Goal: Task Accomplishment & Management: Manage account settings

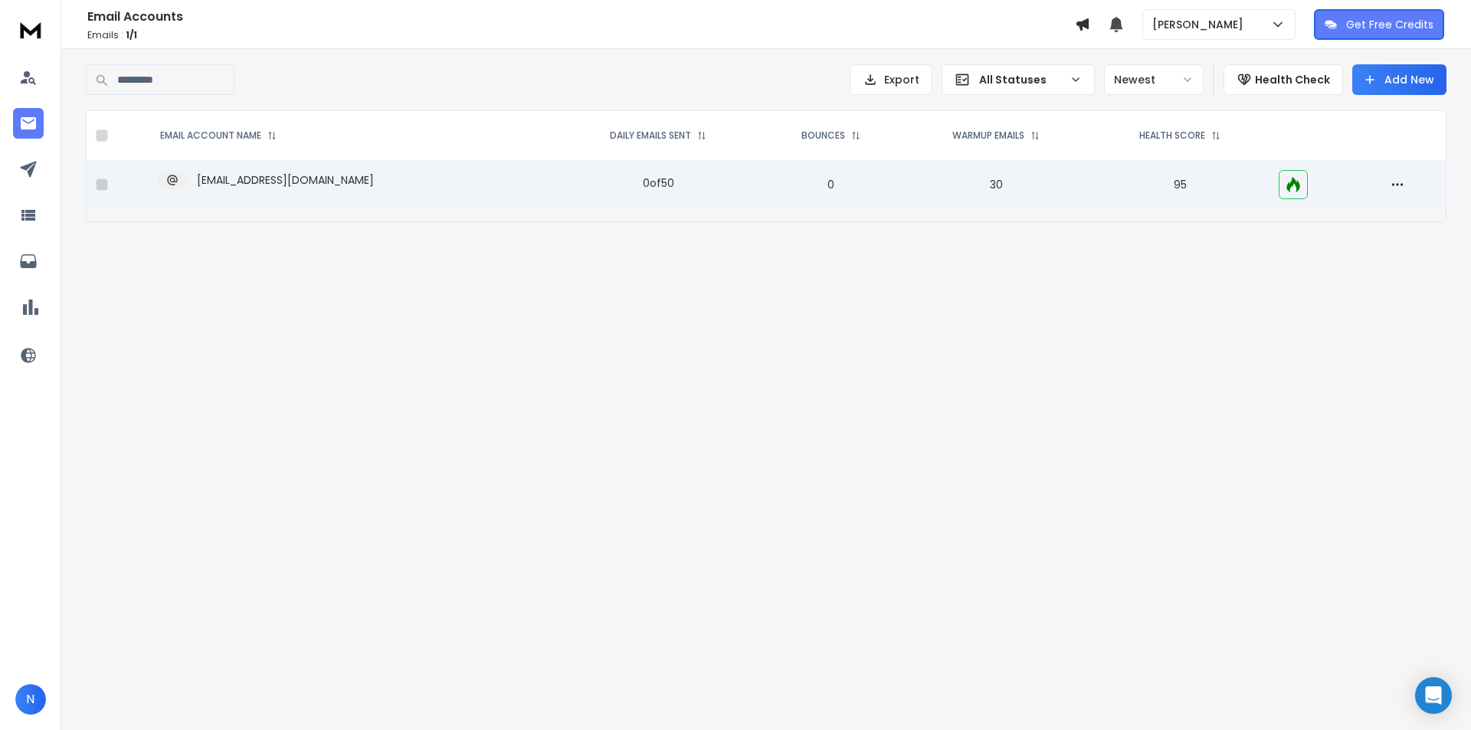
click at [970, 186] on td "30" at bounding box center [996, 184] width 189 height 49
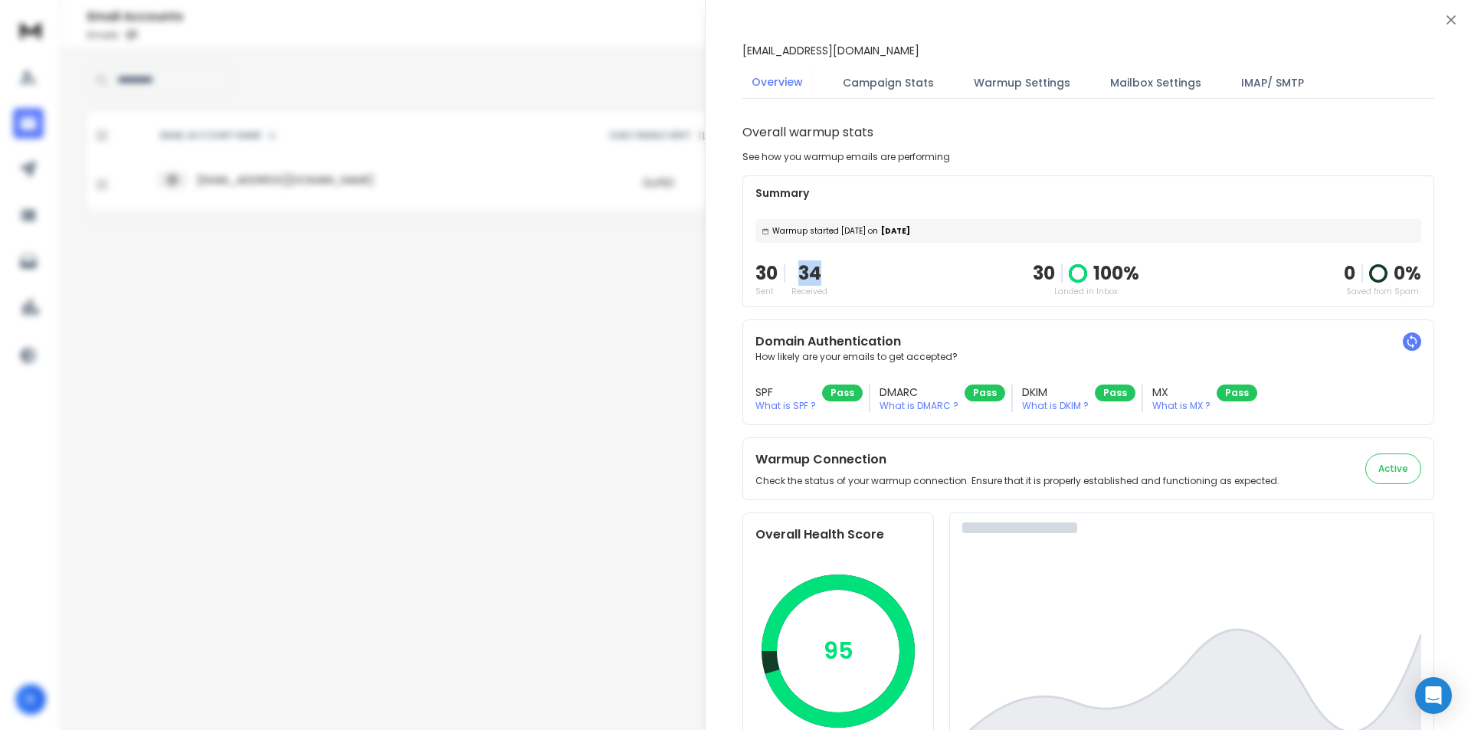
drag, startPoint x: 812, startPoint y: 271, endPoint x: 833, endPoint y: 268, distance: 20.9
type textarea "**"
click at [833, 268] on div "30 Sent 34 Received 30 100 % Landed in Inbox 0 0 % Saved from Spam" at bounding box center [1088, 279] width 666 height 36
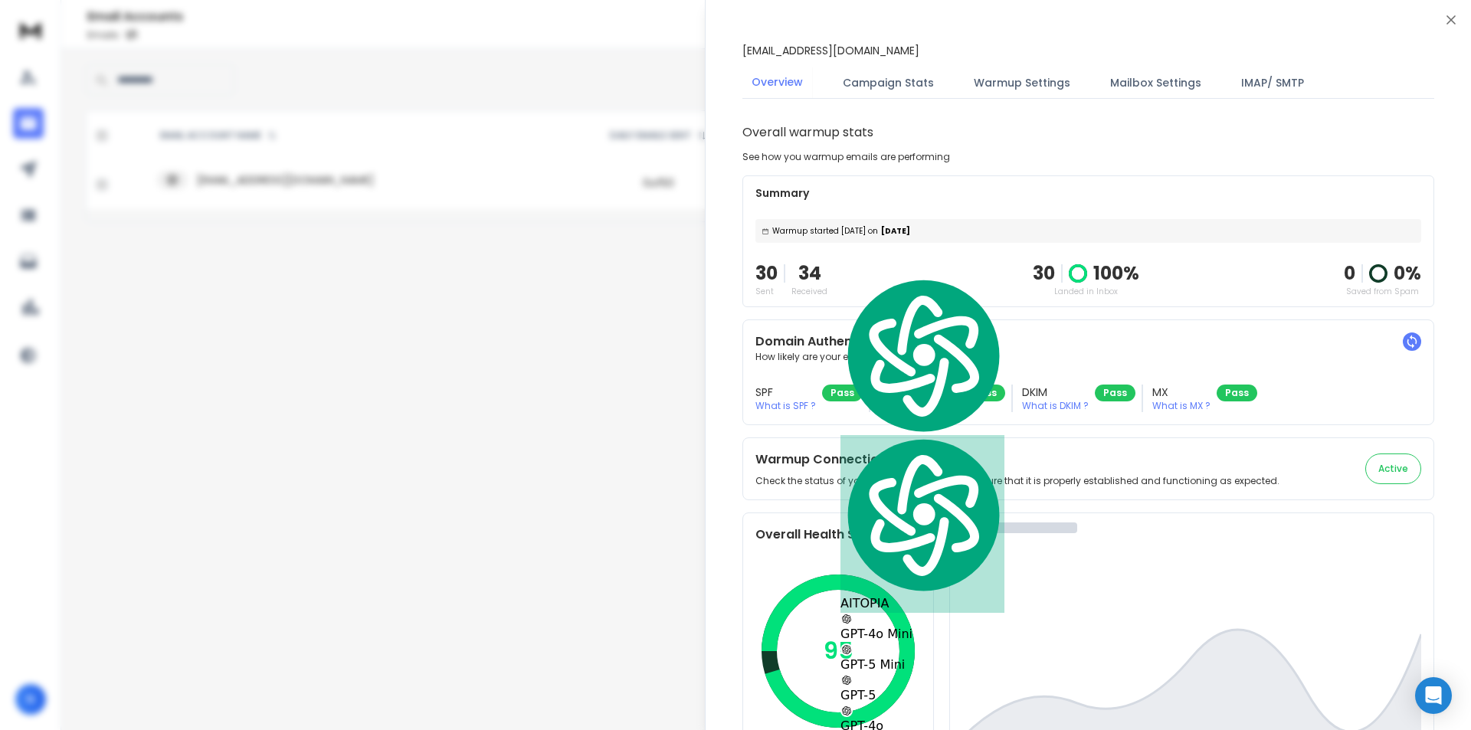
click at [933, 322] on div "Domain Authentication How likely are your emails to get accepted? SPF What is S…" at bounding box center [1088, 373] width 692 height 106
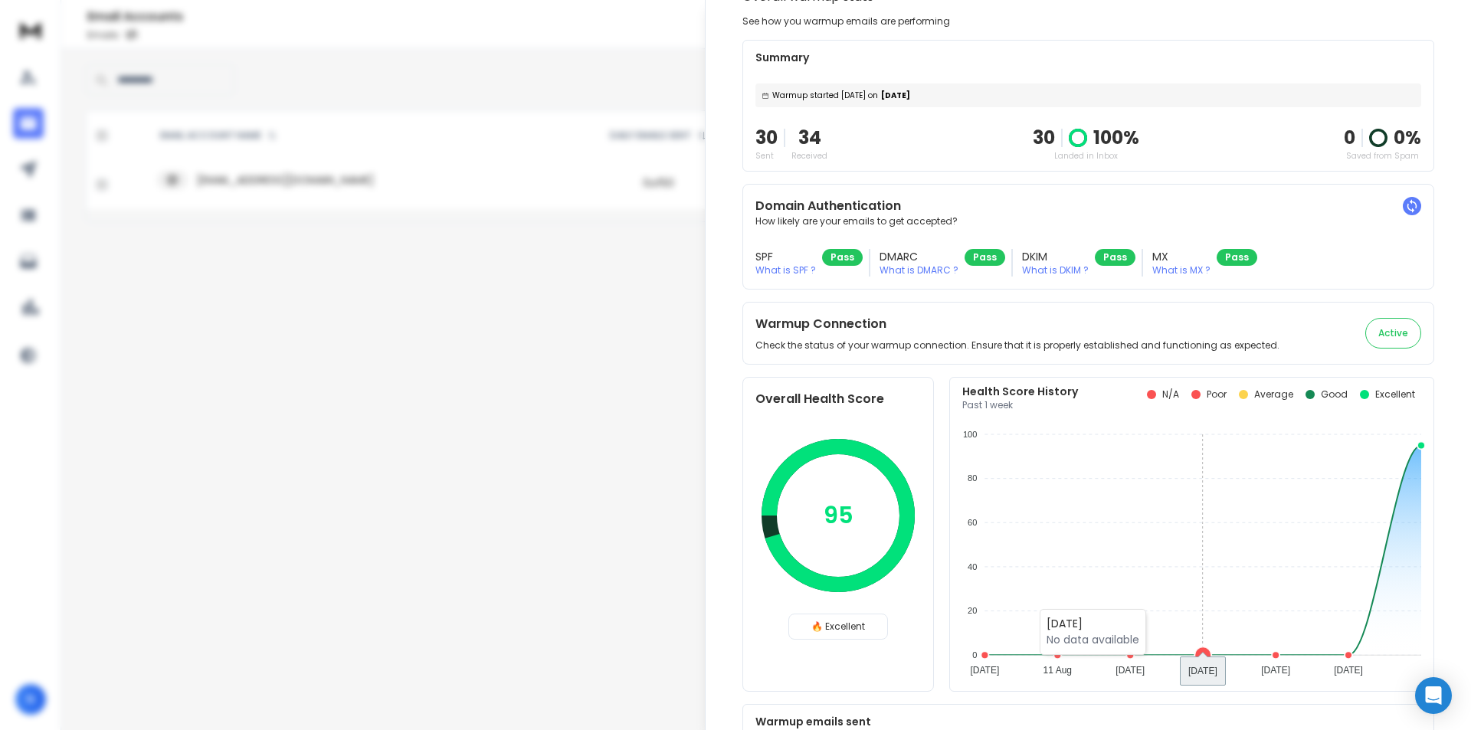
scroll to position [18, 0]
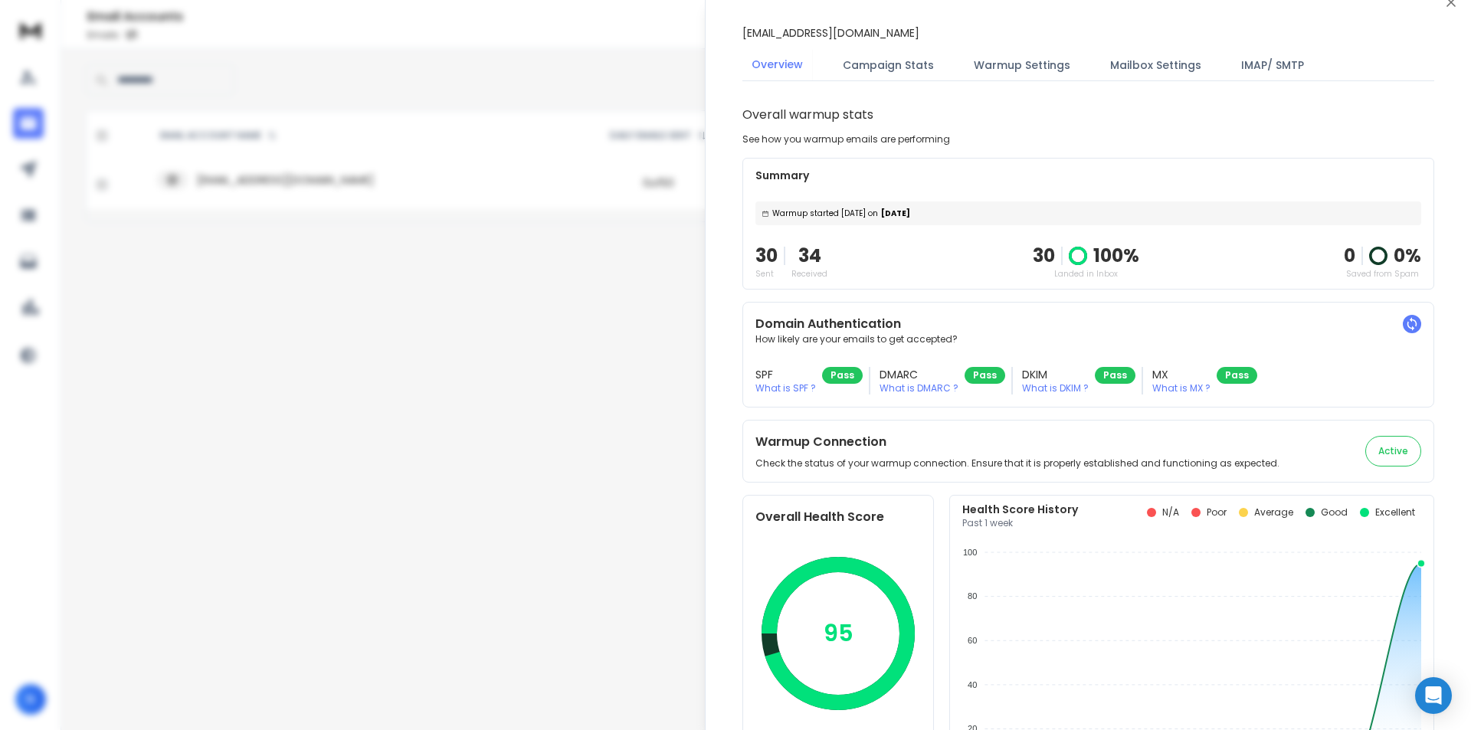
click at [1030, 64] on button "Warmup Settings" at bounding box center [1022, 65] width 115 height 34
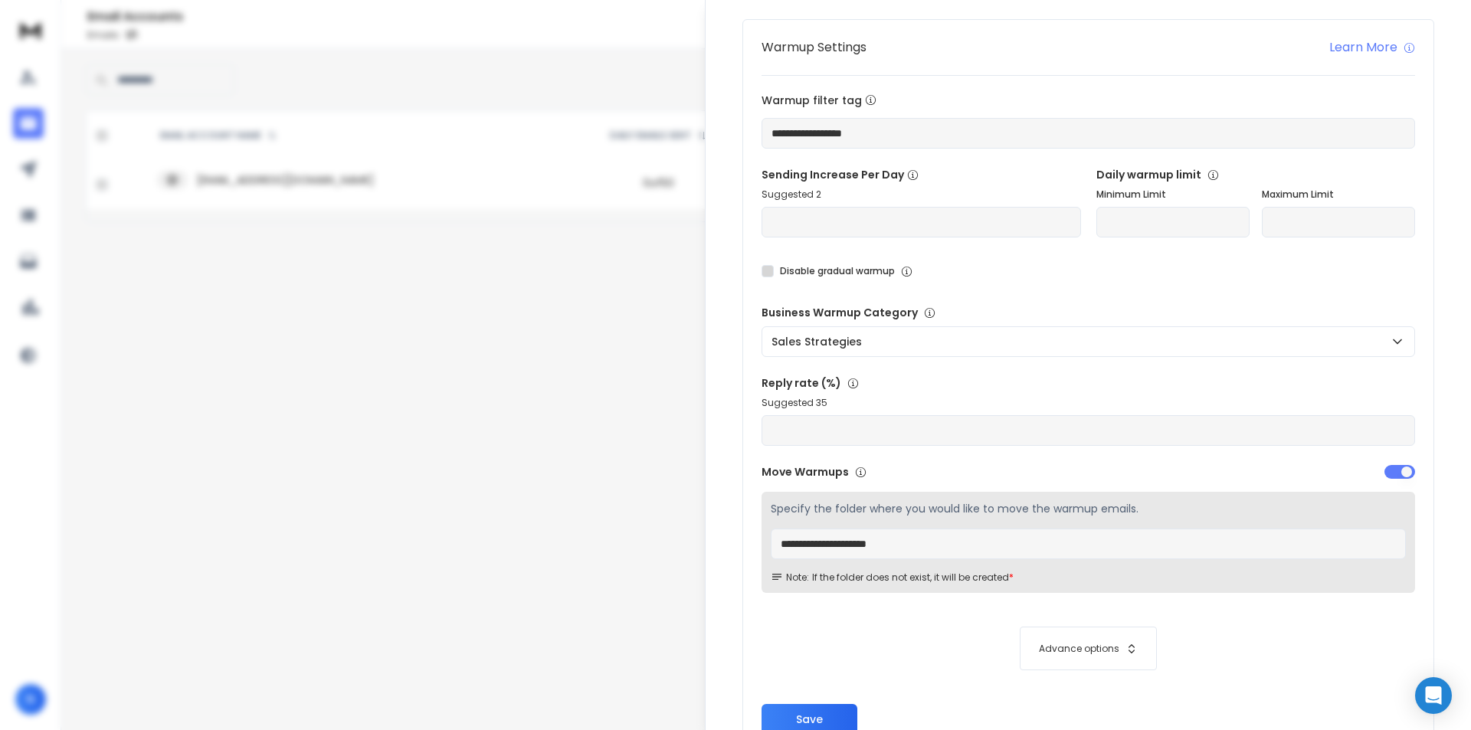
scroll to position [220, 0]
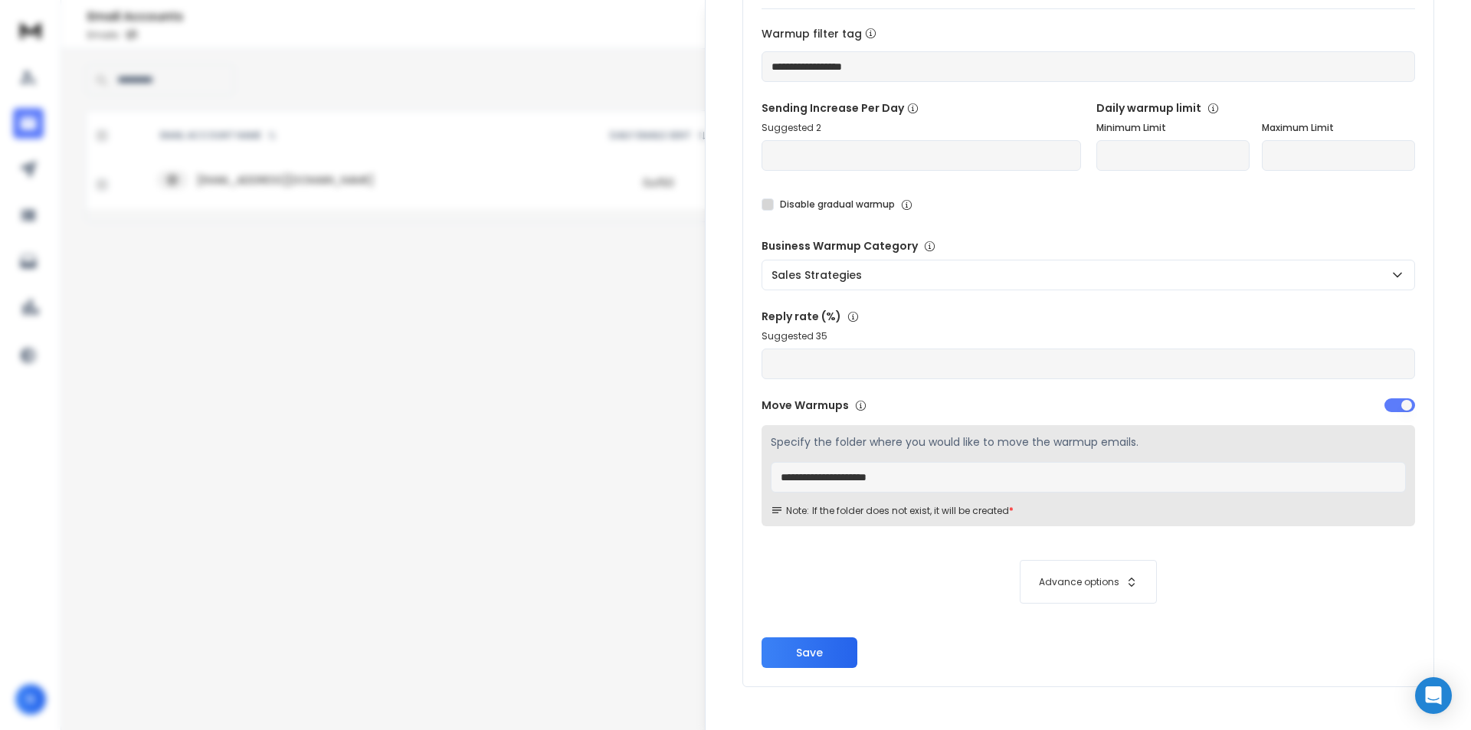
click at [931, 486] on input "**********" at bounding box center [1088, 477] width 635 height 31
click at [970, 515] on p "If the folder does not exist, it will be created" at bounding box center [910, 511] width 197 height 12
click at [1083, 592] on div "Advance options" at bounding box center [1088, 582] width 137 height 44
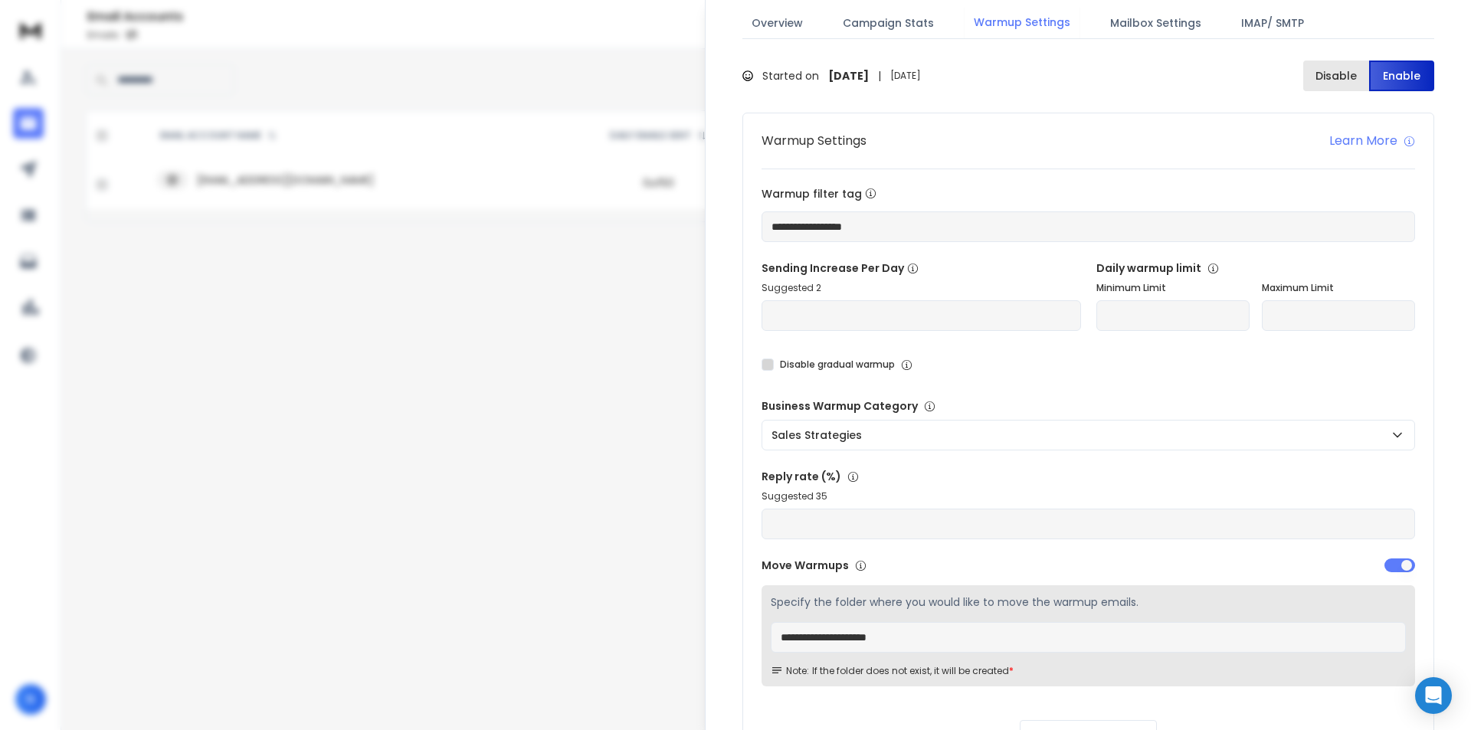
scroll to position [0, 0]
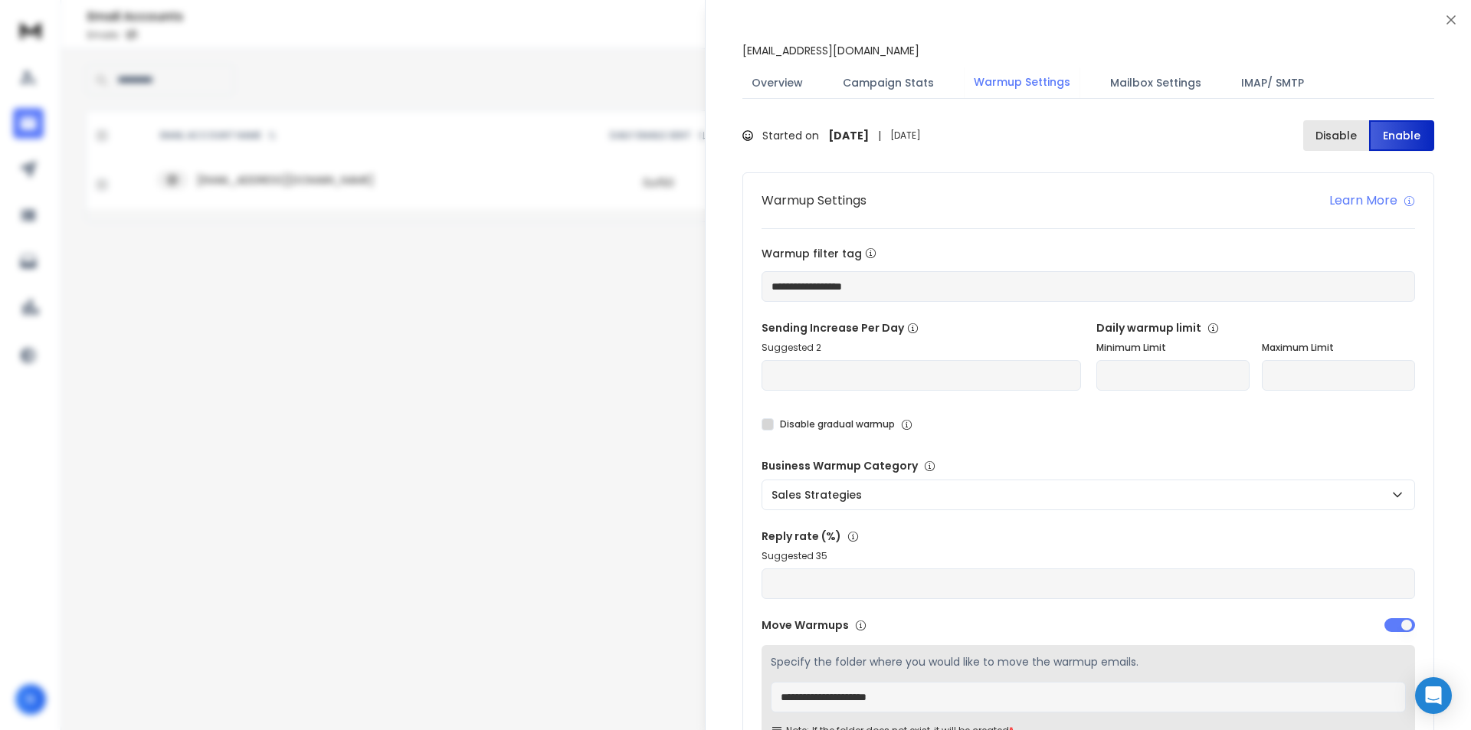
click at [1118, 79] on button "Mailbox Settings" at bounding box center [1156, 83] width 110 height 34
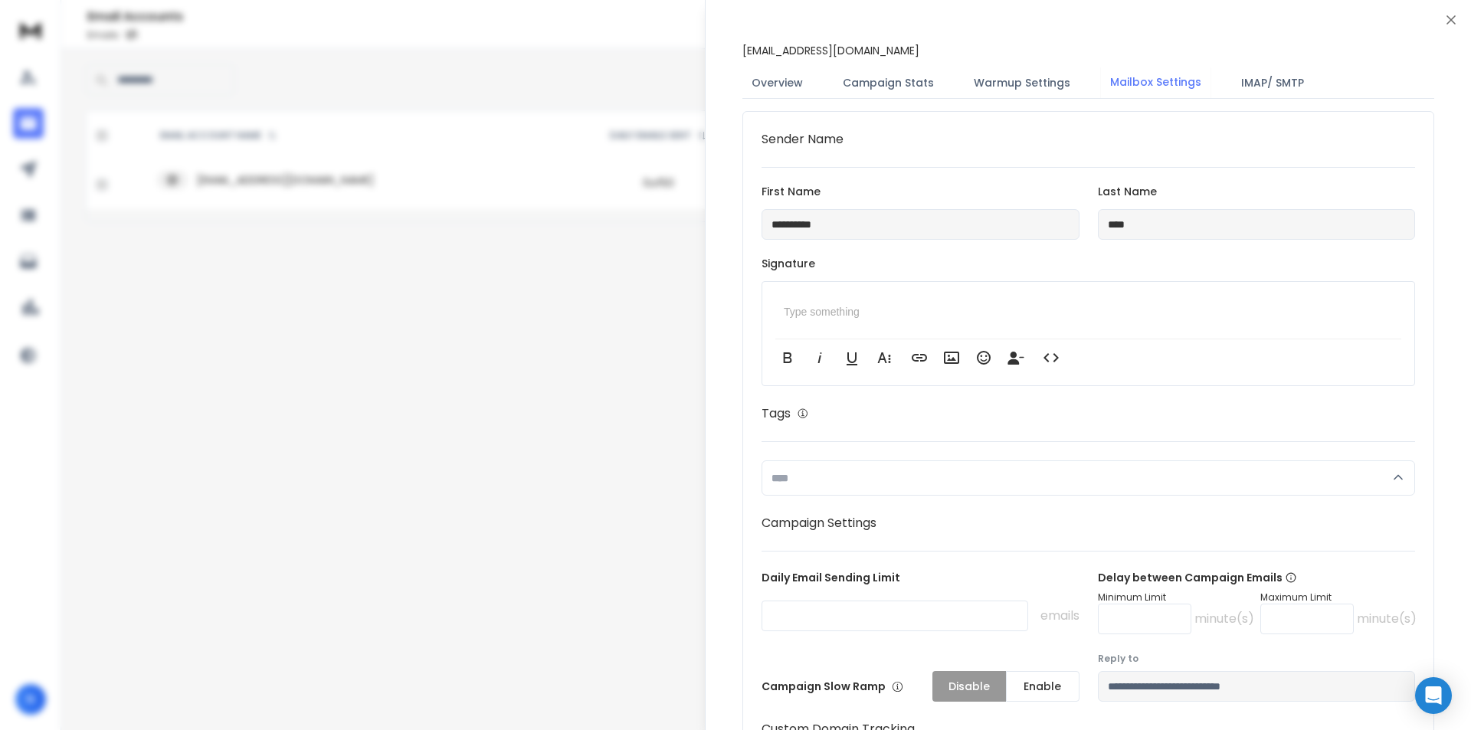
click at [1239, 80] on button "IMAP/ SMTP" at bounding box center [1272, 83] width 81 height 34
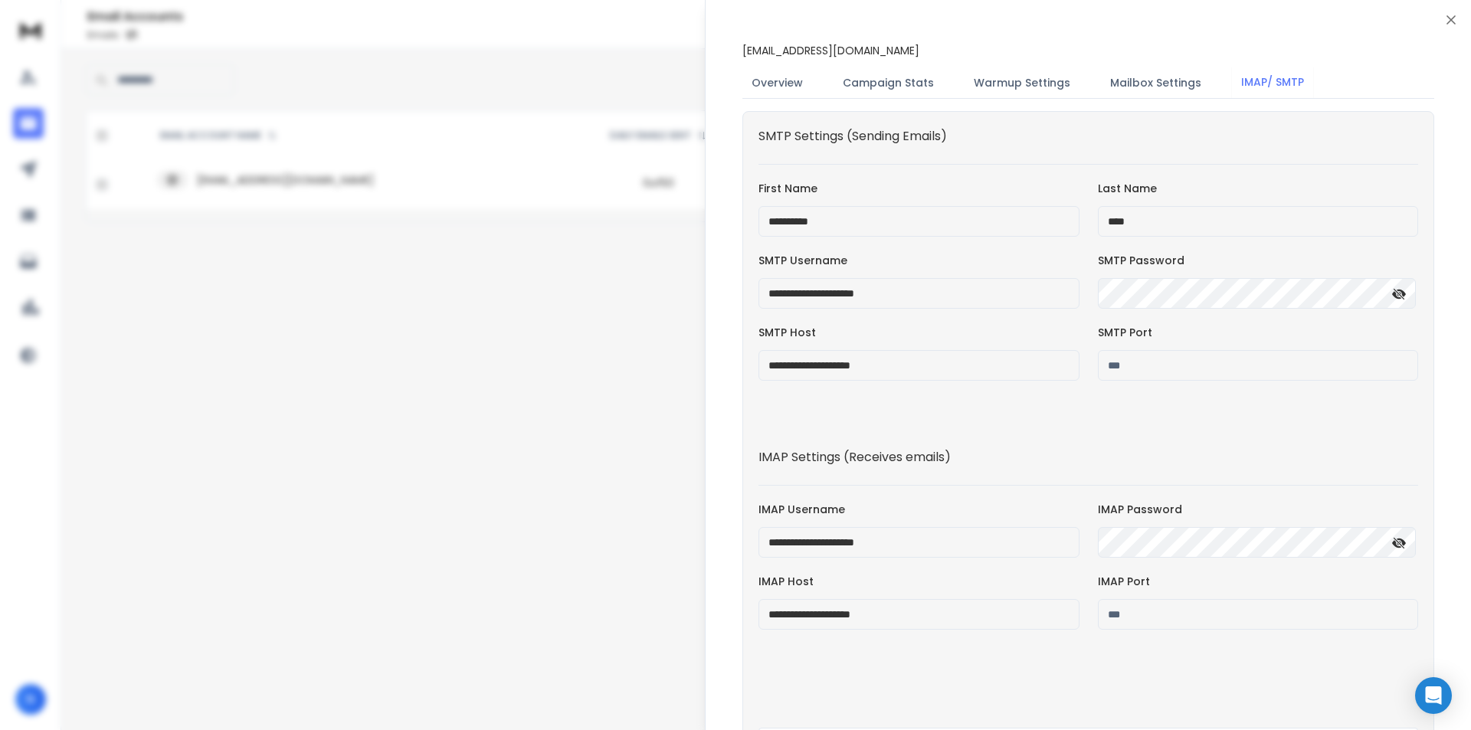
click at [791, 74] on button "Overview" at bounding box center [777, 83] width 70 height 34
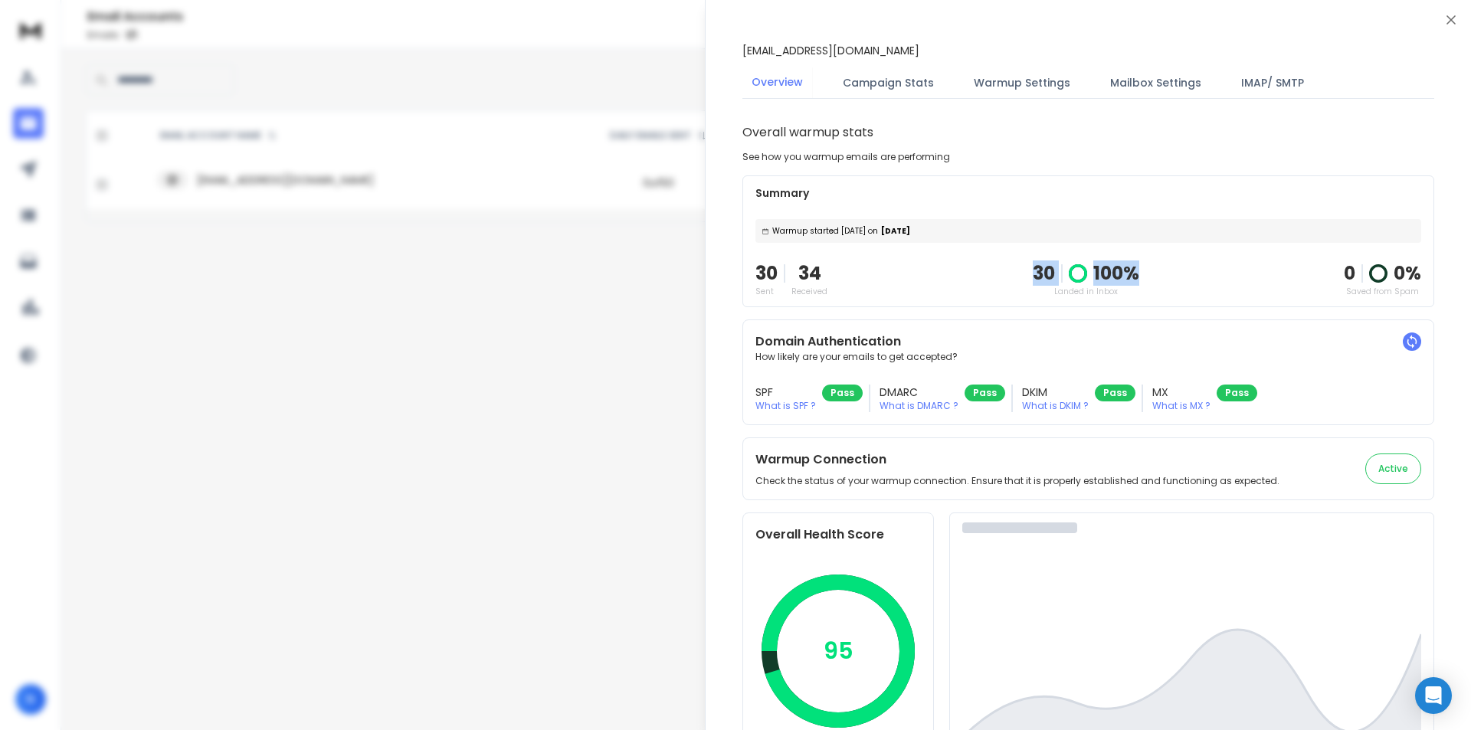
drag, startPoint x: 1031, startPoint y: 273, endPoint x: 1139, endPoint y: 256, distance: 108.6
click at [1139, 256] on div "Summary Warmup started [DATE] on [DATE] 30 Sent 34 Received 30 100 % Landed in …" at bounding box center [1088, 241] width 692 height 132
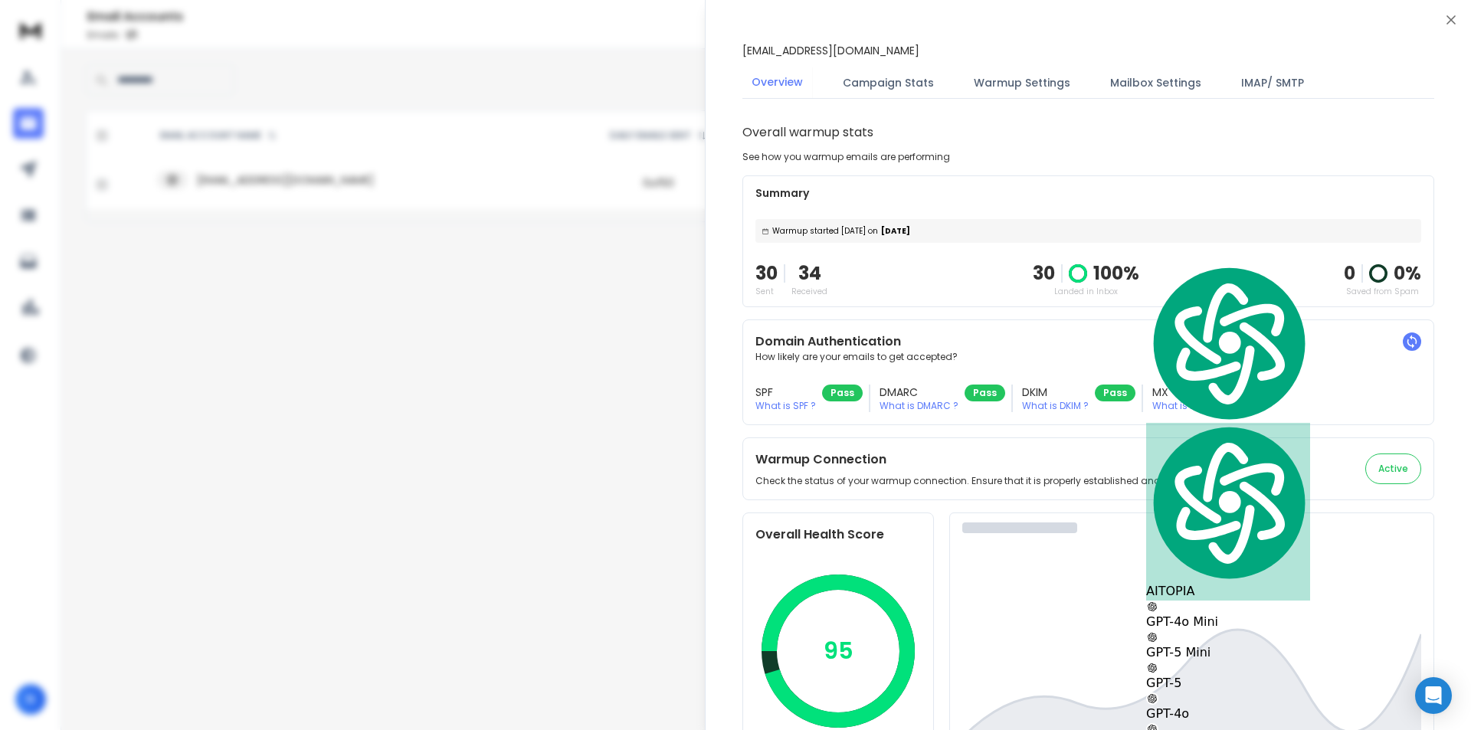
click at [1096, 315] on div "Overall warmup stats See how you warmup emails are performing Summary Warmup st…" at bounding box center [1088, 638] width 692 height 1054
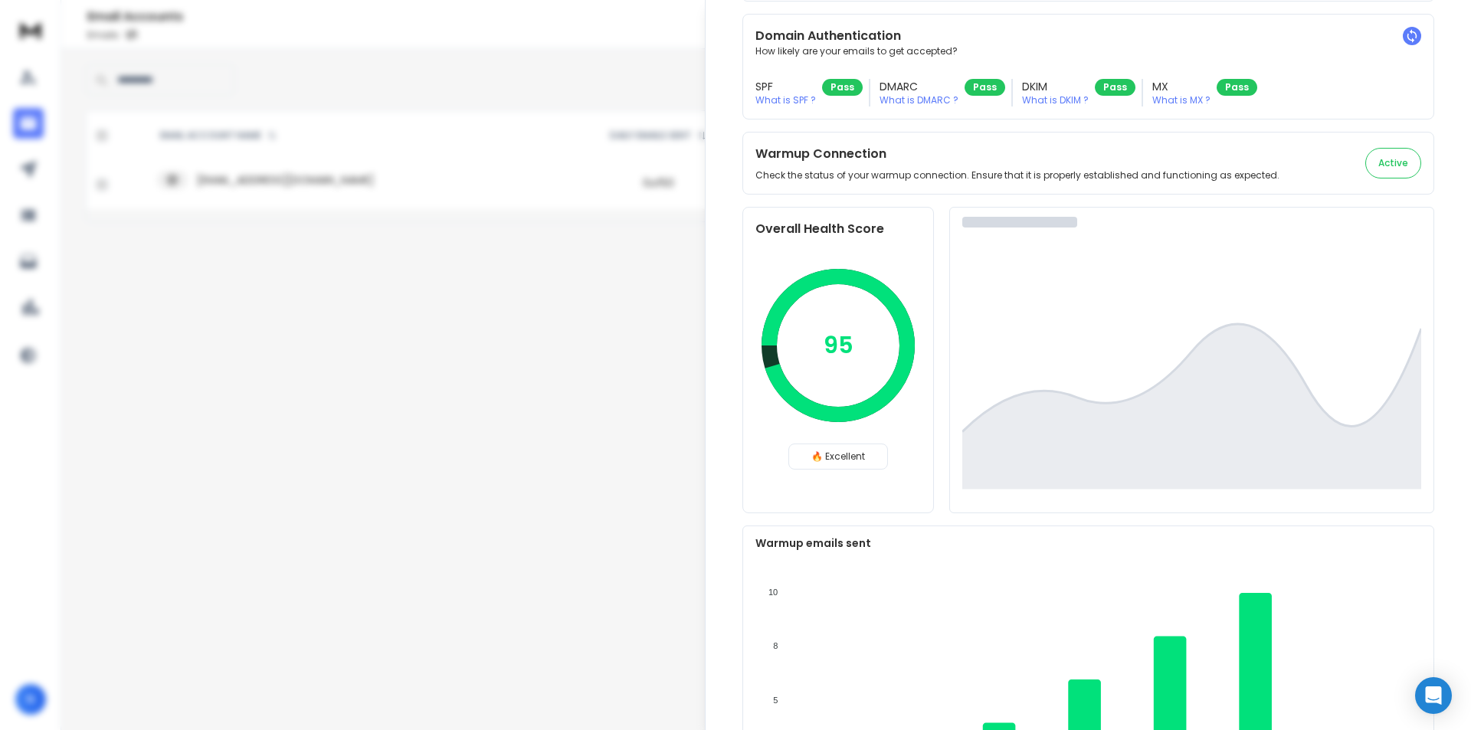
scroll to position [306, 0]
click at [1316, 379] on icon at bounding box center [1191, 373] width 459 height 257
drag, startPoint x: 828, startPoint y: 454, endPoint x: 862, endPoint y: 454, distance: 34.5
click at [862, 454] on div "🔥 Excellent" at bounding box center [838, 456] width 100 height 26
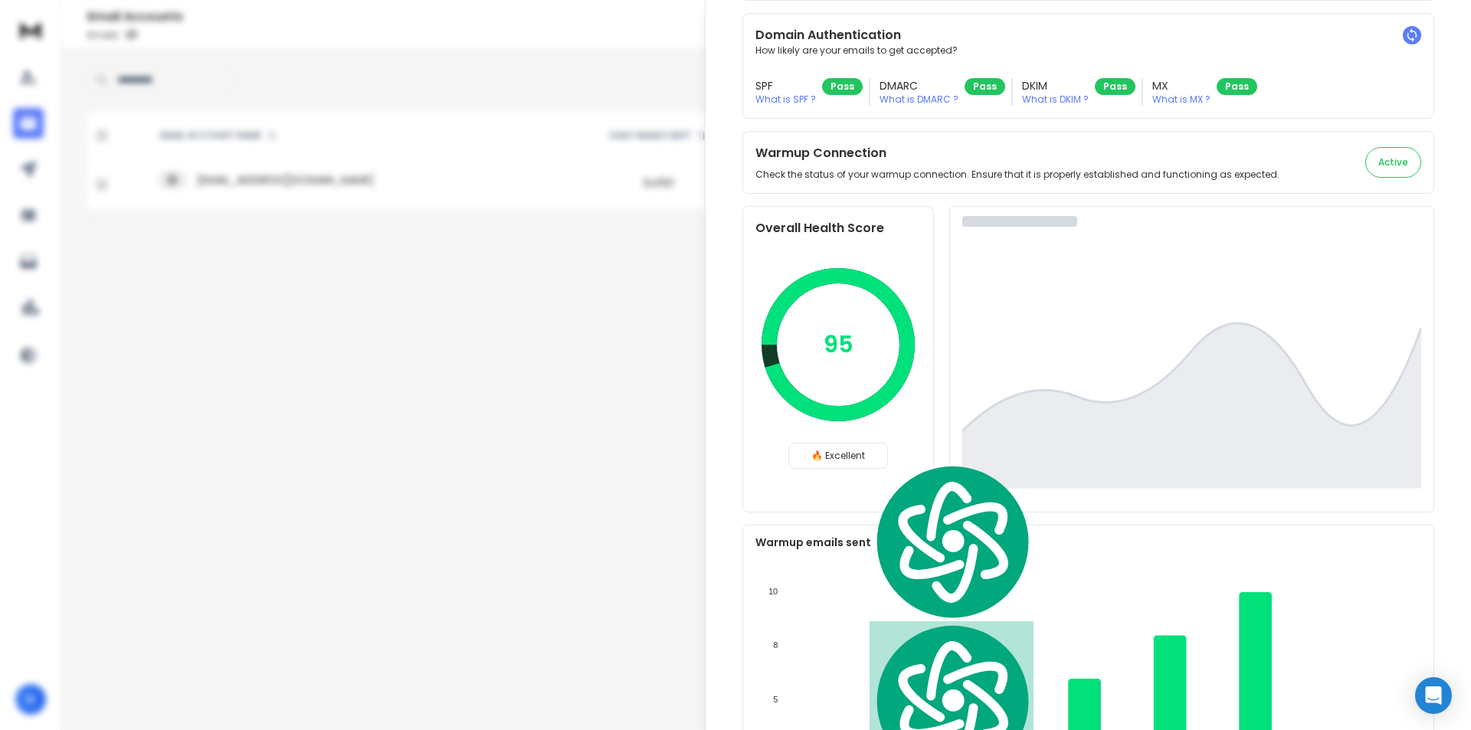
click at [765, 356] on div "95" at bounding box center [838, 344] width 153 height 153
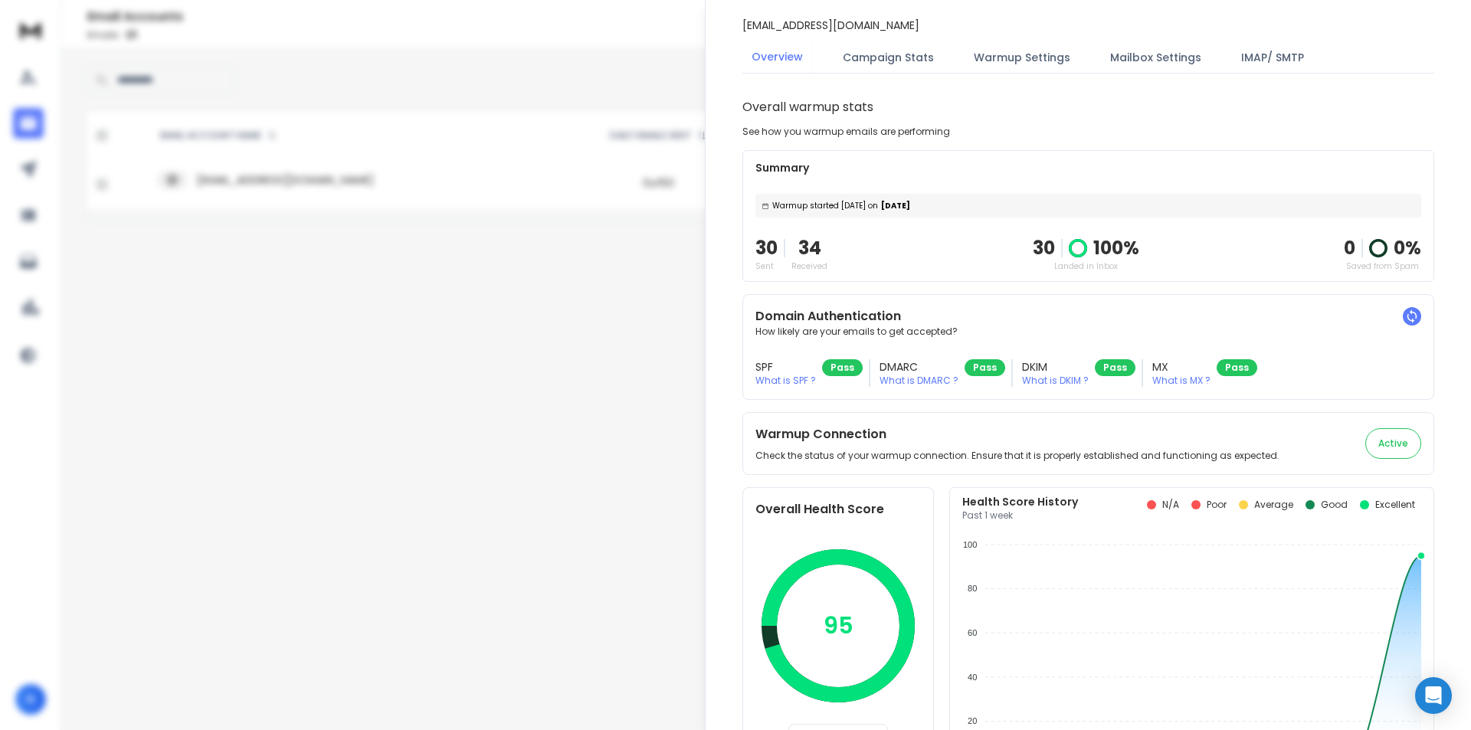
scroll to position [0, 0]
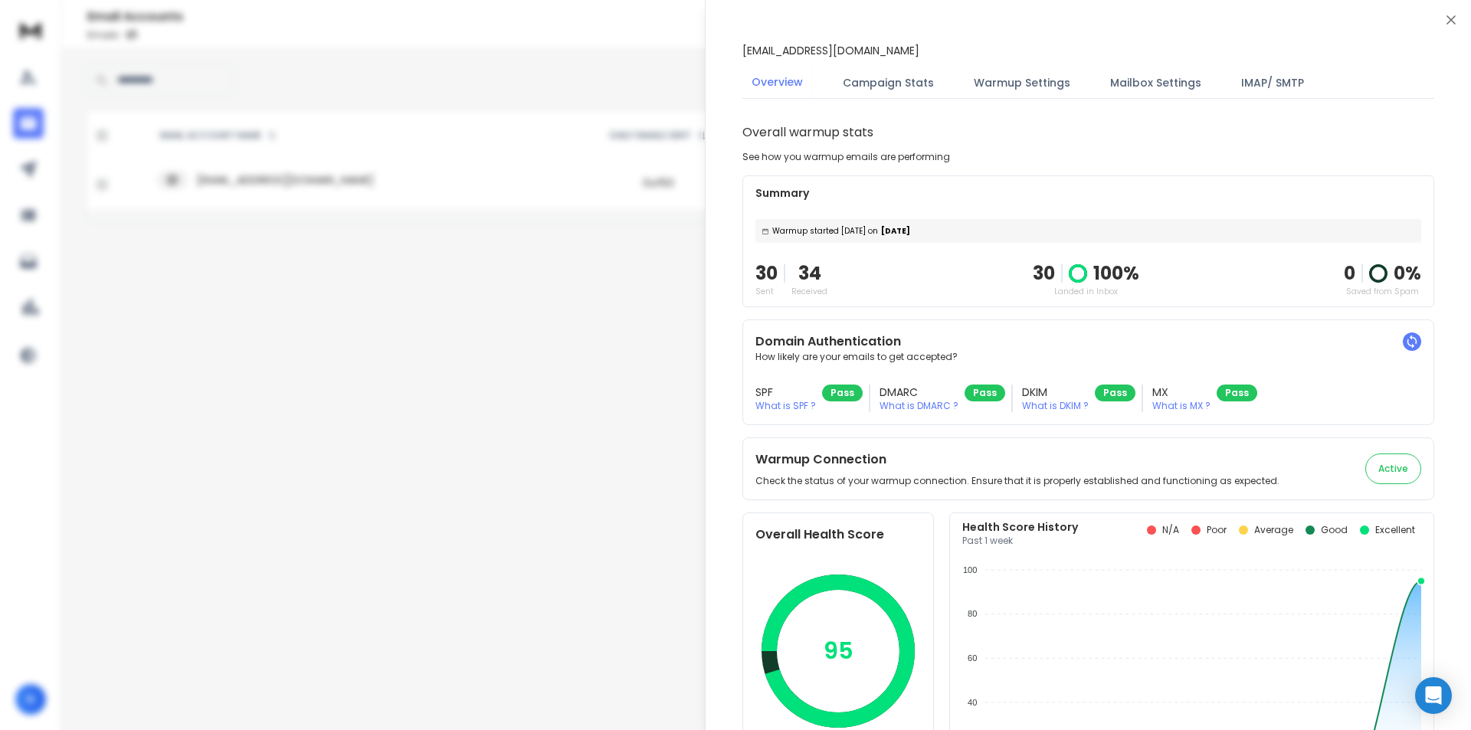
click at [888, 77] on button "Campaign Stats" at bounding box center [889, 83] width 110 height 34
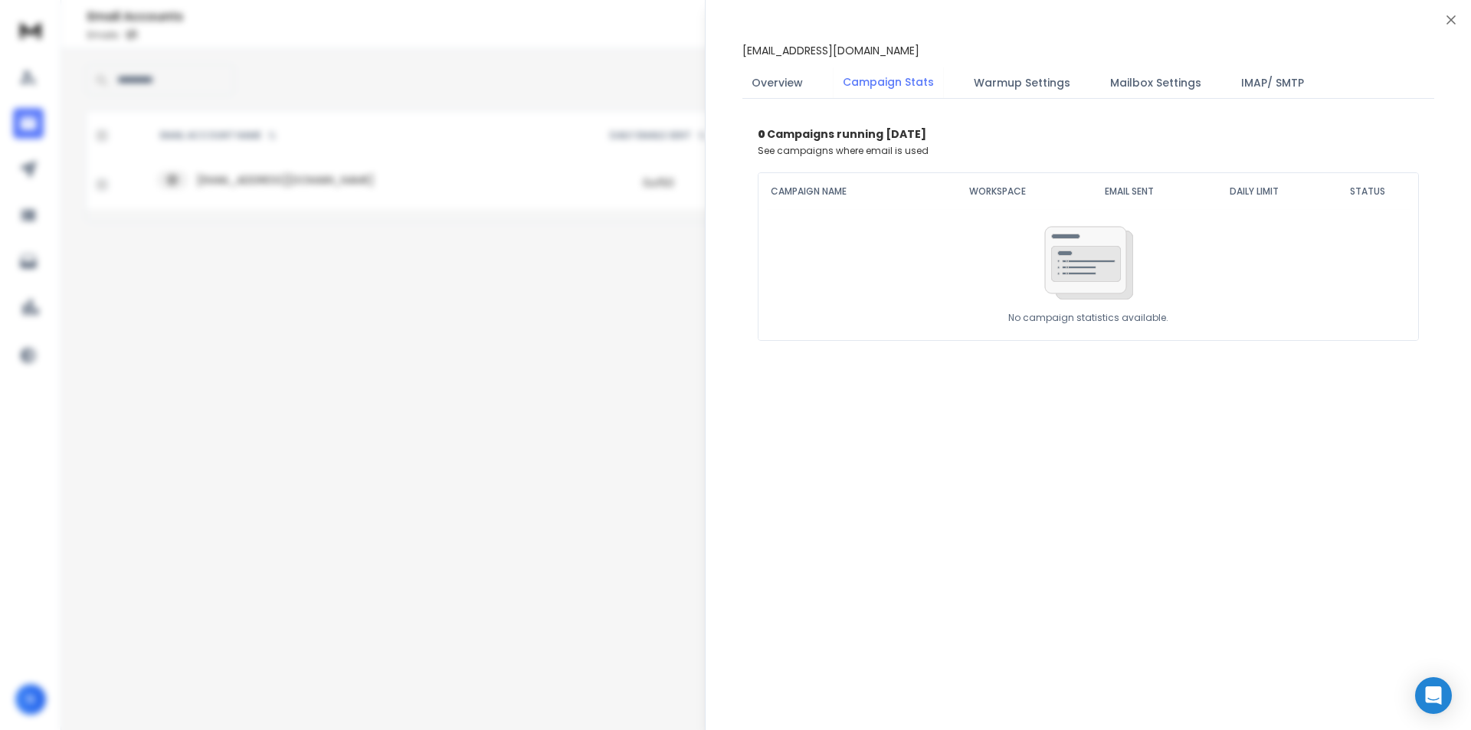
click at [999, 73] on button "Warmup Settings" at bounding box center [1022, 83] width 115 height 34
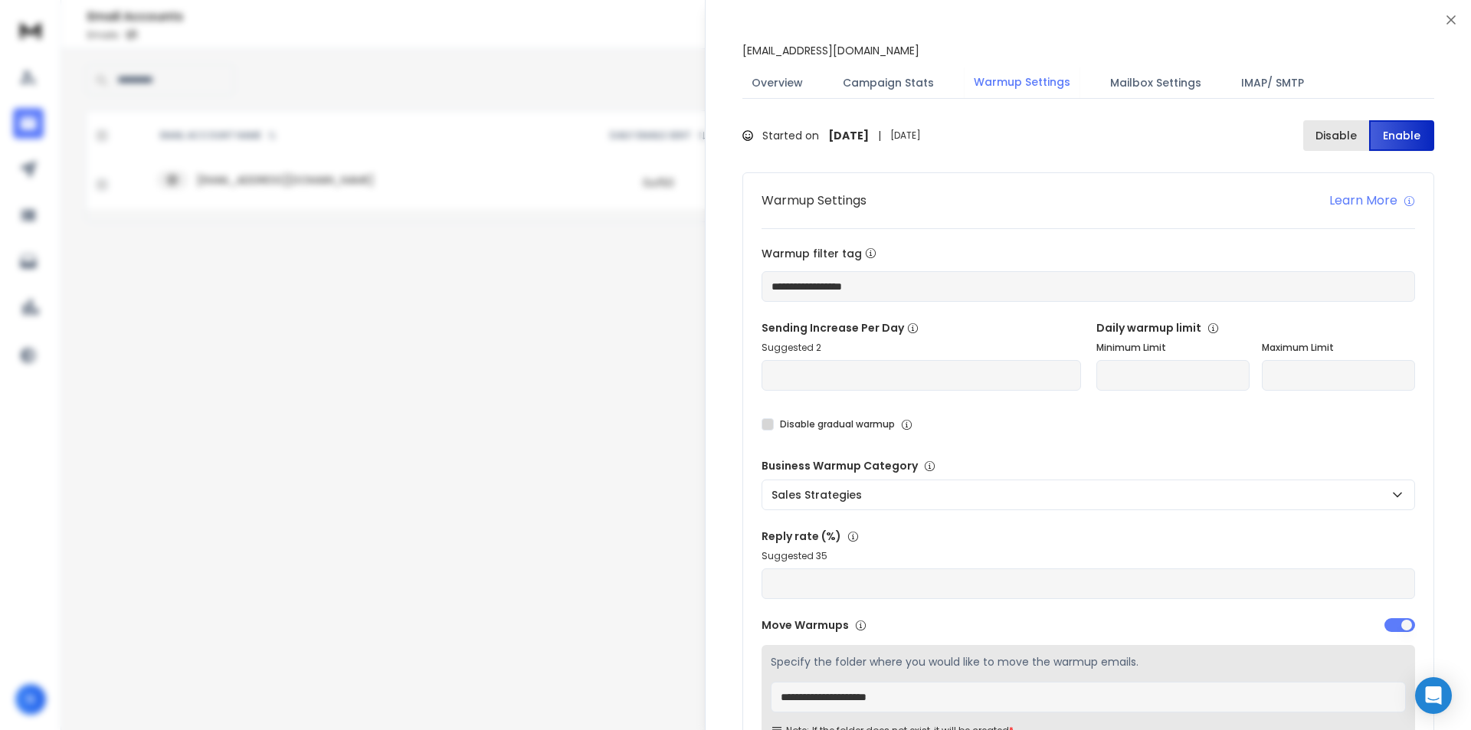
click at [1115, 77] on button "Mailbox Settings" at bounding box center [1156, 83] width 110 height 34
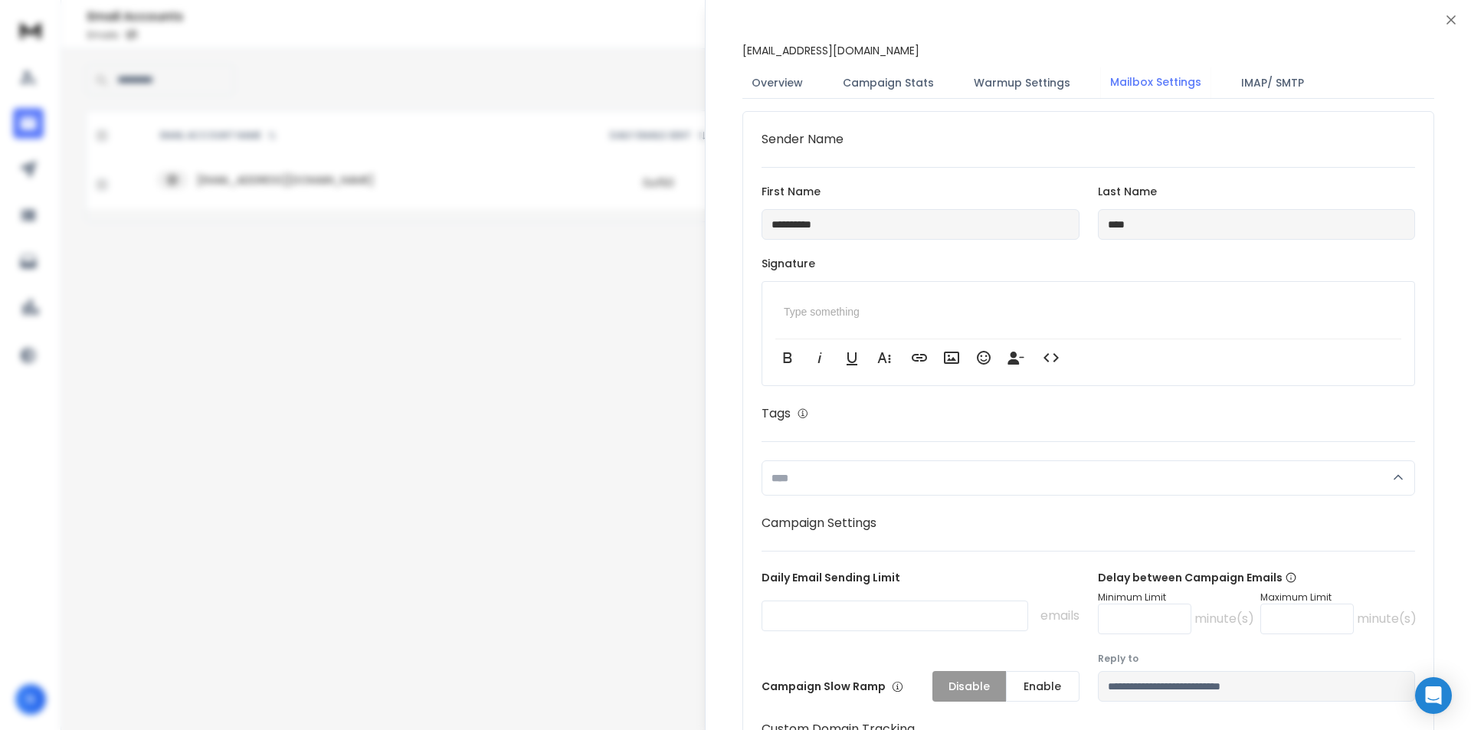
click at [1247, 73] on button "IMAP/ SMTP" at bounding box center [1272, 83] width 81 height 34
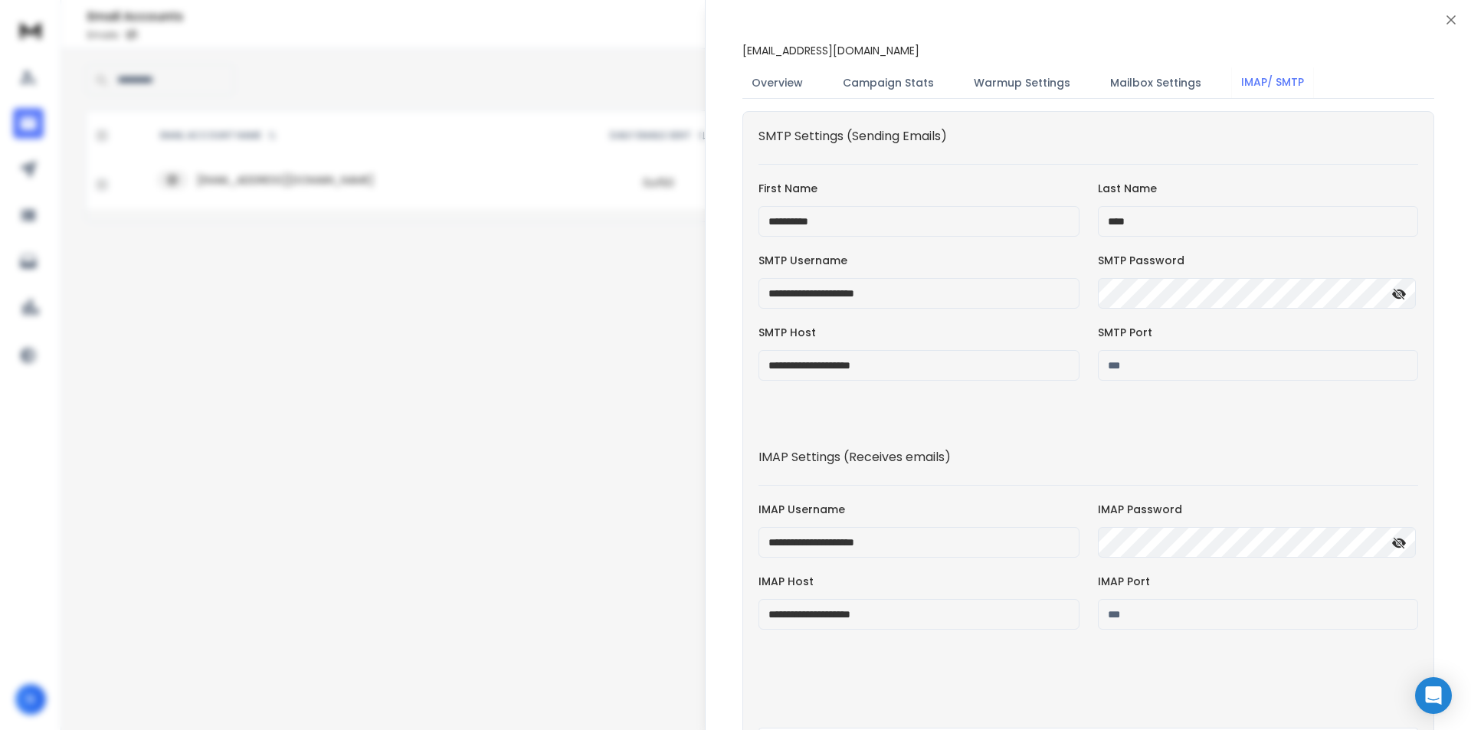
click at [1392, 299] on icon at bounding box center [1399, 294] width 14 height 14
click at [454, 329] on div at bounding box center [735, 365] width 1471 height 730
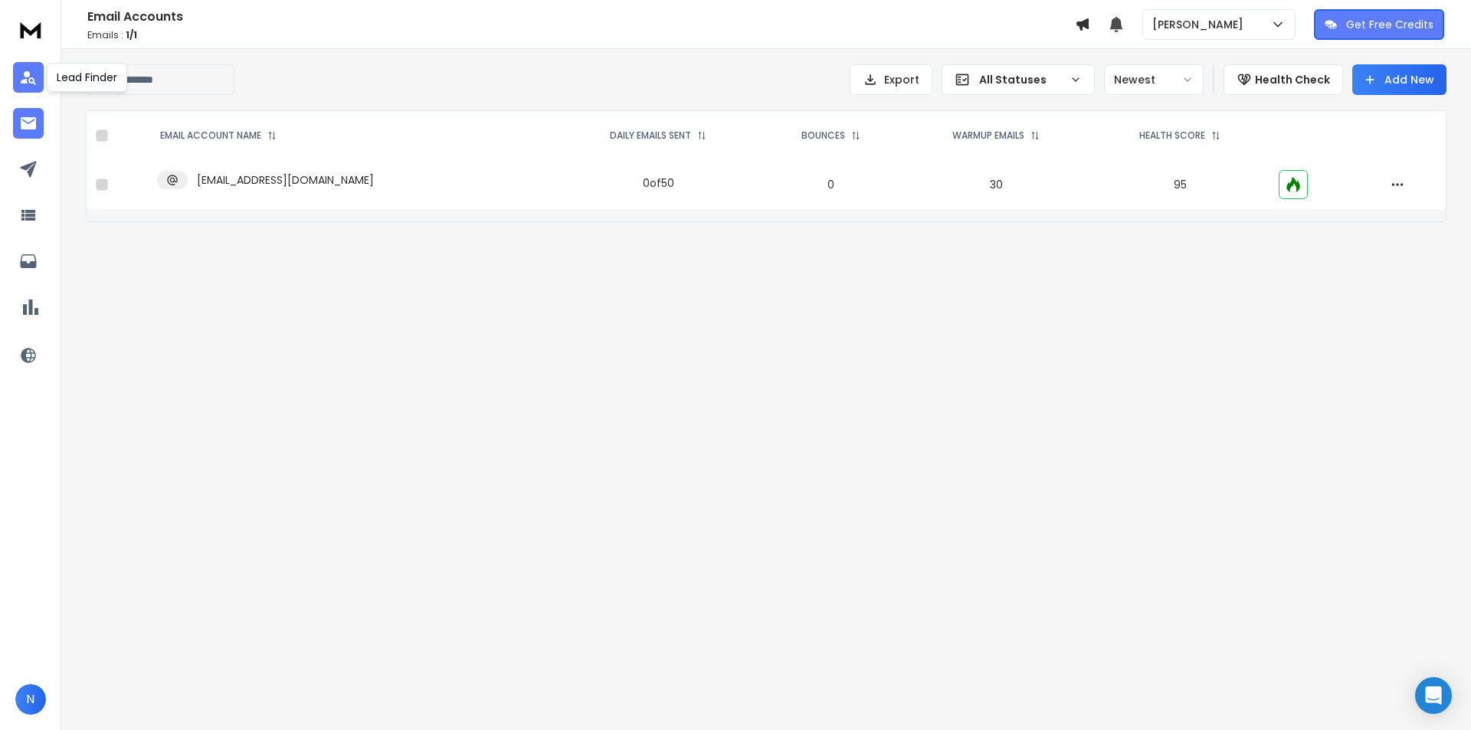
click at [37, 82] on icon at bounding box center [28, 77] width 18 height 18
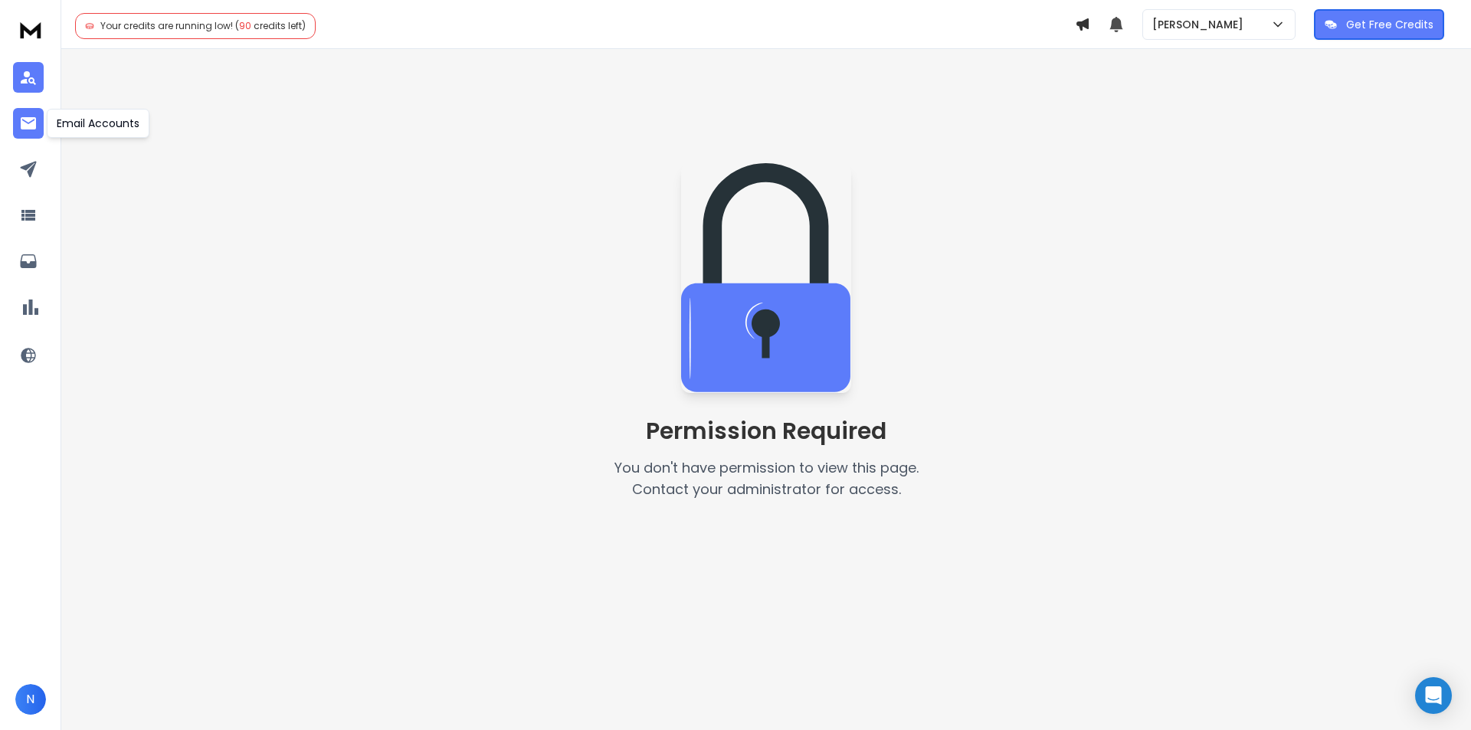
click at [24, 120] on icon at bounding box center [28, 123] width 18 height 18
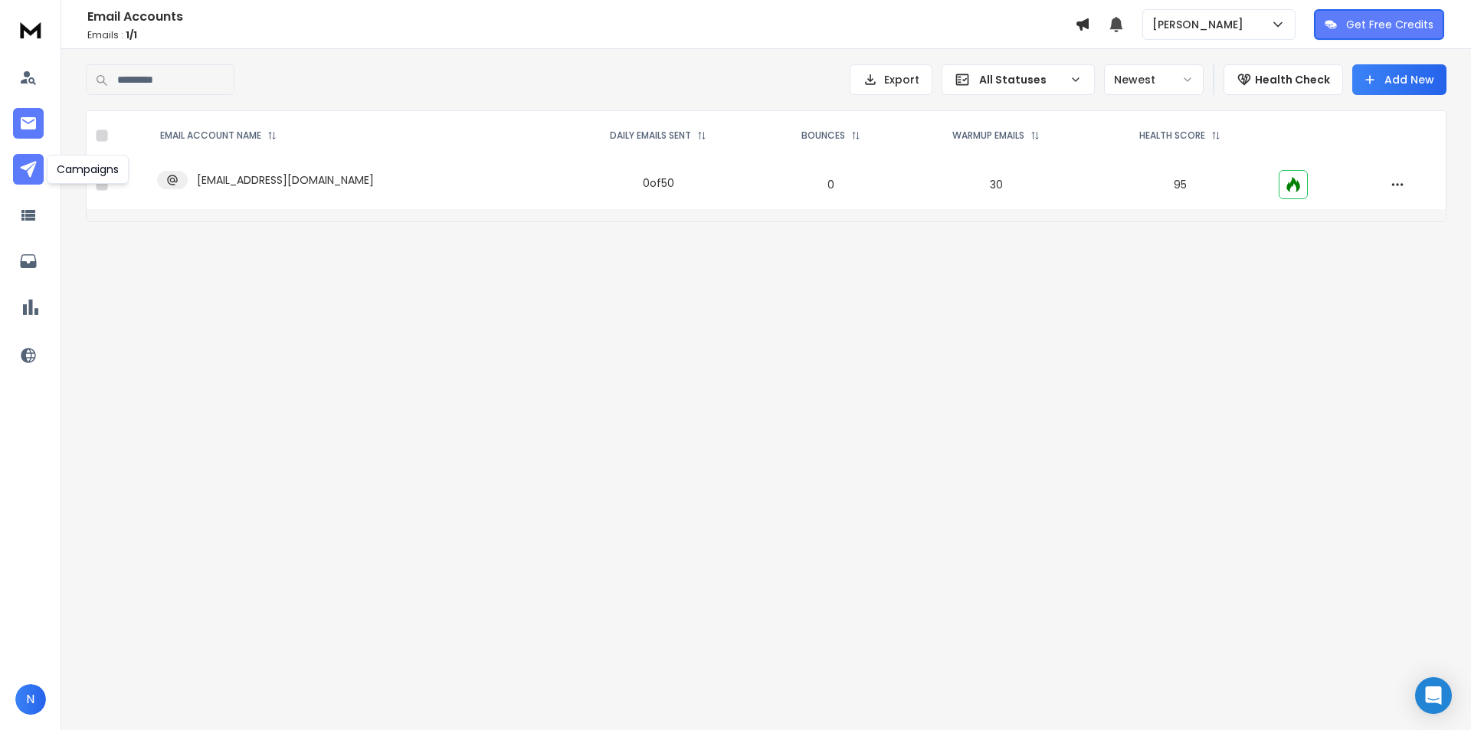
click at [34, 179] on link at bounding box center [28, 169] width 31 height 31
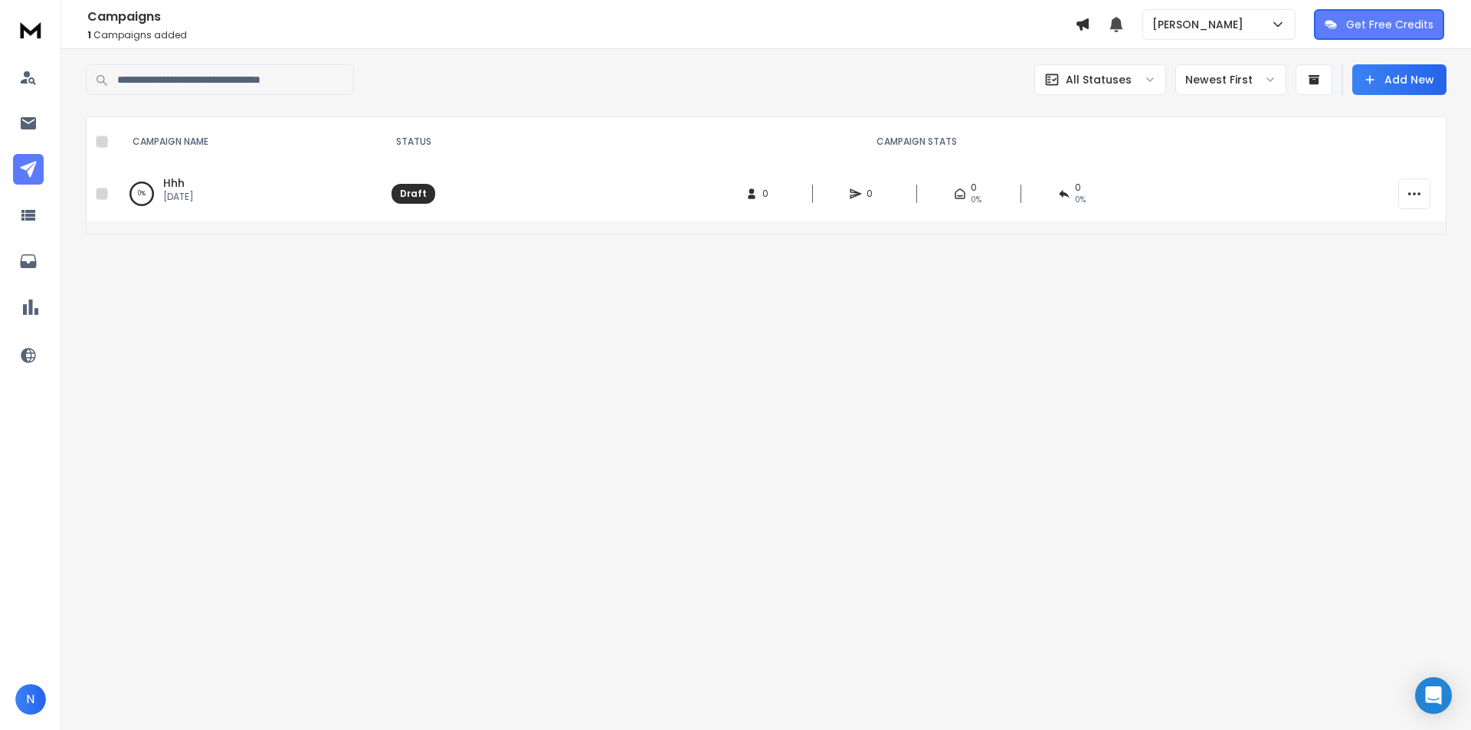
click at [1391, 84] on button "Add New" at bounding box center [1399, 79] width 94 height 31
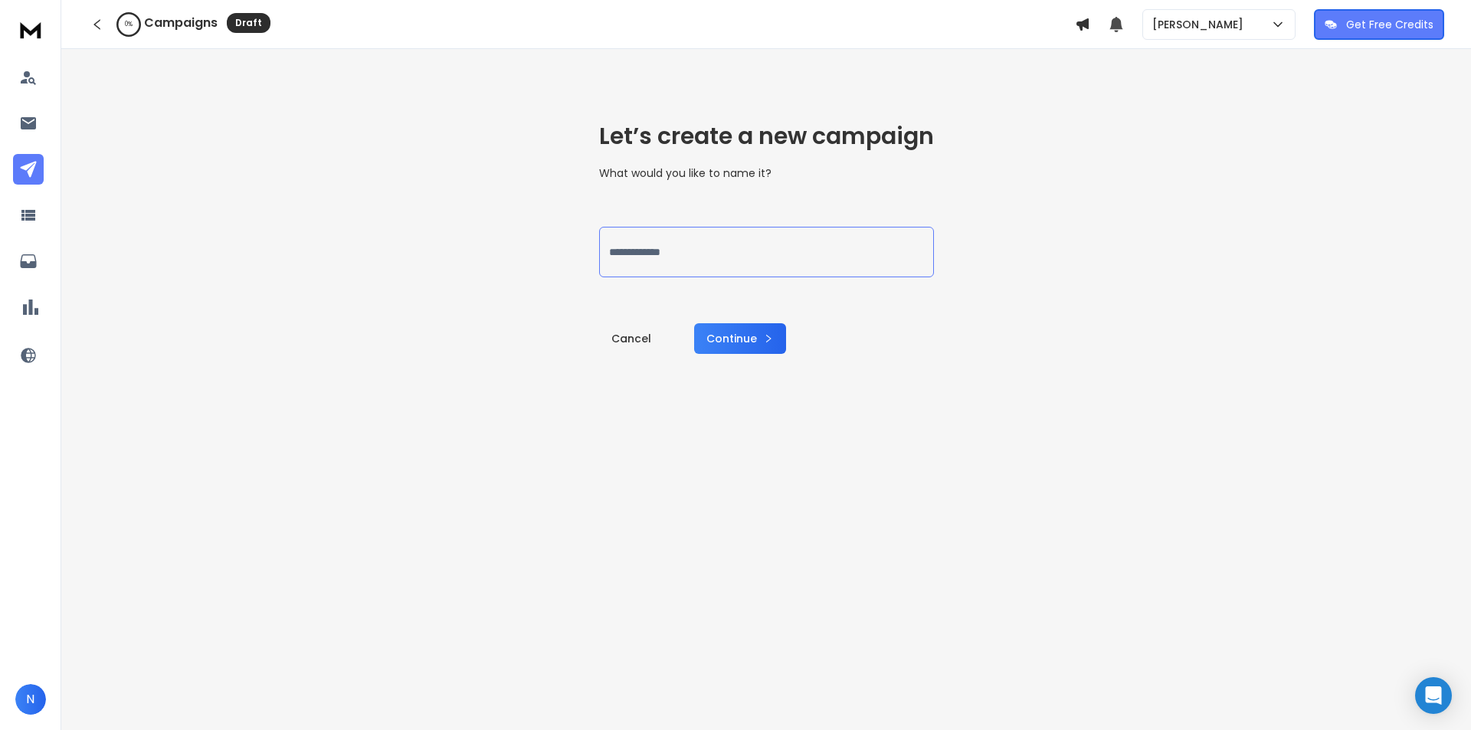
click at [739, 243] on input at bounding box center [766, 252] width 335 height 51
click at [636, 342] on link "Cancel" at bounding box center [631, 338] width 64 height 31
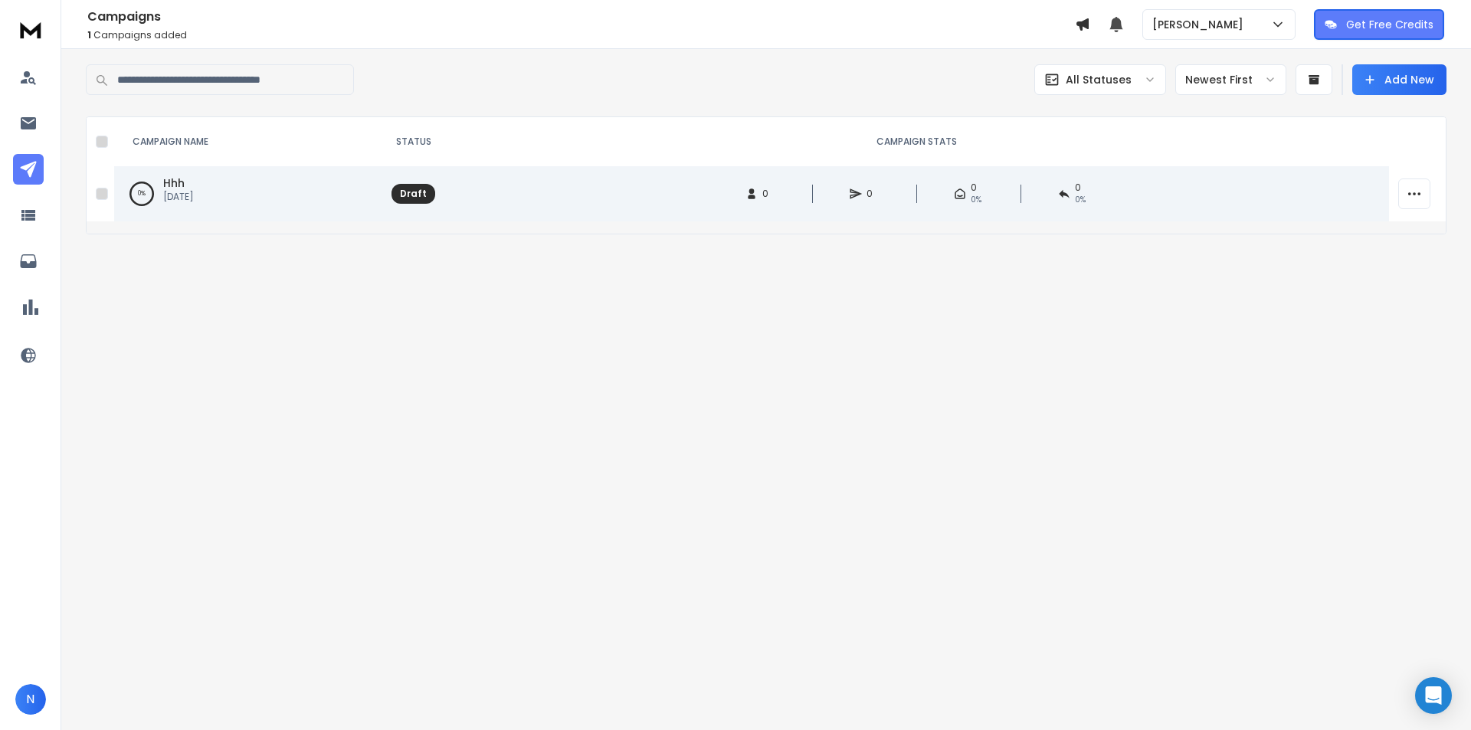
click at [516, 179] on td "0 0 0 0% 0 0%" at bounding box center [916, 193] width 945 height 55
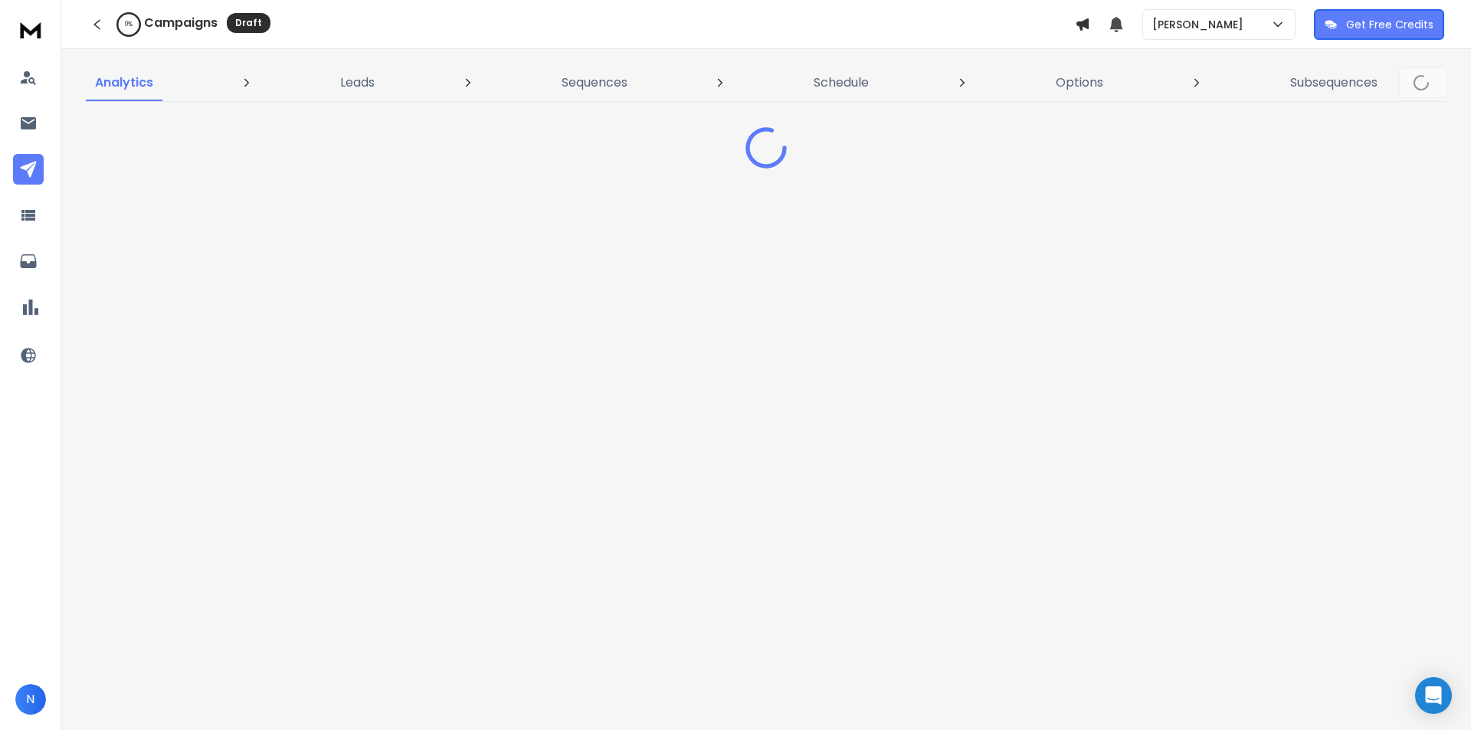
click at [274, 193] on div "Analytics Leads Sequences Schedule Options Subsequences" at bounding box center [766, 121] width 1410 height 145
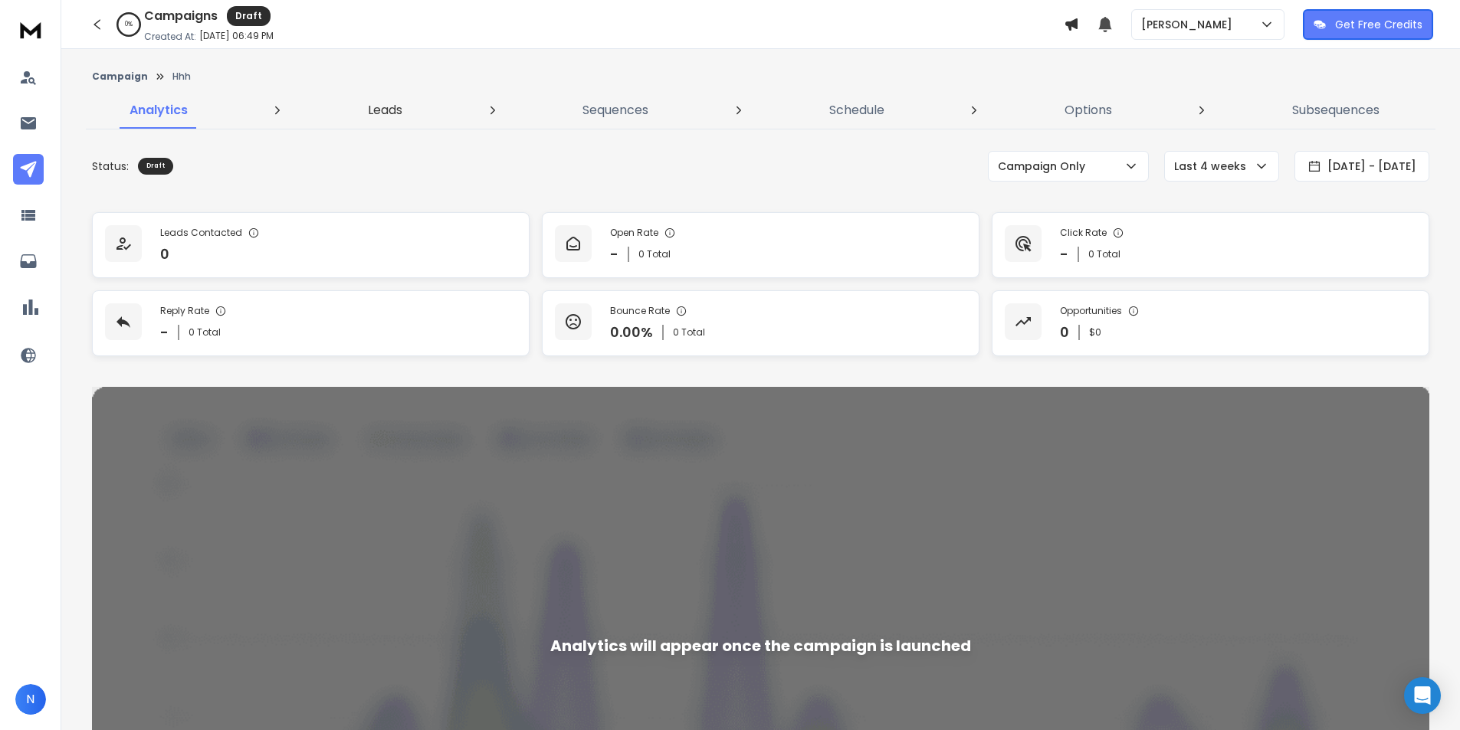
click at [388, 109] on p "Leads" at bounding box center [385, 110] width 34 height 18
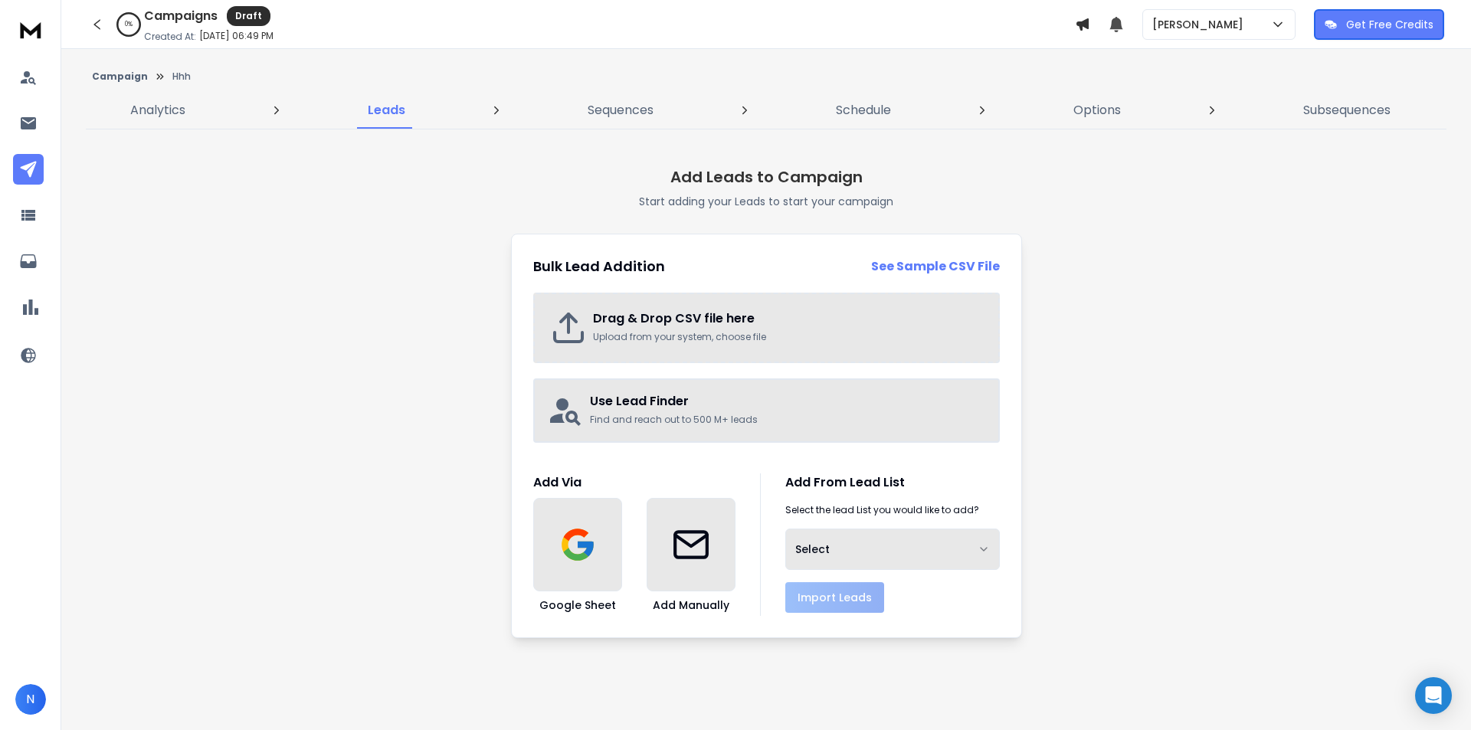
click at [939, 264] on strong "See Sample CSV File" at bounding box center [935, 266] width 129 height 18
click at [660, 113] on link "Sequences" at bounding box center [620, 110] width 84 height 37
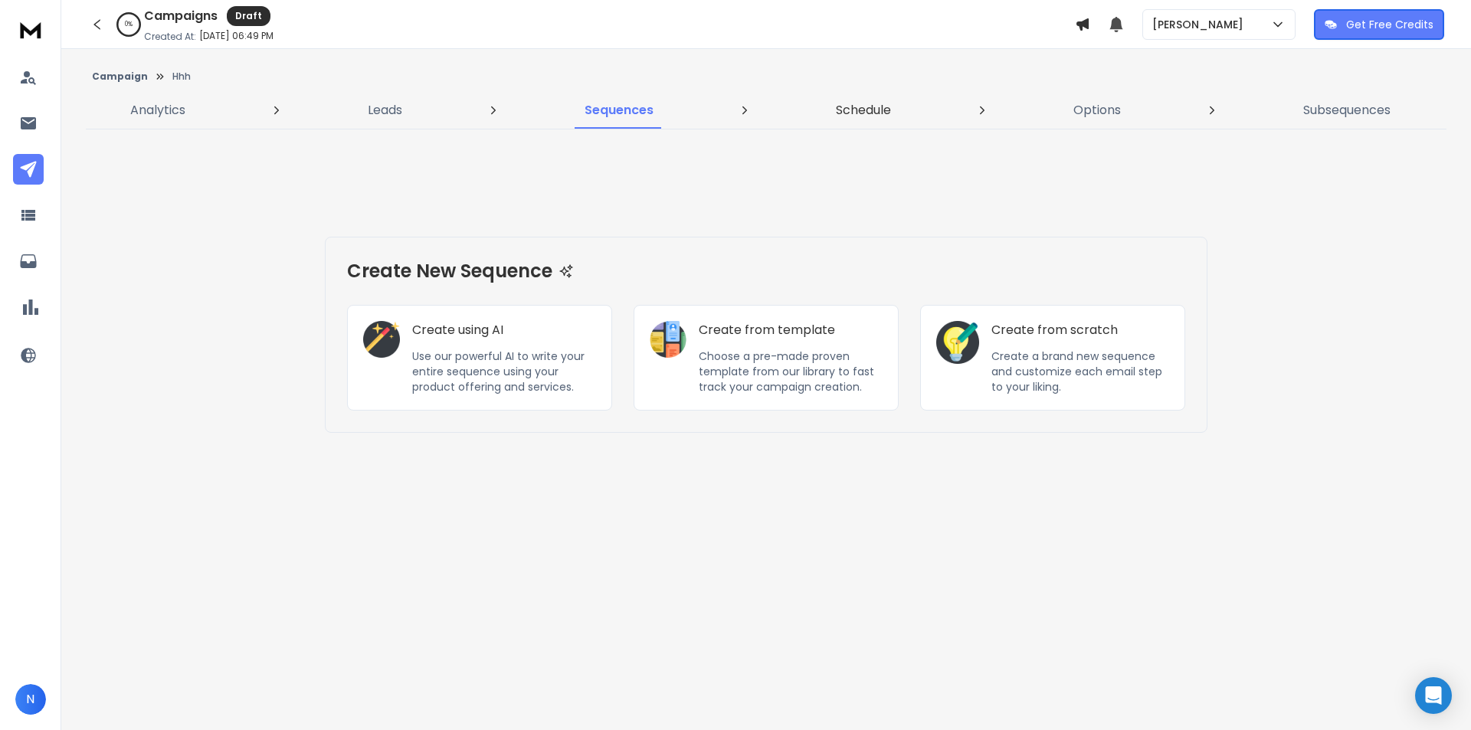
click at [840, 111] on p "Schedule" at bounding box center [863, 110] width 55 height 18
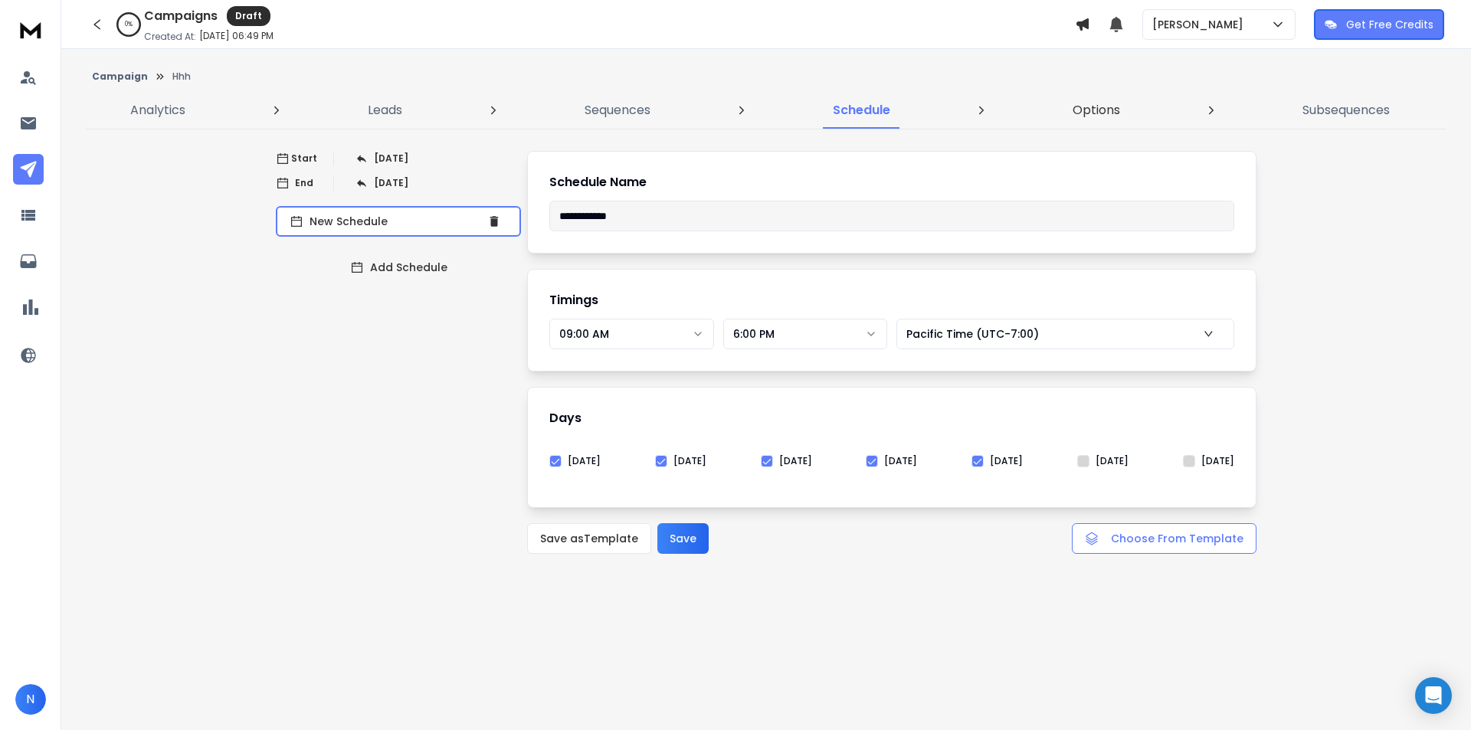
click at [1090, 108] on p "Options" at bounding box center [1097, 110] width 48 height 18
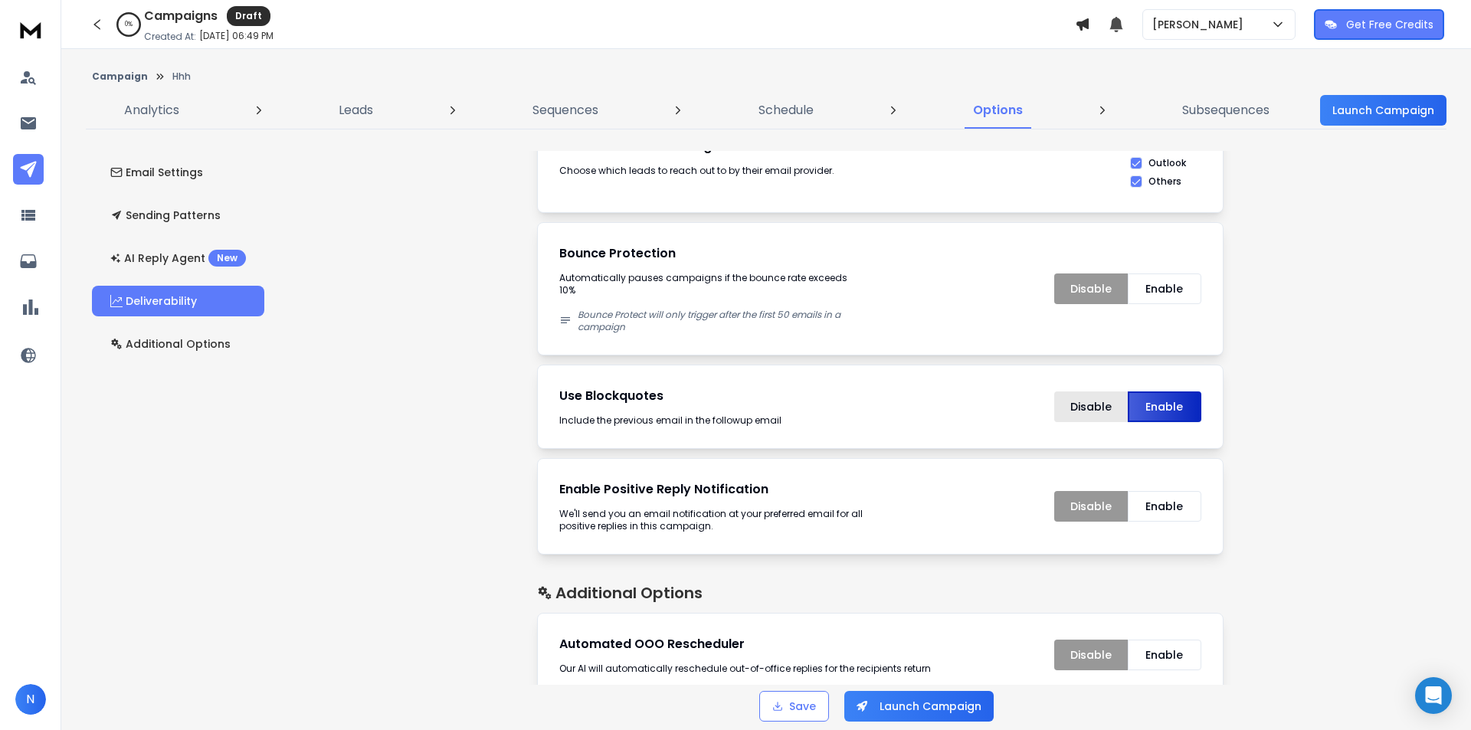
scroll to position [2069, 0]
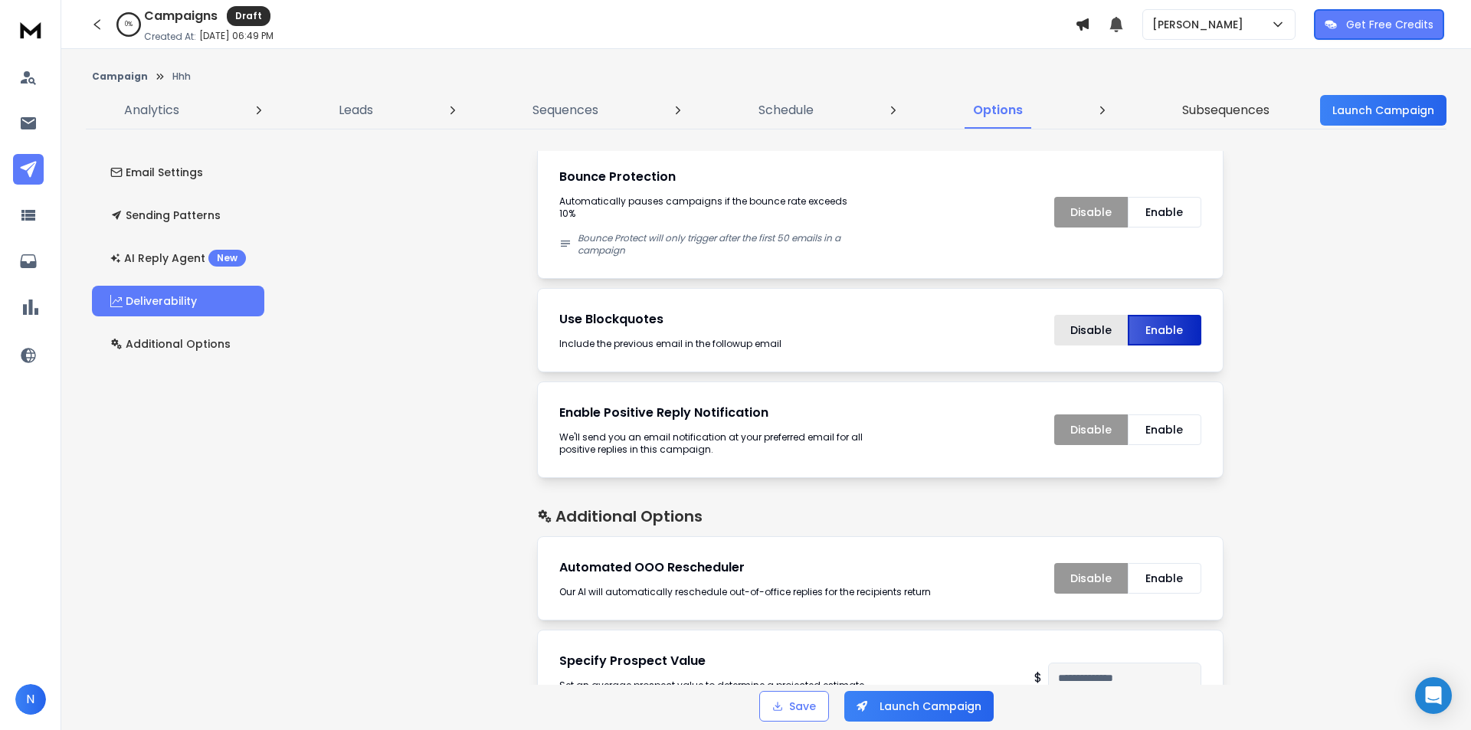
click at [1201, 113] on p "Subsequences" at bounding box center [1225, 110] width 87 height 18
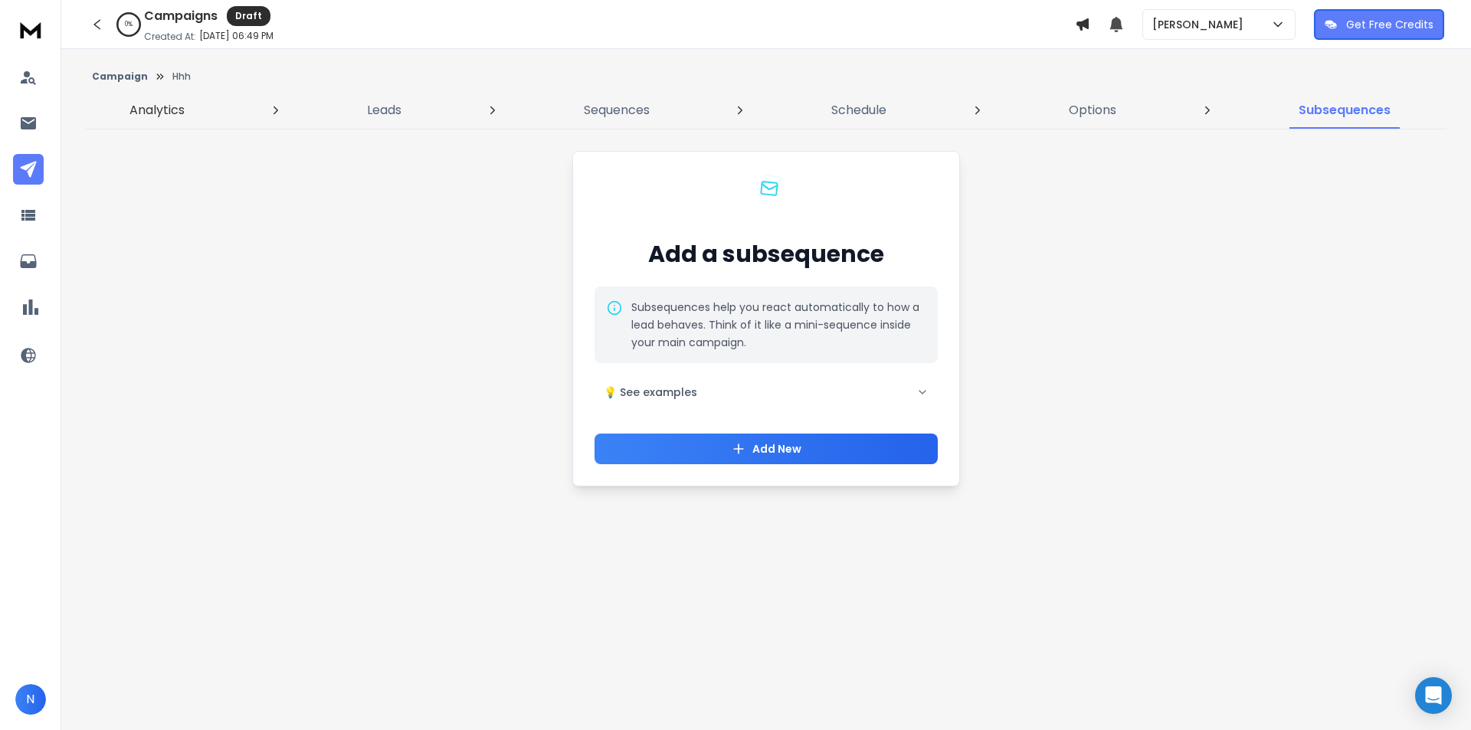
click at [166, 116] on p "Analytics" at bounding box center [156, 110] width 55 height 18
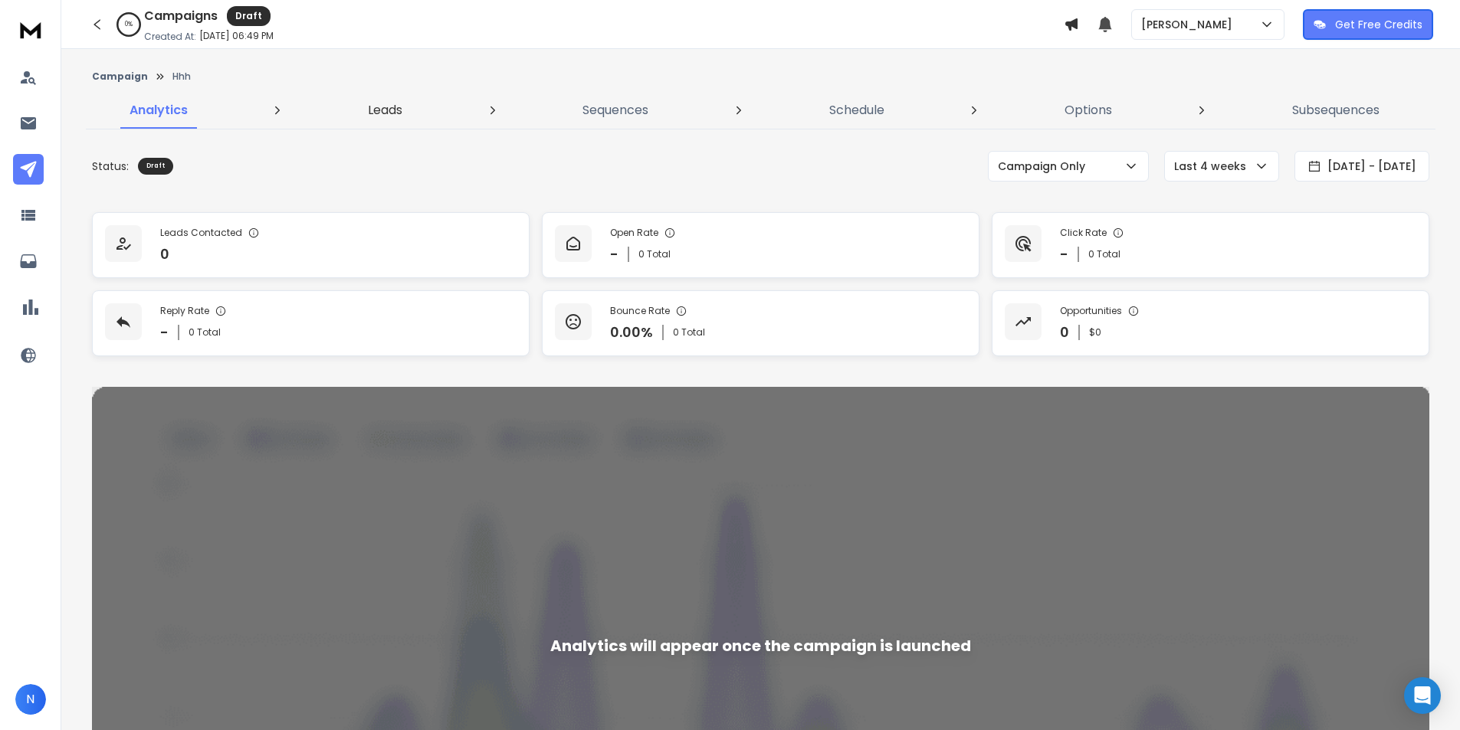
click at [382, 110] on p "Leads" at bounding box center [385, 110] width 34 height 18
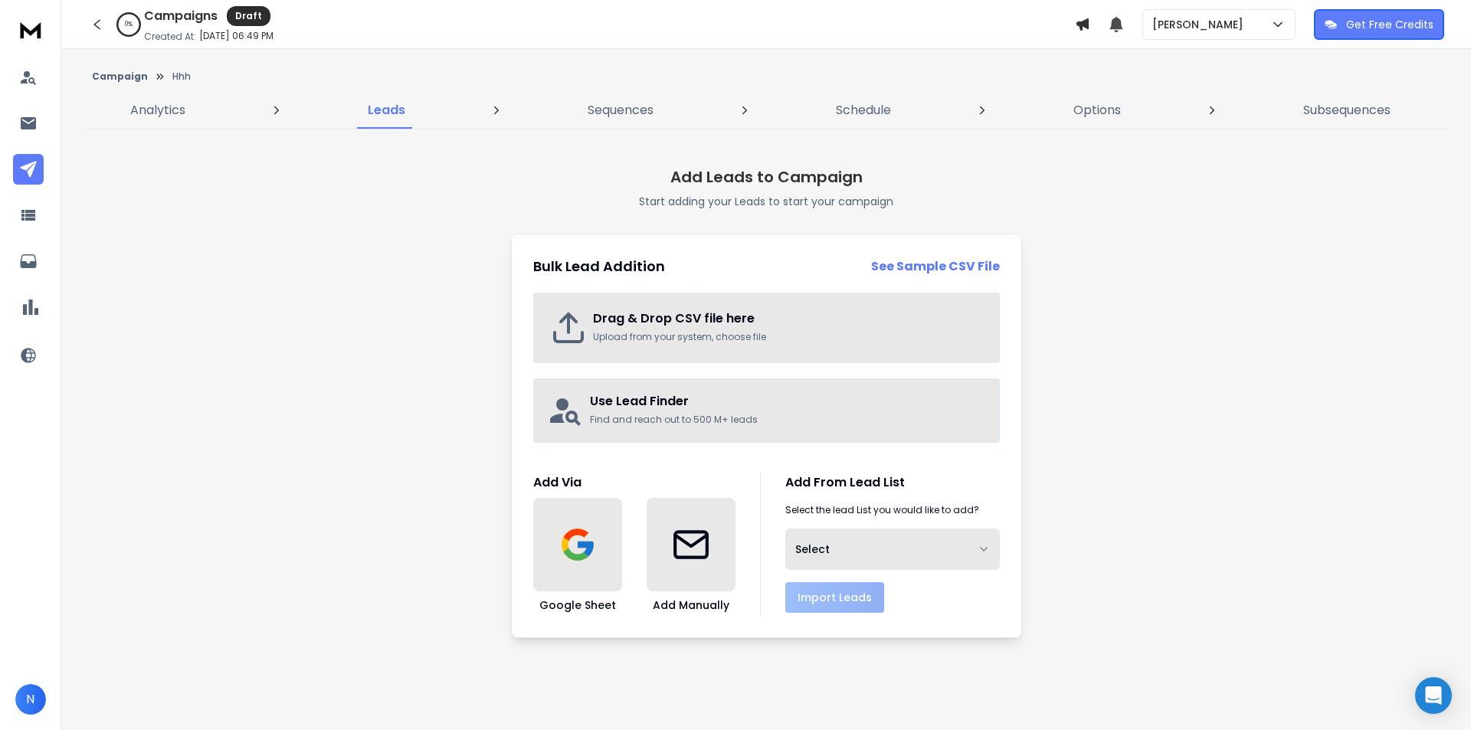
click at [1213, 280] on div "Add Leads to Campaign Start adding your Leads to start your campaign Bulk Lead …" at bounding box center [766, 394] width 1349 height 487
click at [595, 113] on p "Sequences" at bounding box center [621, 110] width 66 height 18
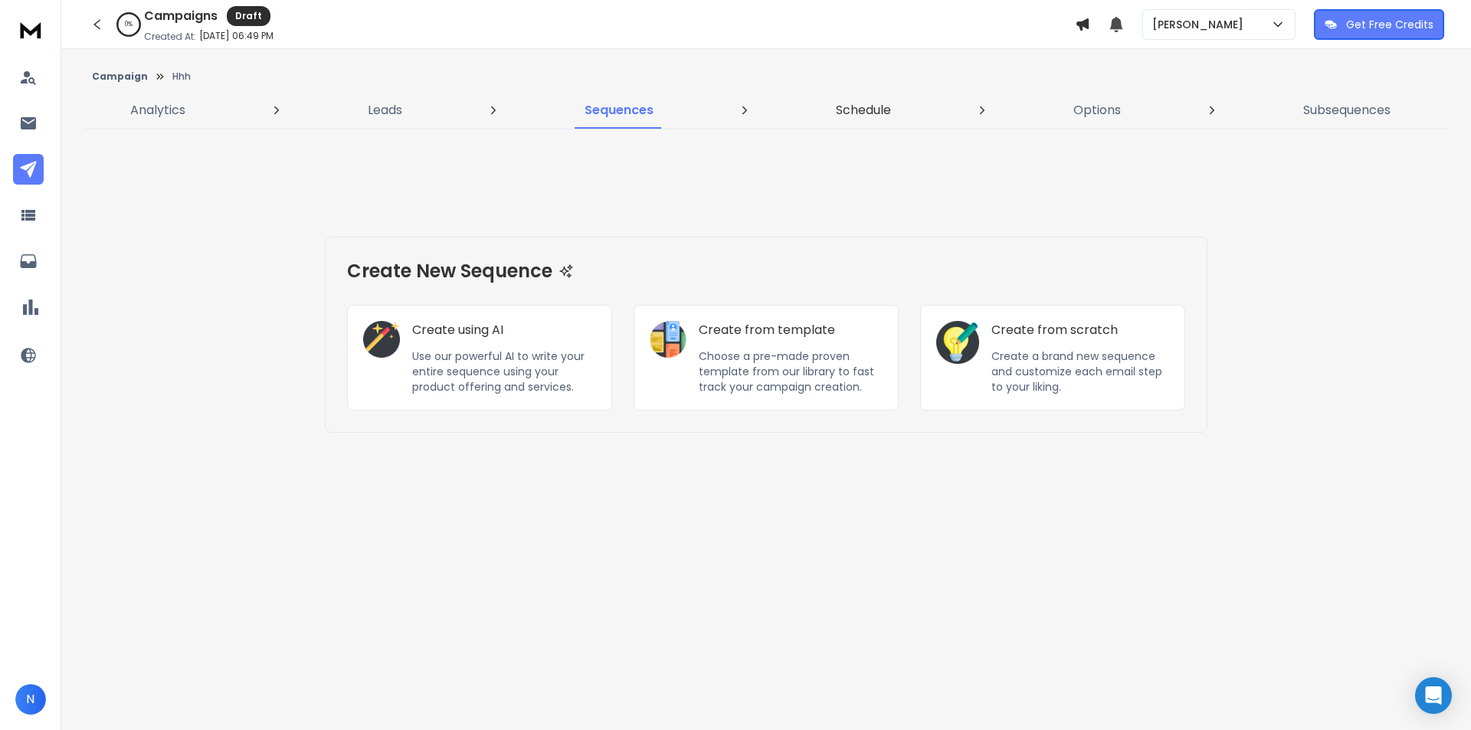
click at [856, 115] on p "Schedule" at bounding box center [863, 110] width 55 height 18
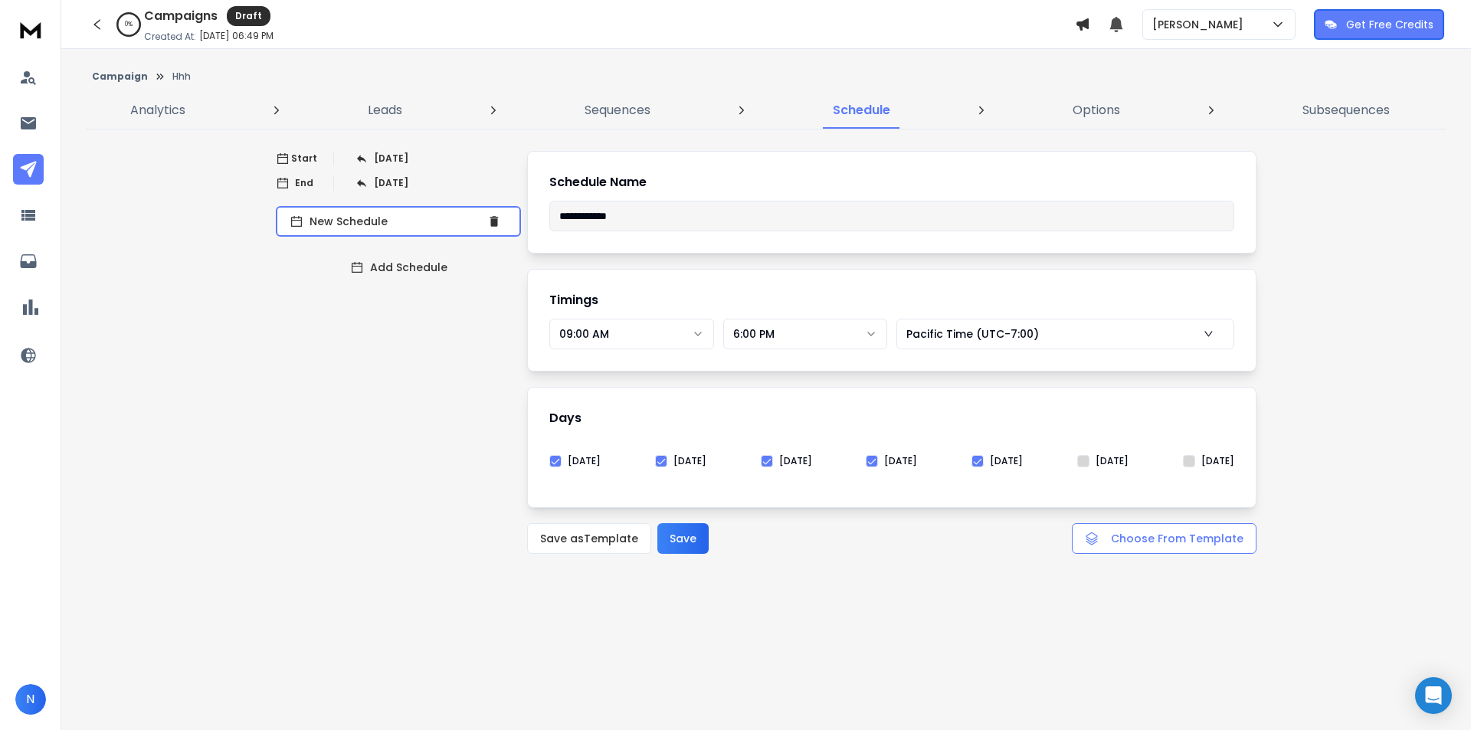
click at [748, 222] on input "**********" at bounding box center [891, 216] width 685 height 31
click at [1083, 117] on p "Options" at bounding box center [1097, 110] width 48 height 18
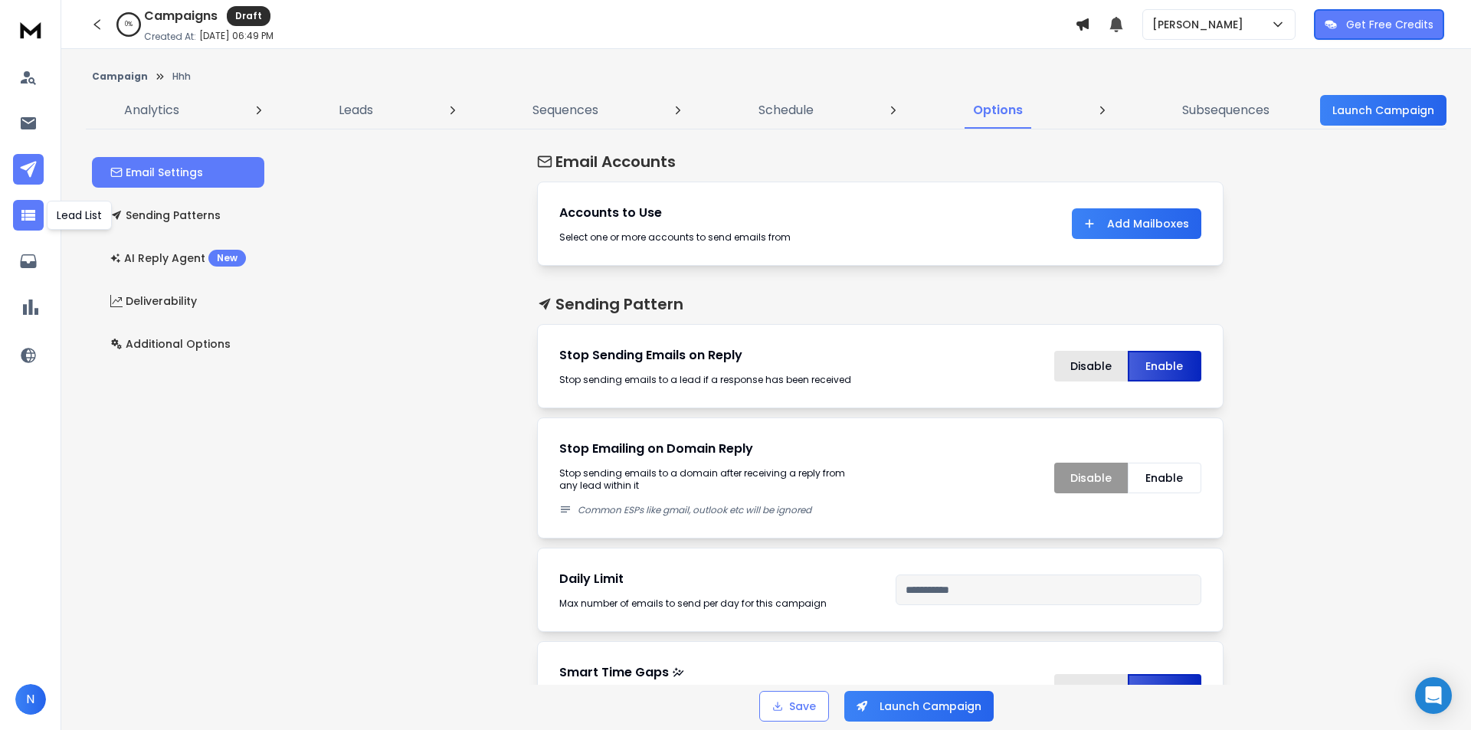
click at [36, 209] on icon at bounding box center [28, 215] width 18 height 18
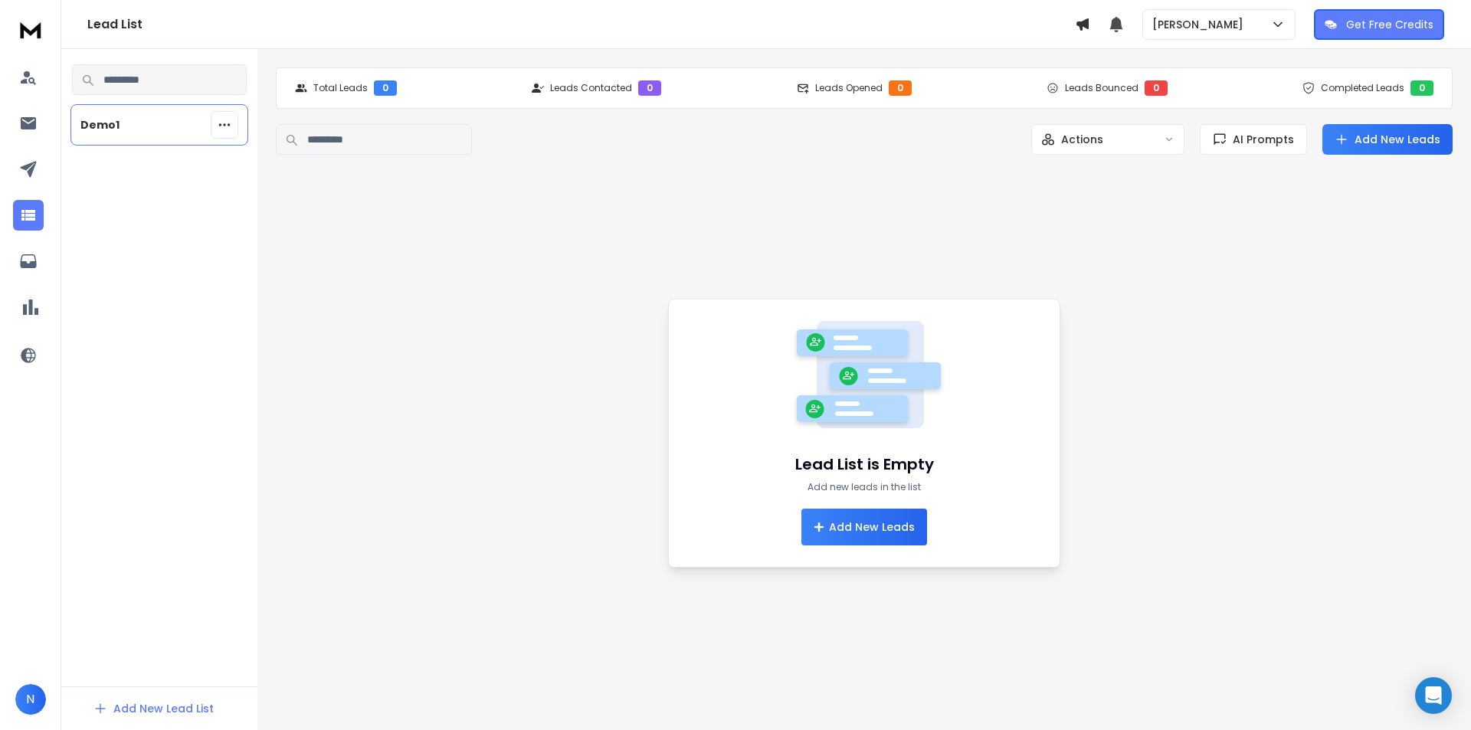
click at [227, 120] on icon "button" at bounding box center [225, 125] width 14 height 14
click at [208, 159] on p "Edit List Name" at bounding box center [183, 157] width 74 height 15
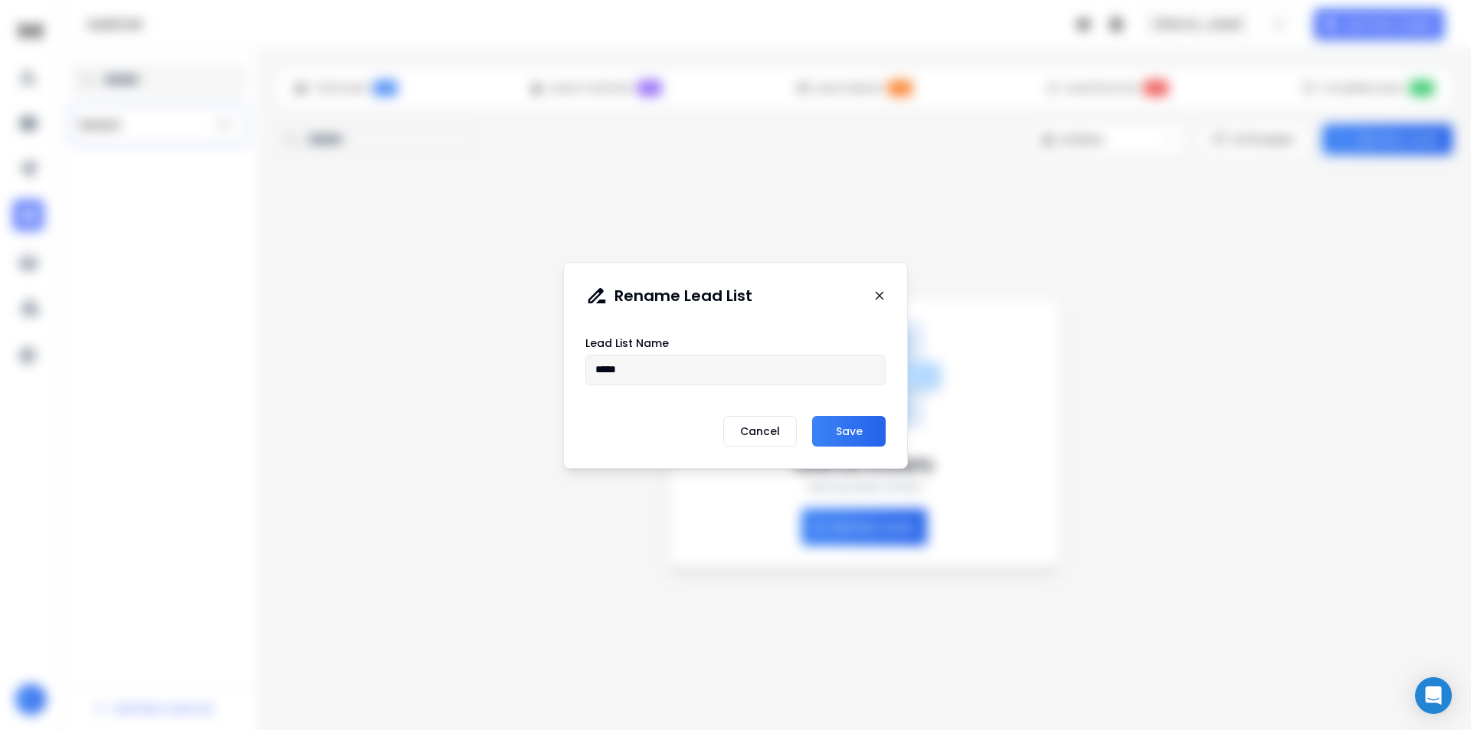
click at [878, 297] on icon at bounding box center [880, 295] width 8 height 8
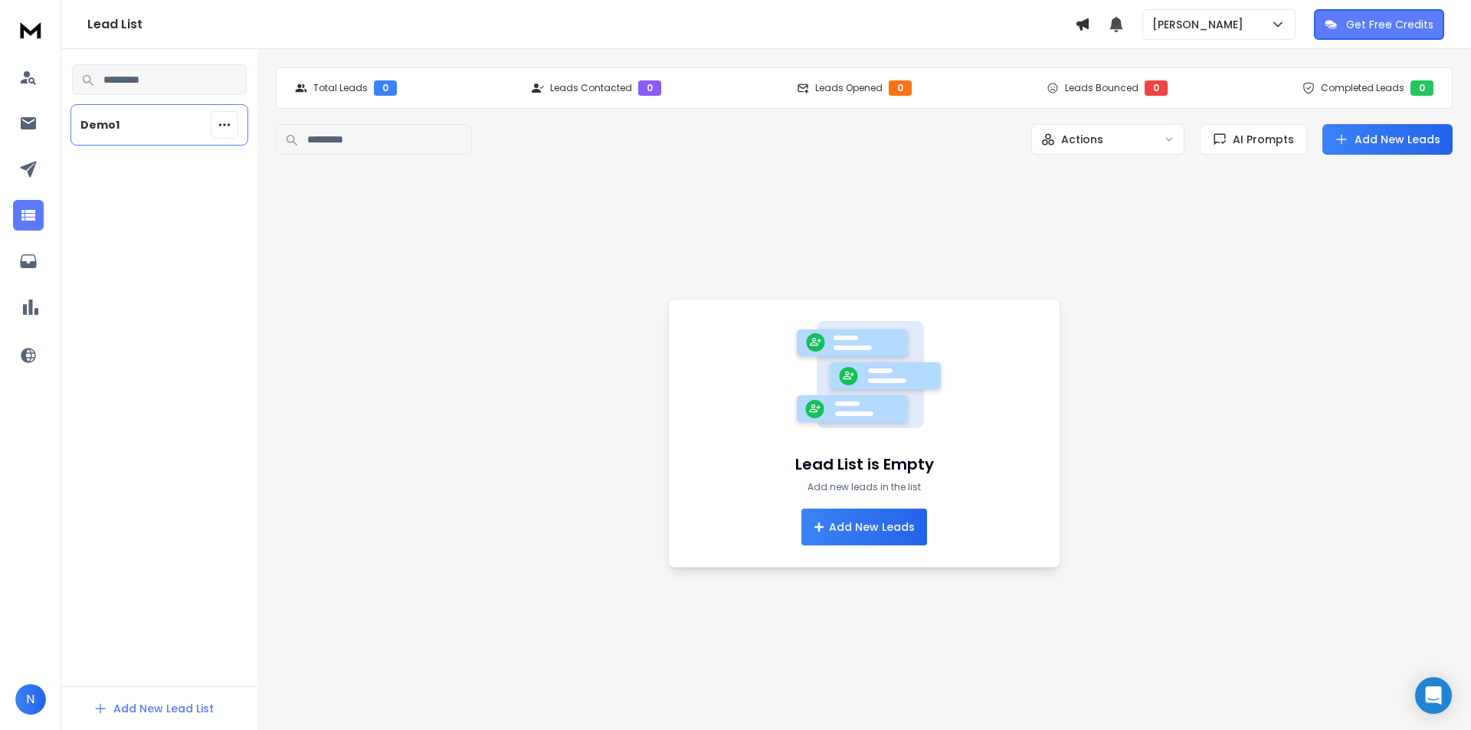
click at [819, 94] on div "Leads Opened 0" at bounding box center [854, 87] width 115 height 15
click at [835, 87] on p "Leads Opened" at bounding box center [848, 88] width 67 height 12
click at [1367, 91] on p "Completed Leads" at bounding box center [1363, 88] width 84 height 12
click at [1145, 141] on div "Actions" at bounding box center [1099, 139] width 116 height 15
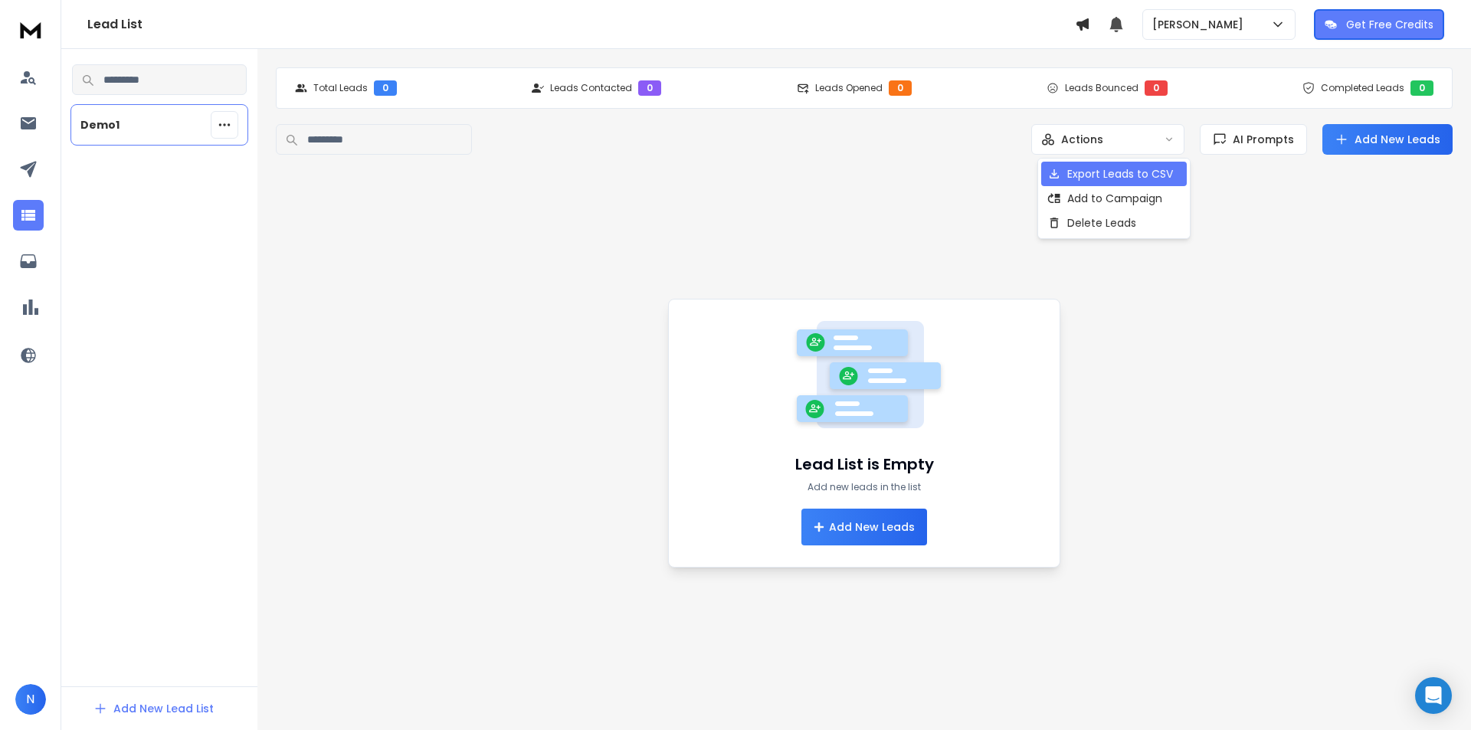
click at [1150, 173] on p "Export Leads to CSV" at bounding box center [1120, 173] width 106 height 15
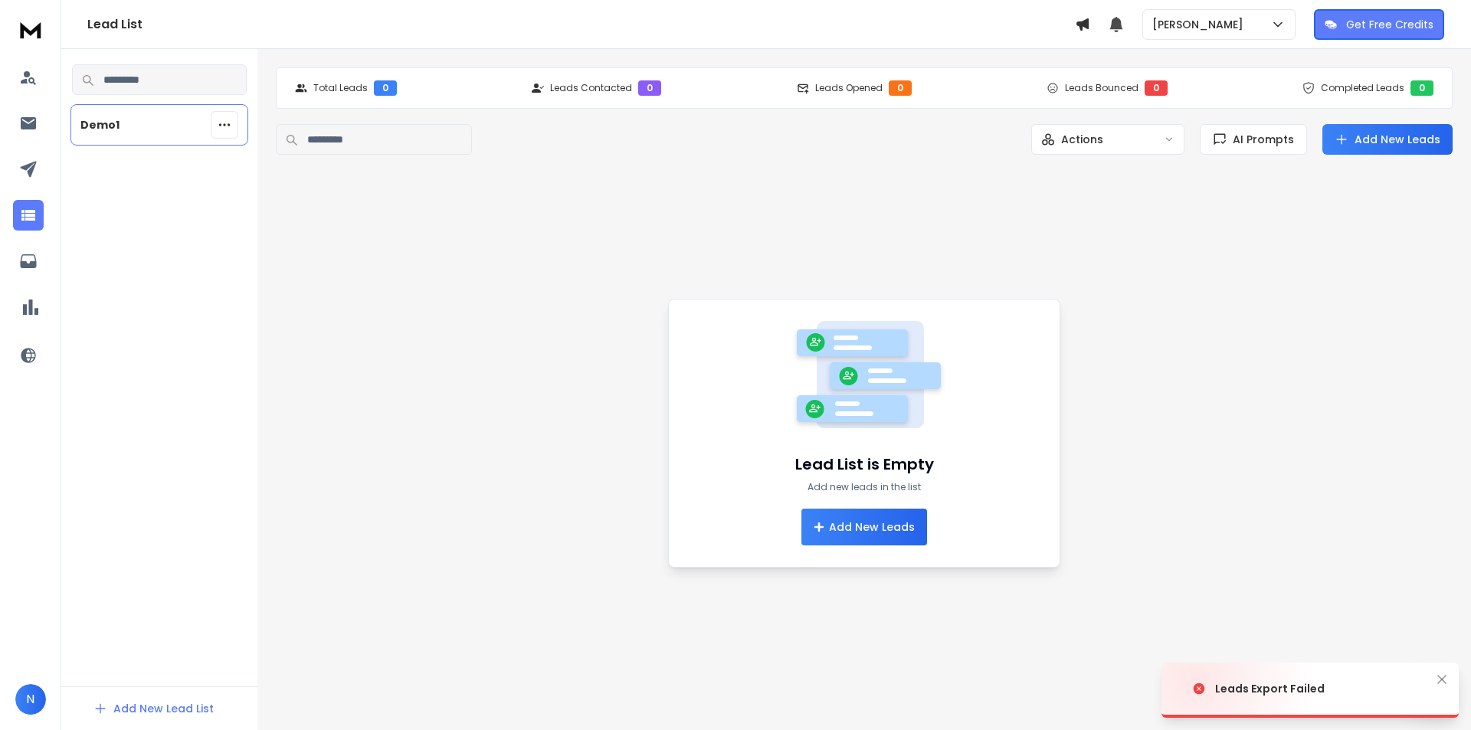
click at [1280, 696] on div "Leads Export Failed" at bounding box center [1258, 689] width 169 height 52
click at [1141, 141] on div "Actions" at bounding box center [1099, 139] width 116 height 15
click at [1142, 172] on p "Export Leads to CSV" at bounding box center [1120, 173] width 106 height 15
drag, startPoint x: 626, startPoint y: 89, endPoint x: 653, endPoint y: 94, distance: 27.3
click at [652, 93] on div "Leads Contacted 0" at bounding box center [596, 87] width 129 height 15
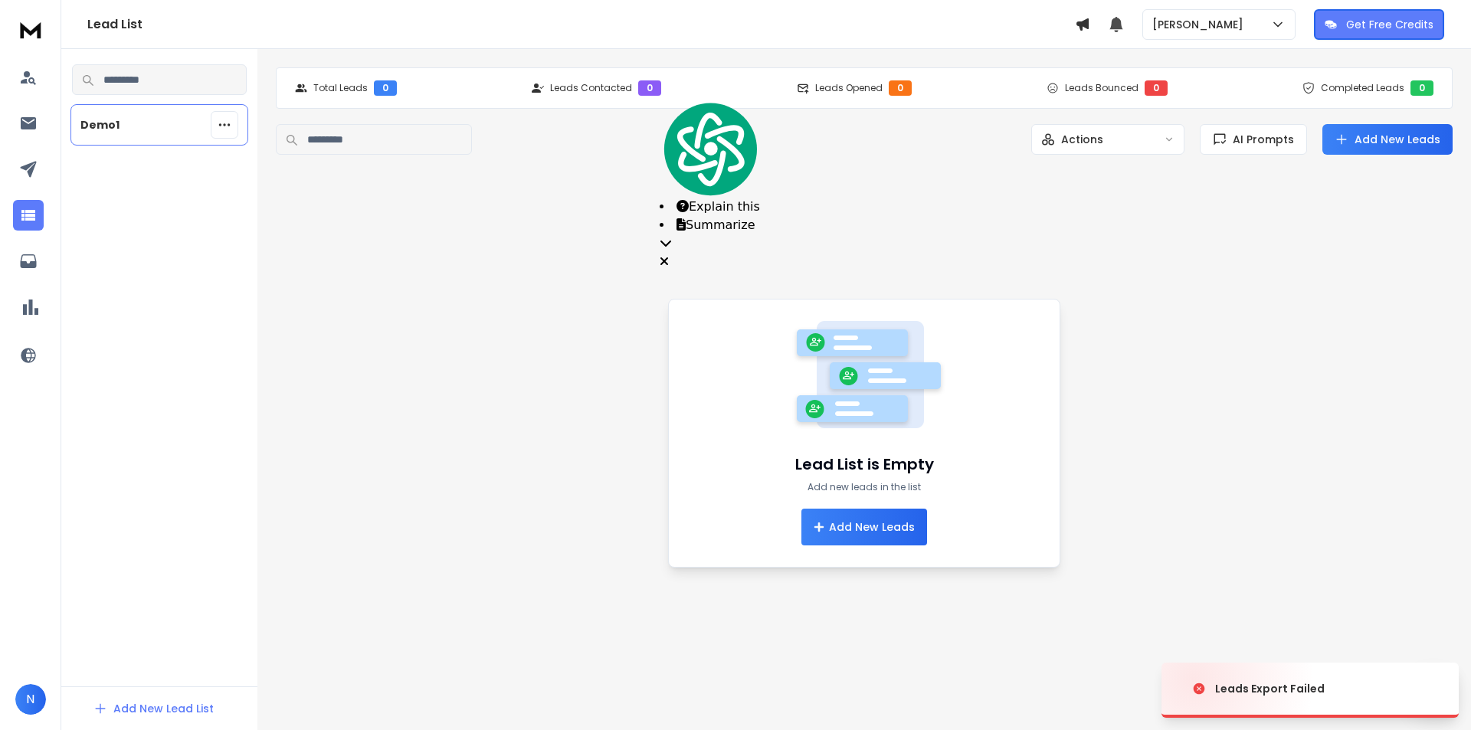
click at [646, 174] on div "Lead List is Empty Add new leads in the list Add New Leads" at bounding box center [864, 433] width 1177 height 523
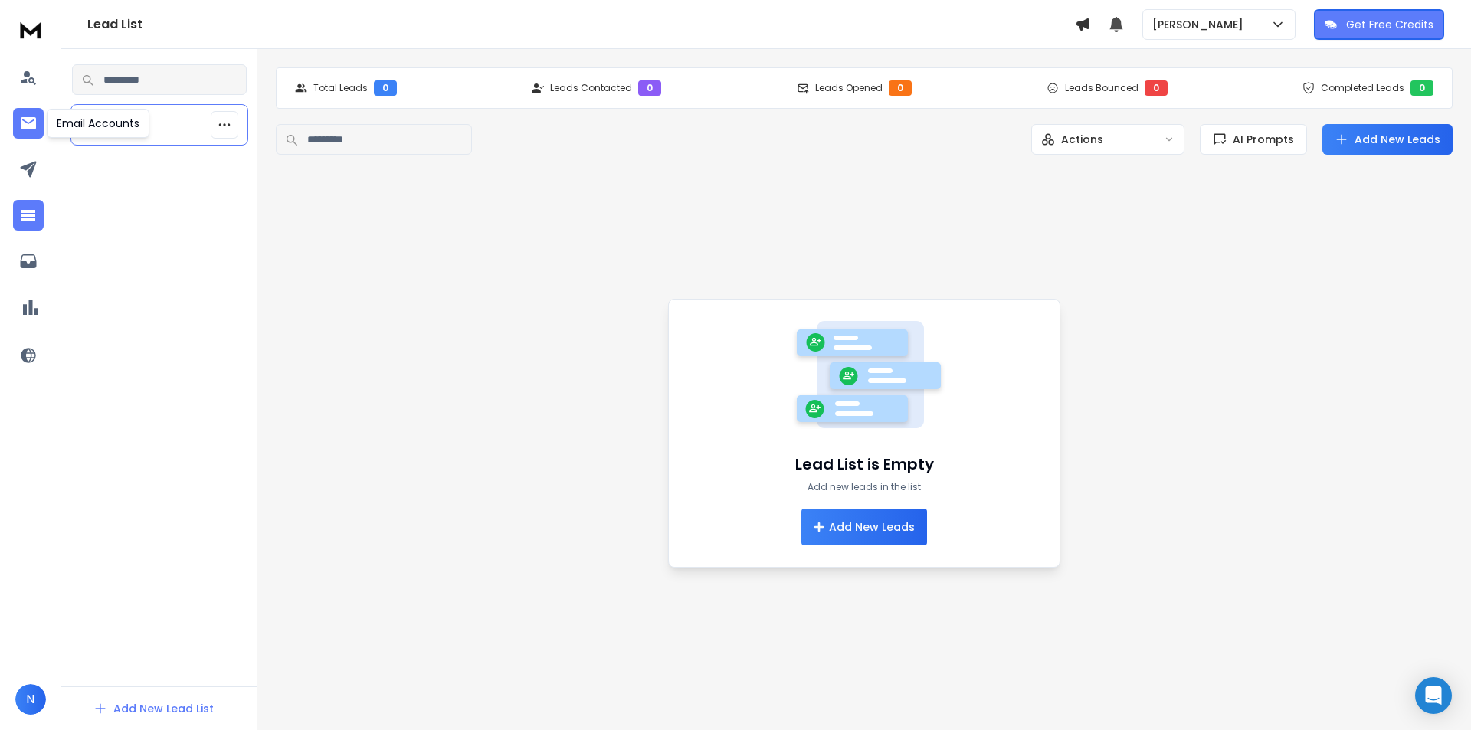
click at [36, 125] on icon at bounding box center [28, 123] width 18 height 18
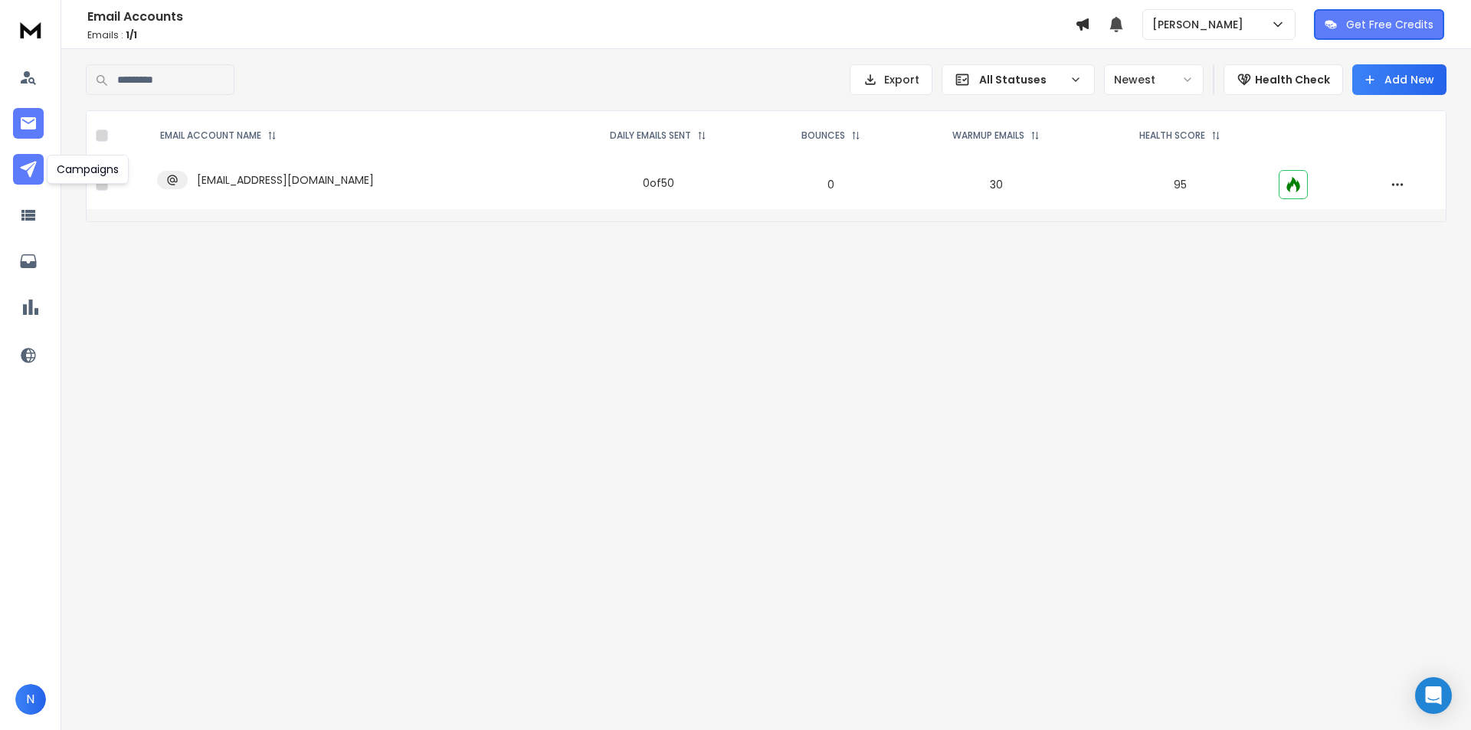
click at [30, 162] on icon at bounding box center [28, 169] width 18 height 18
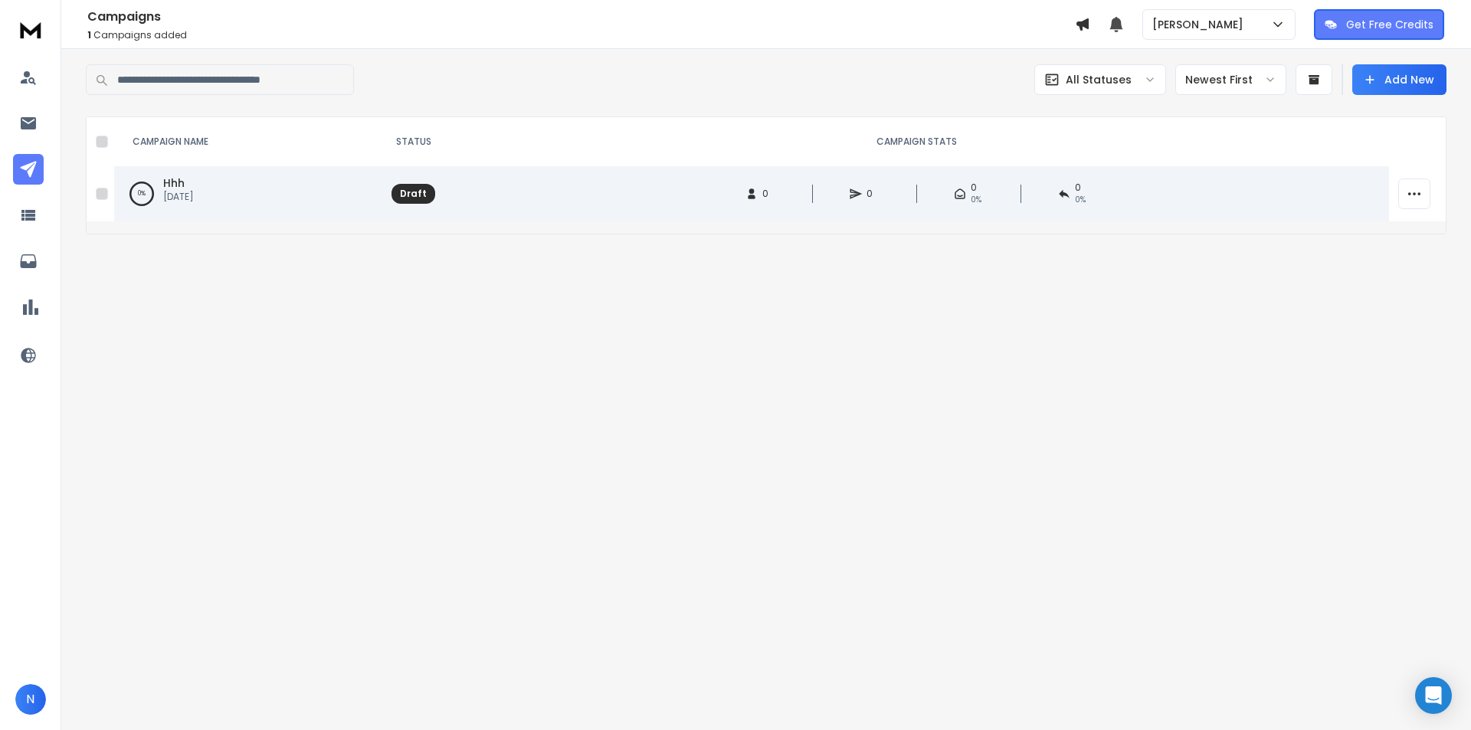
click at [1417, 198] on icon "button" at bounding box center [1414, 193] width 15 height 15
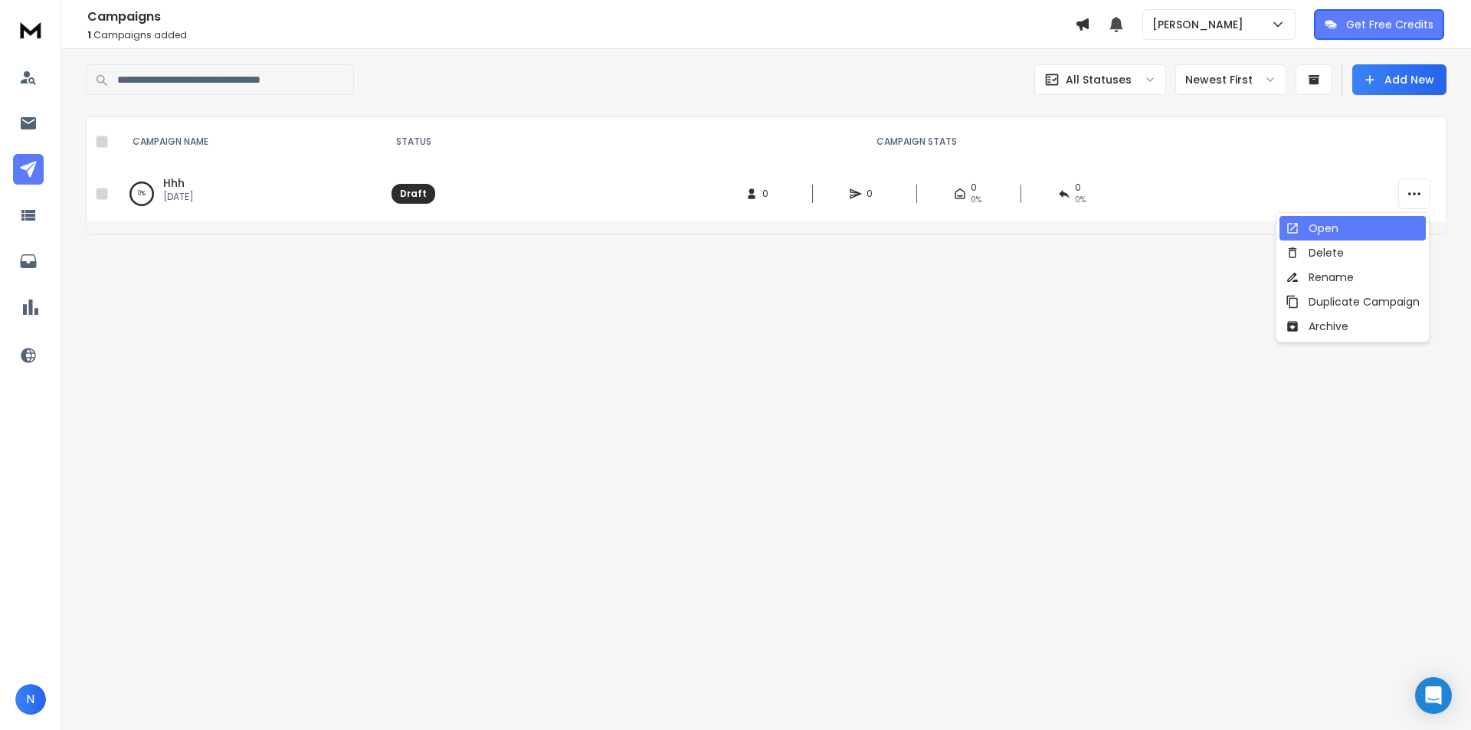
click at [1345, 233] on div "Open" at bounding box center [1353, 228] width 146 height 25
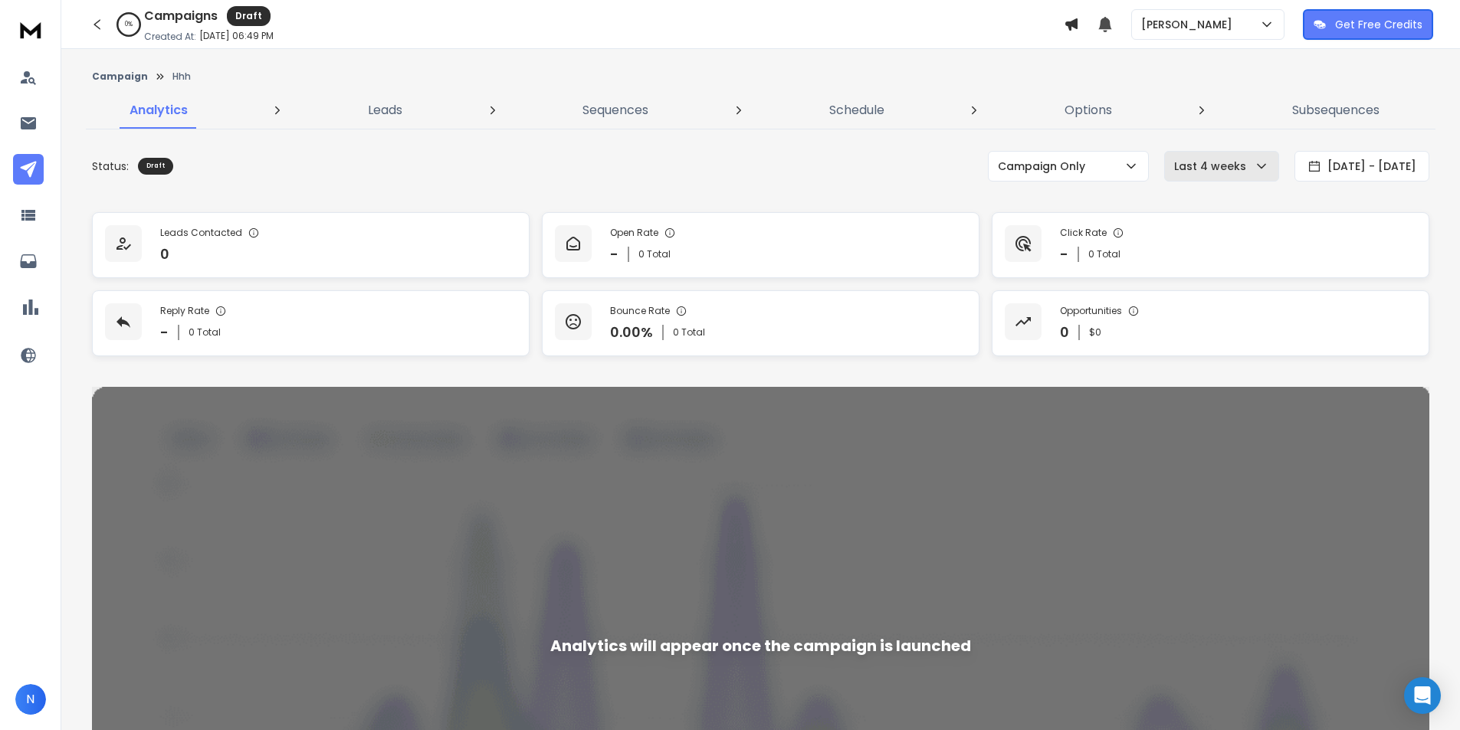
click at [1188, 169] on p "Last 4 weeks" at bounding box center [1213, 166] width 78 height 15
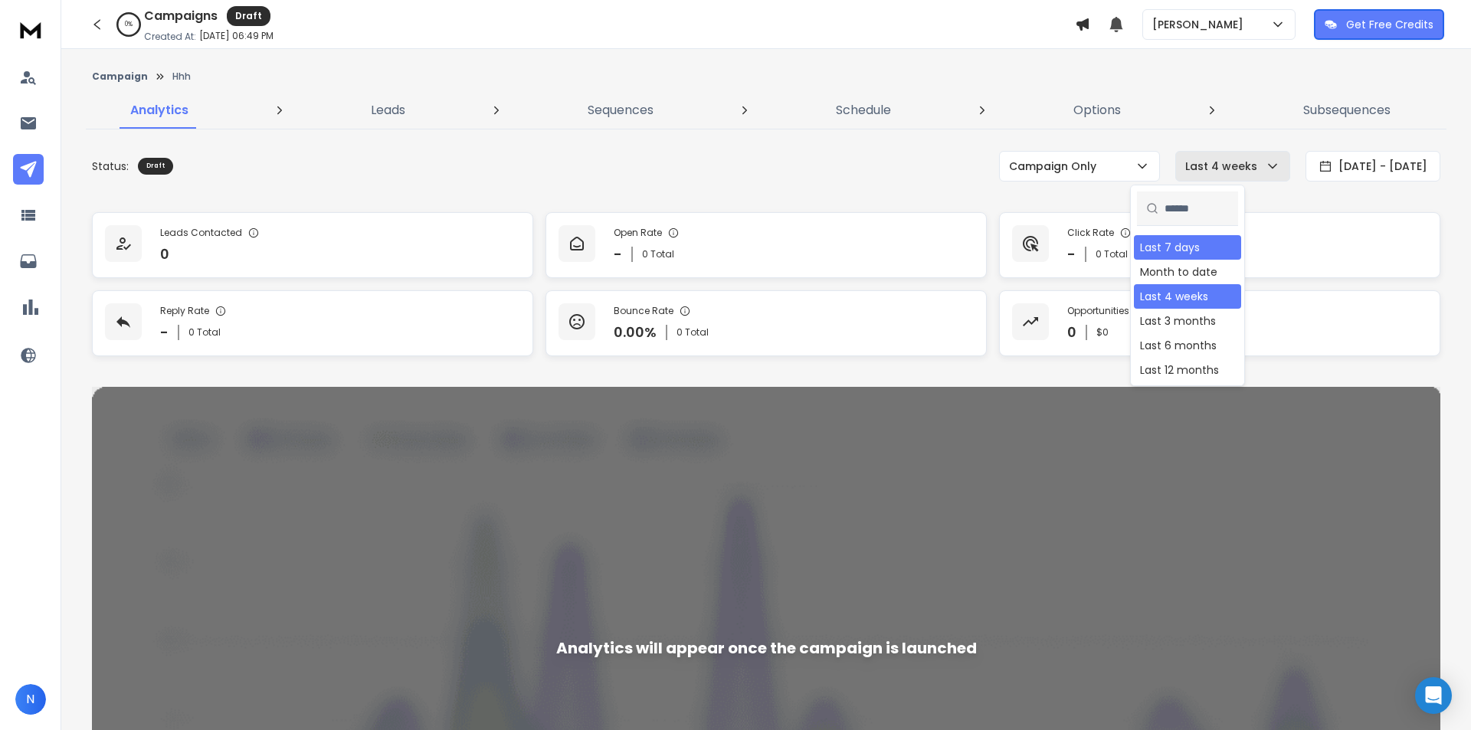
click at [1188, 169] on p "Last 4 weeks" at bounding box center [1224, 166] width 78 height 15
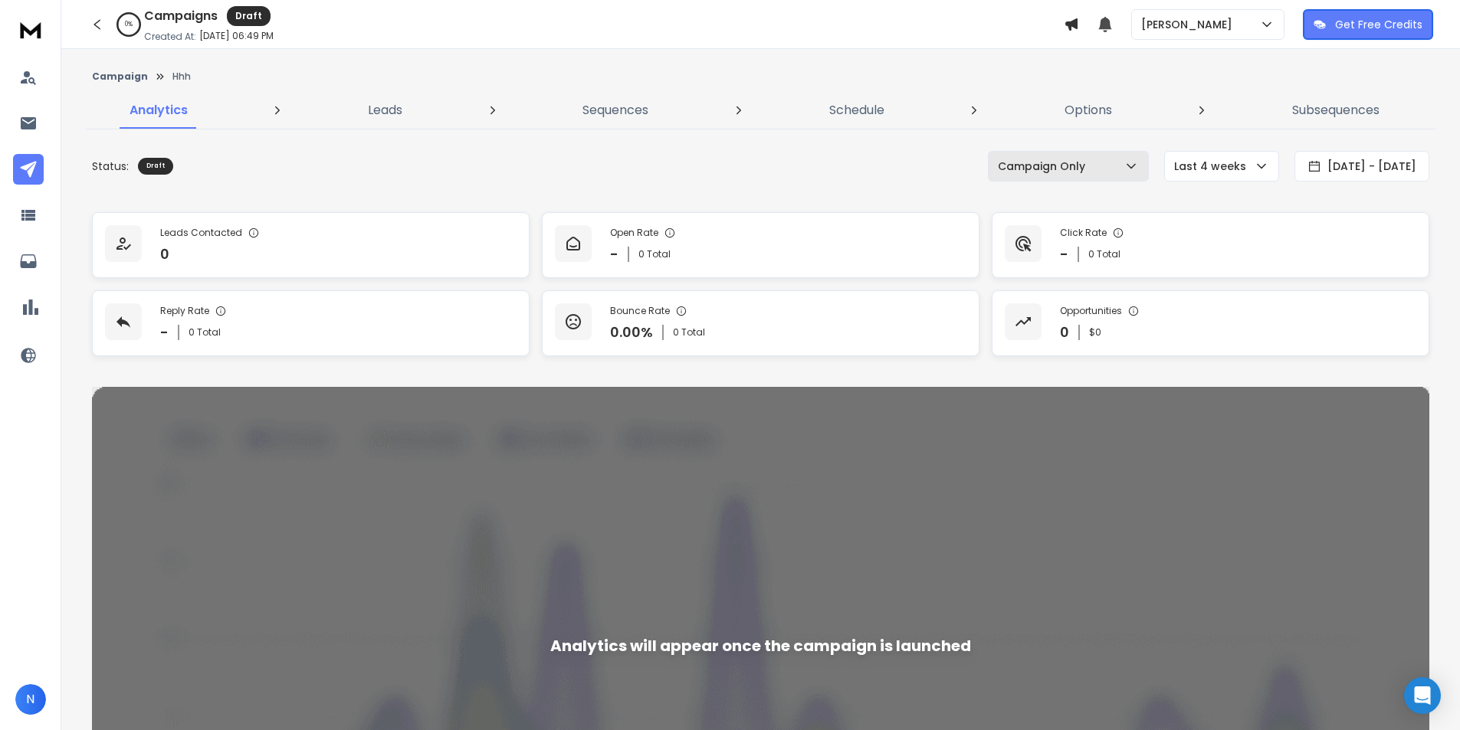
click at [1059, 166] on div "Campaign Only" at bounding box center [1068, 166] width 141 height 15
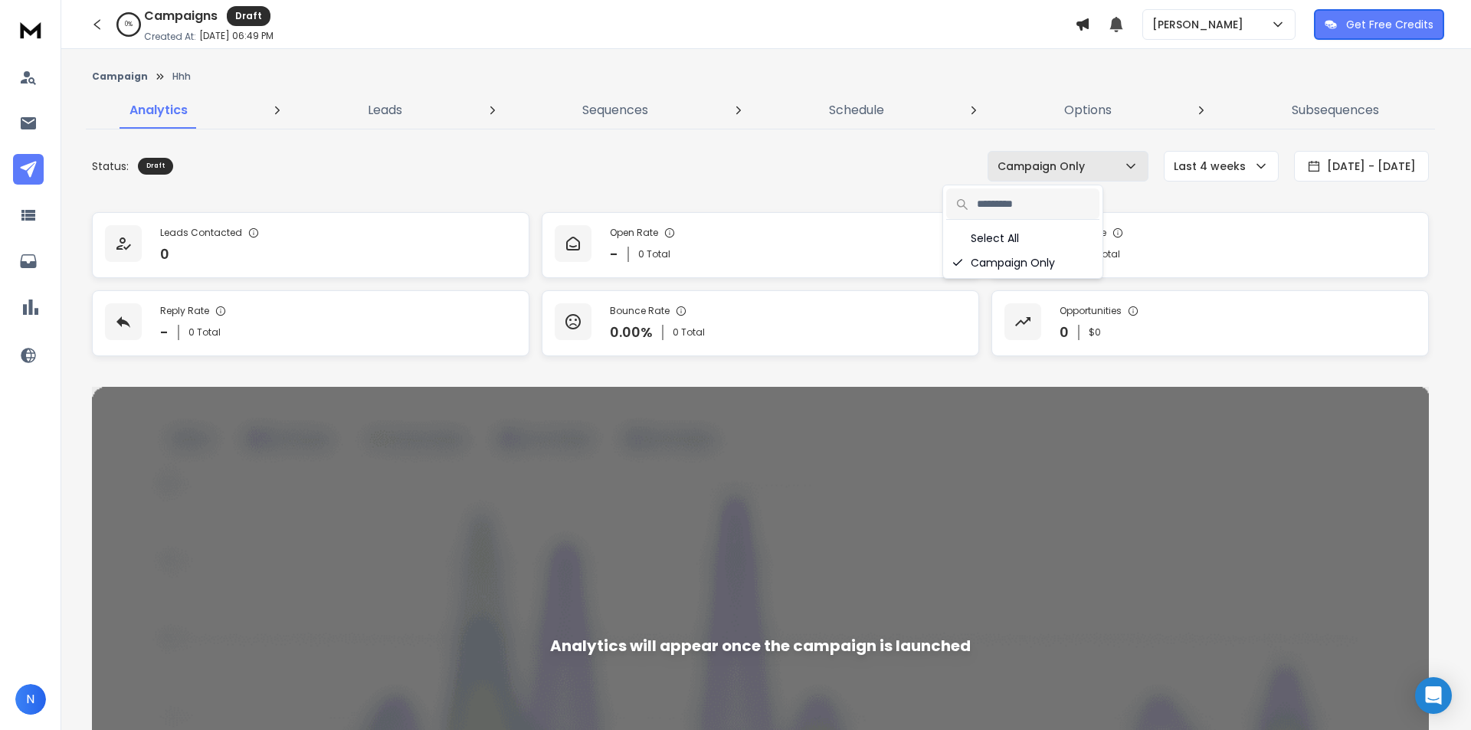
click at [1059, 166] on div "Campaign Only" at bounding box center [1068, 166] width 141 height 15
click at [1307, 114] on p "Subsequences" at bounding box center [1335, 110] width 87 height 18
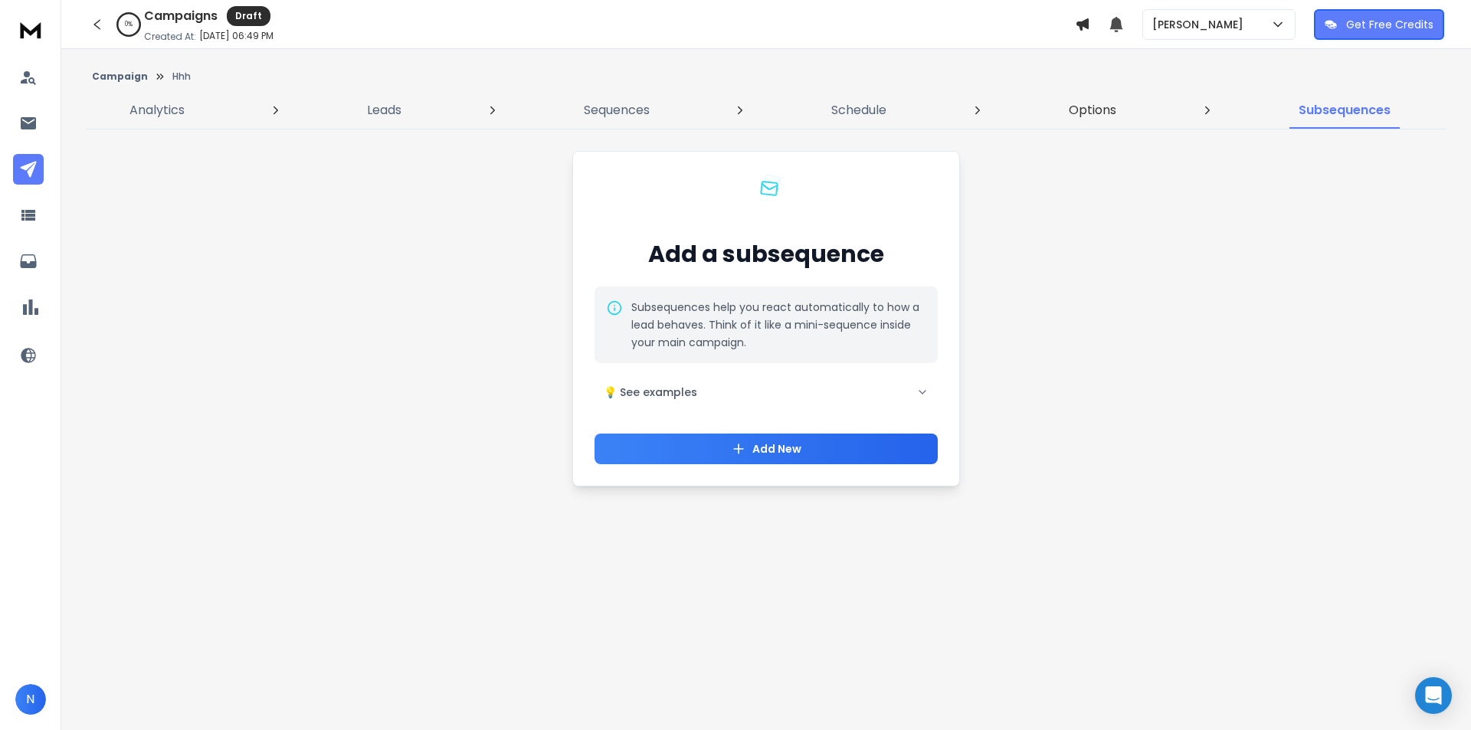
click at [1103, 108] on p "Options" at bounding box center [1093, 110] width 48 height 18
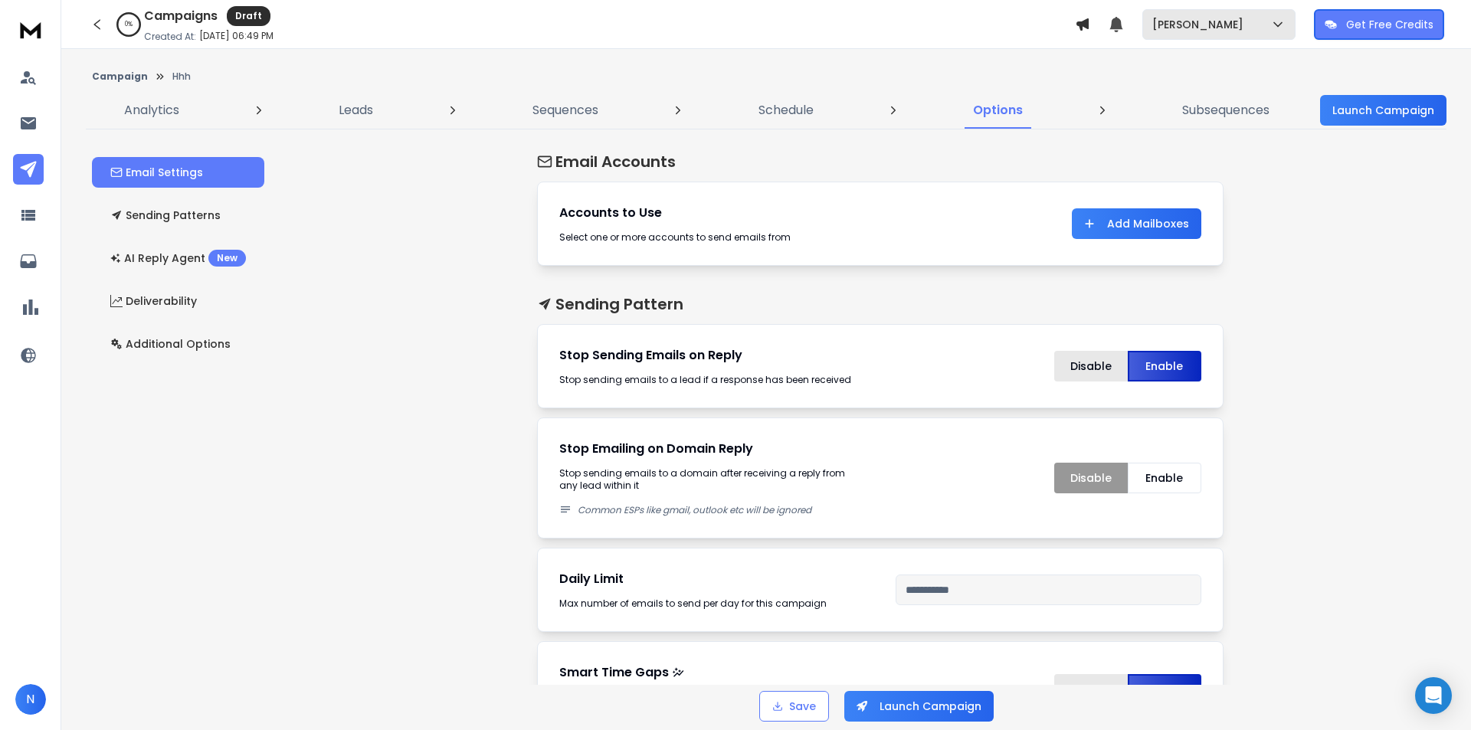
click at [1267, 29] on div "[PERSON_NAME]" at bounding box center [1218, 24] width 133 height 15
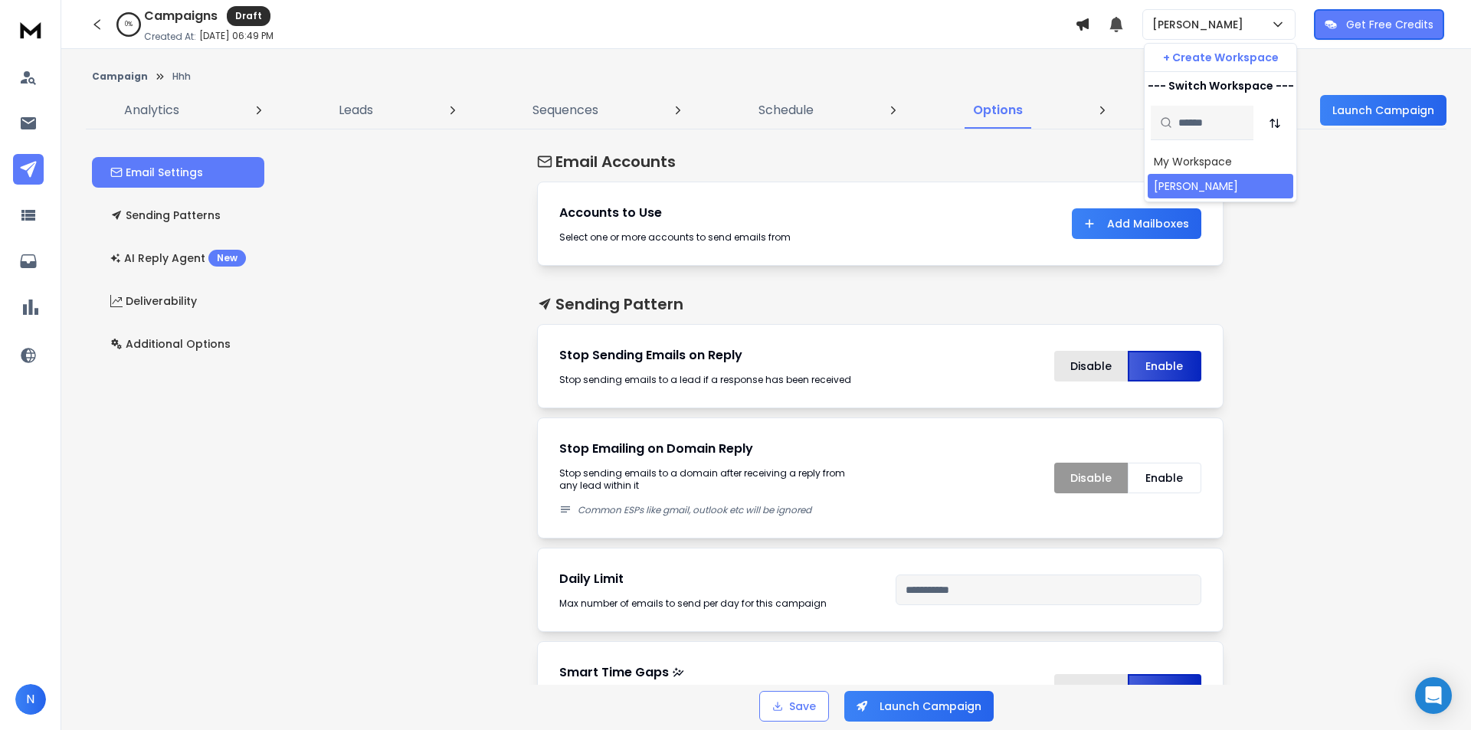
click at [1318, 264] on div "Email Accounts Accounts to Use Select one or more accounts to send emails from …" at bounding box center [889, 418] width 1201 height 534
click at [1243, 109] on p "Subsequences" at bounding box center [1225, 110] width 87 height 18
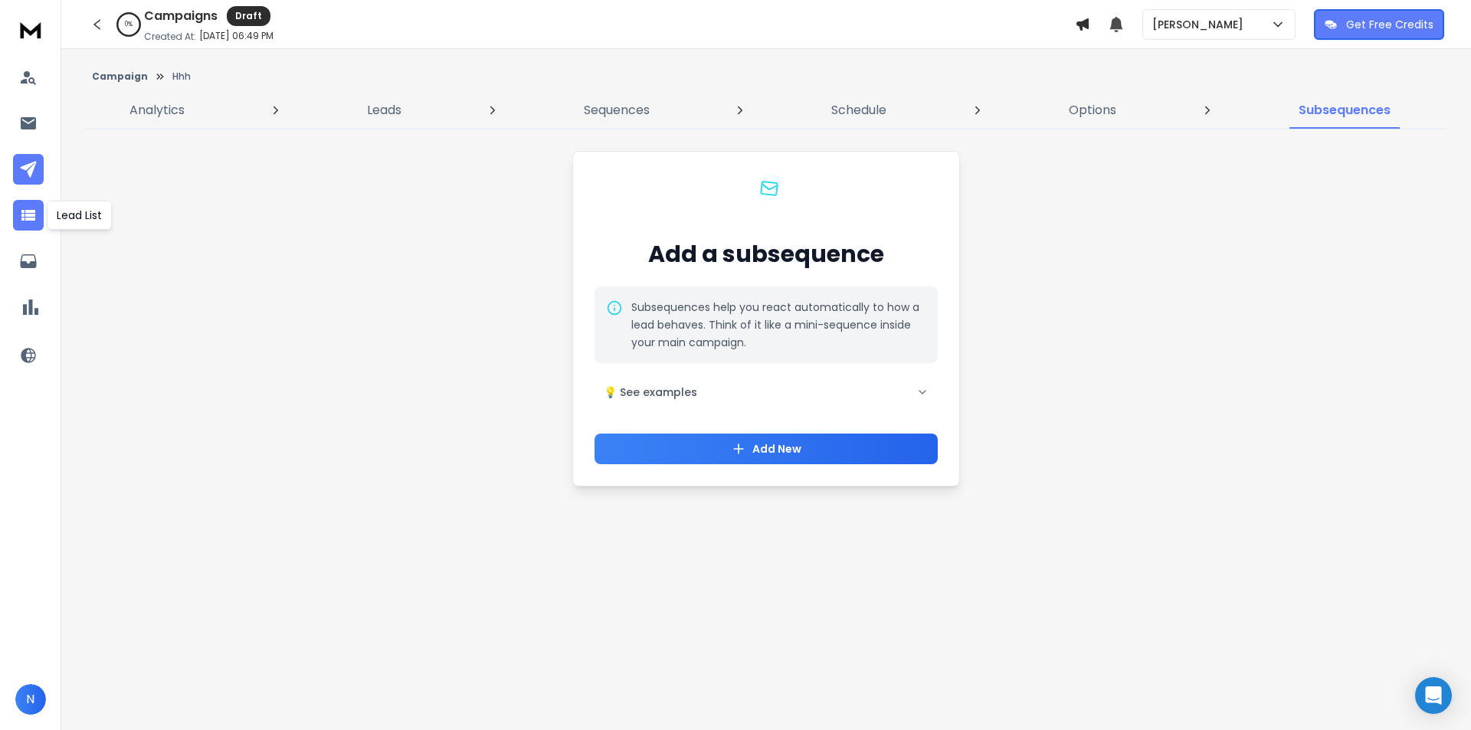
click at [34, 213] on icon at bounding box center [28, 215] width 18 height 18
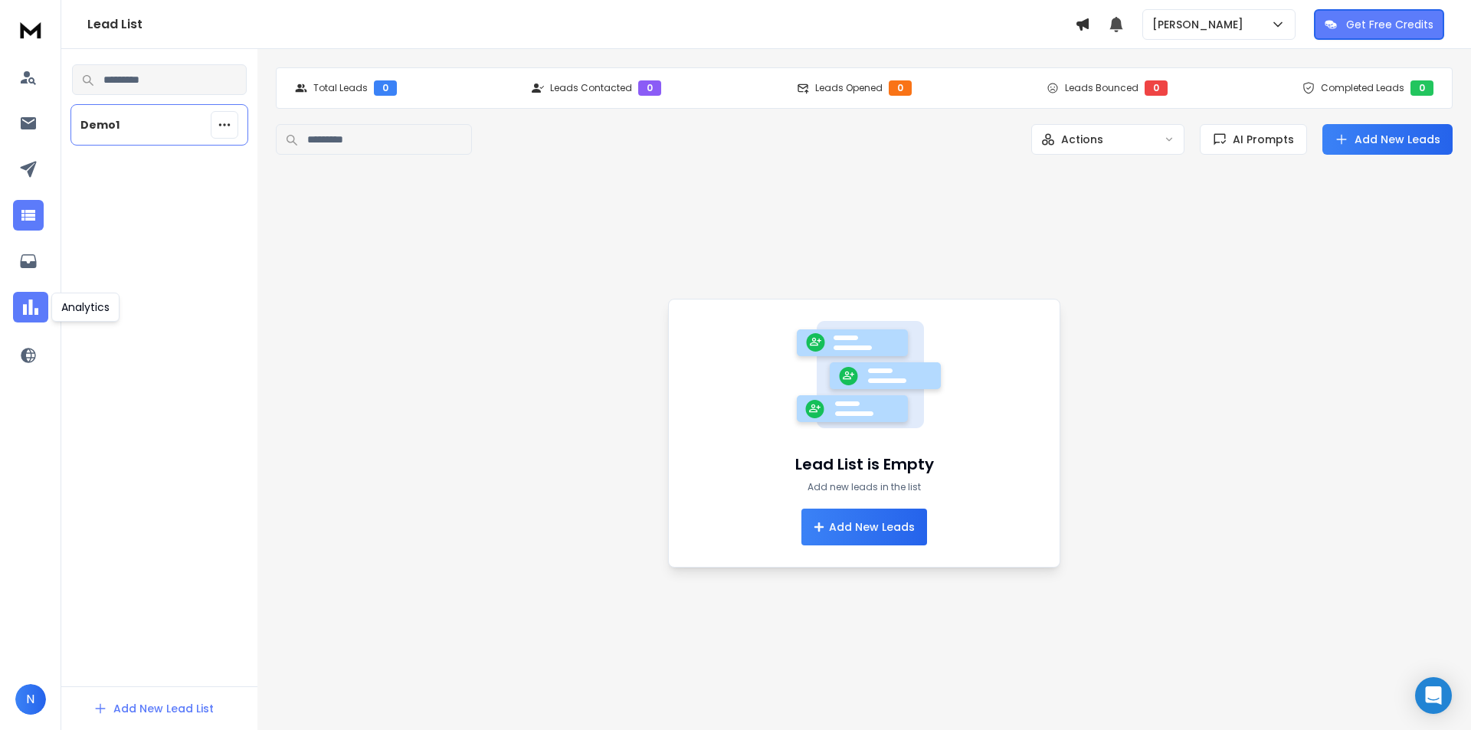
click at [34, 305] on icon at bounding box center [30, 307] width 23 height 23
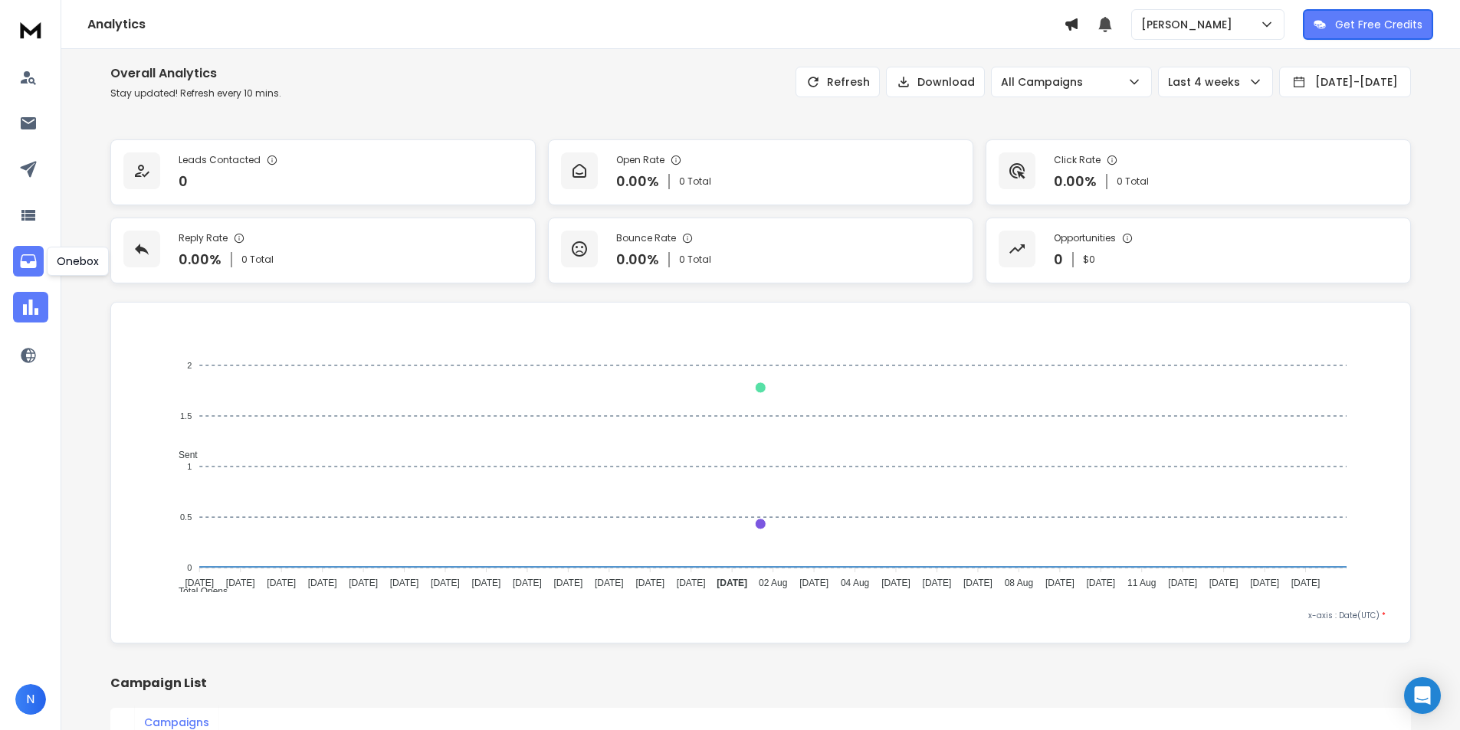
click at [31, 260] on icon at bounding box center [28, 261] width 18 height 18
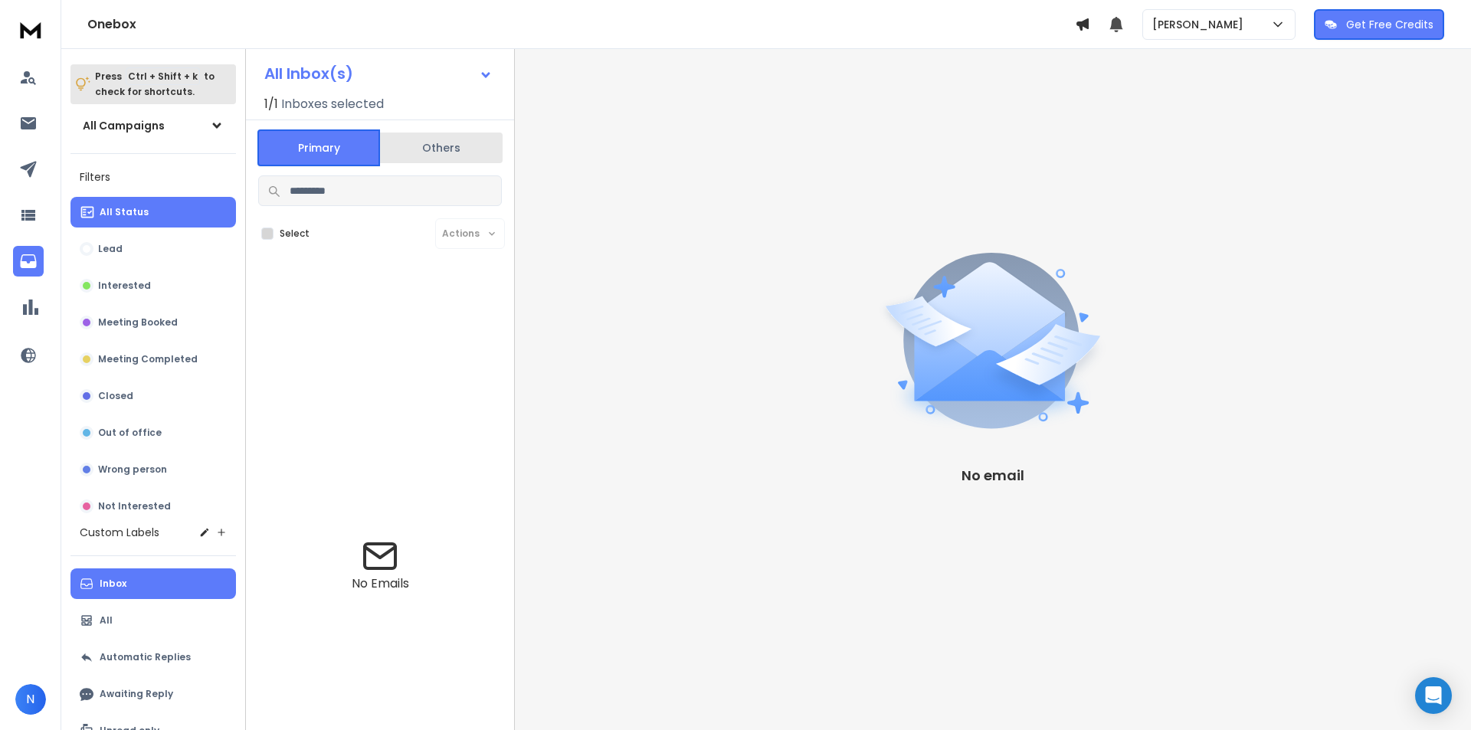
click at [346, 107] on h3 "Inboxes selected" at bounding box center [332, 104] width 103 height 18
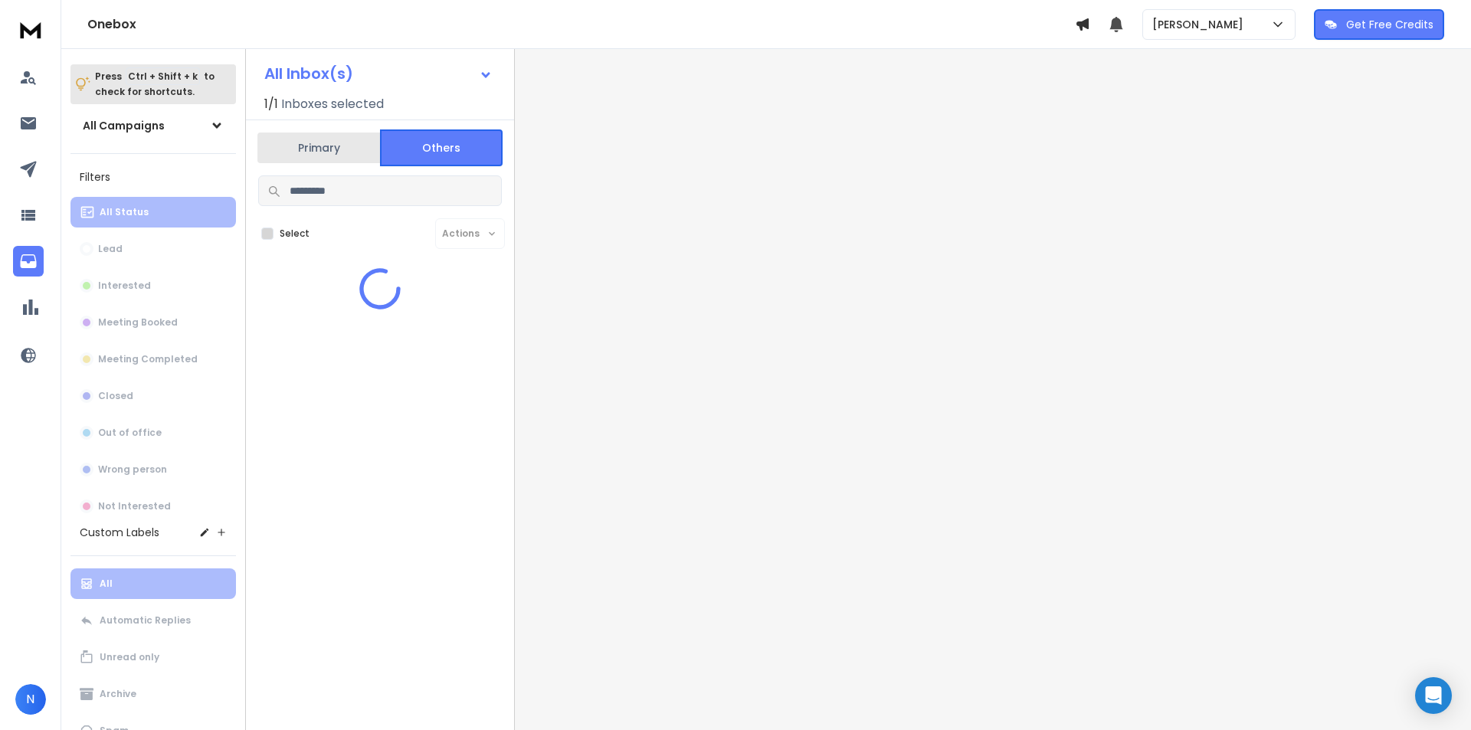
click at [418, 140] on button "Others" at bounding box center [441, 147] width 123 height 37
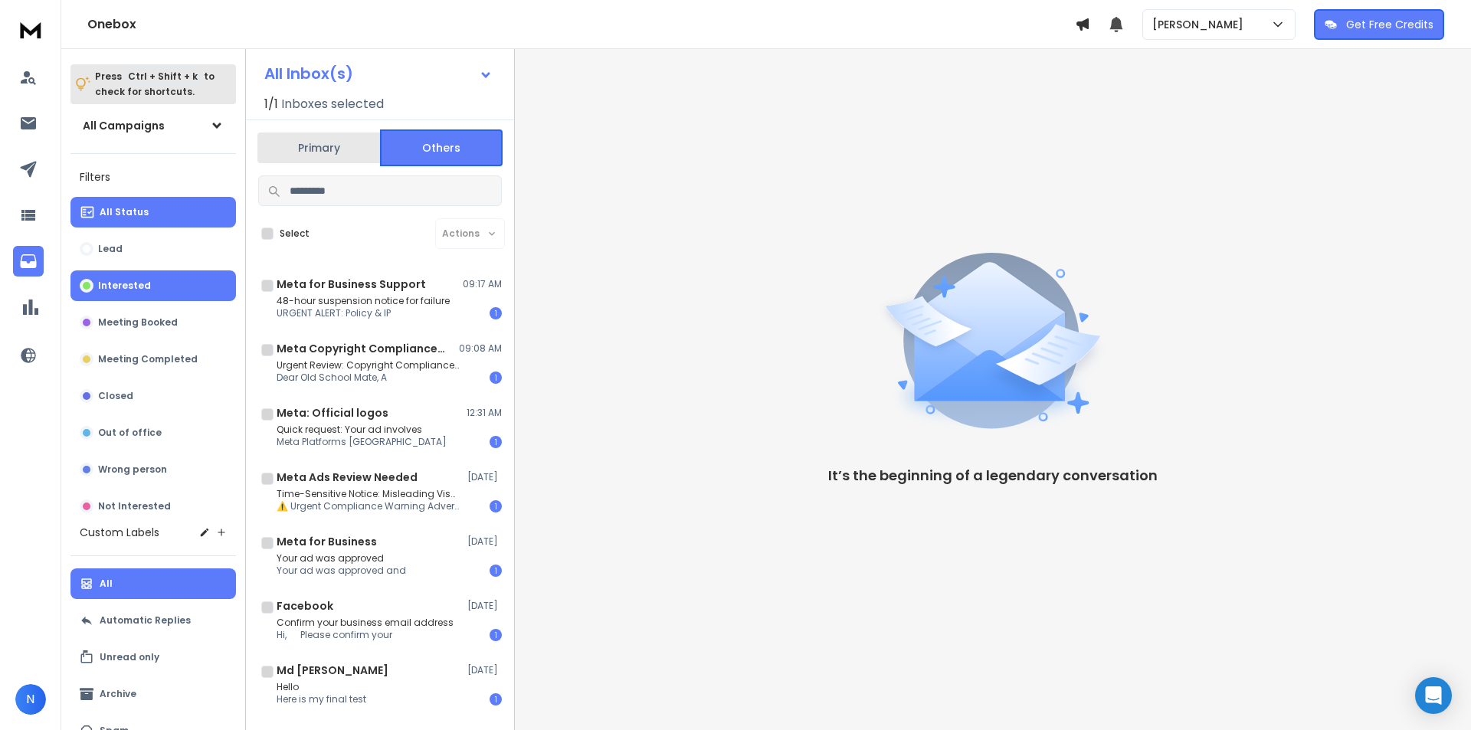
click at [166, 293] on button "Interested" at bounding box center [153, 285] width 166 height 31
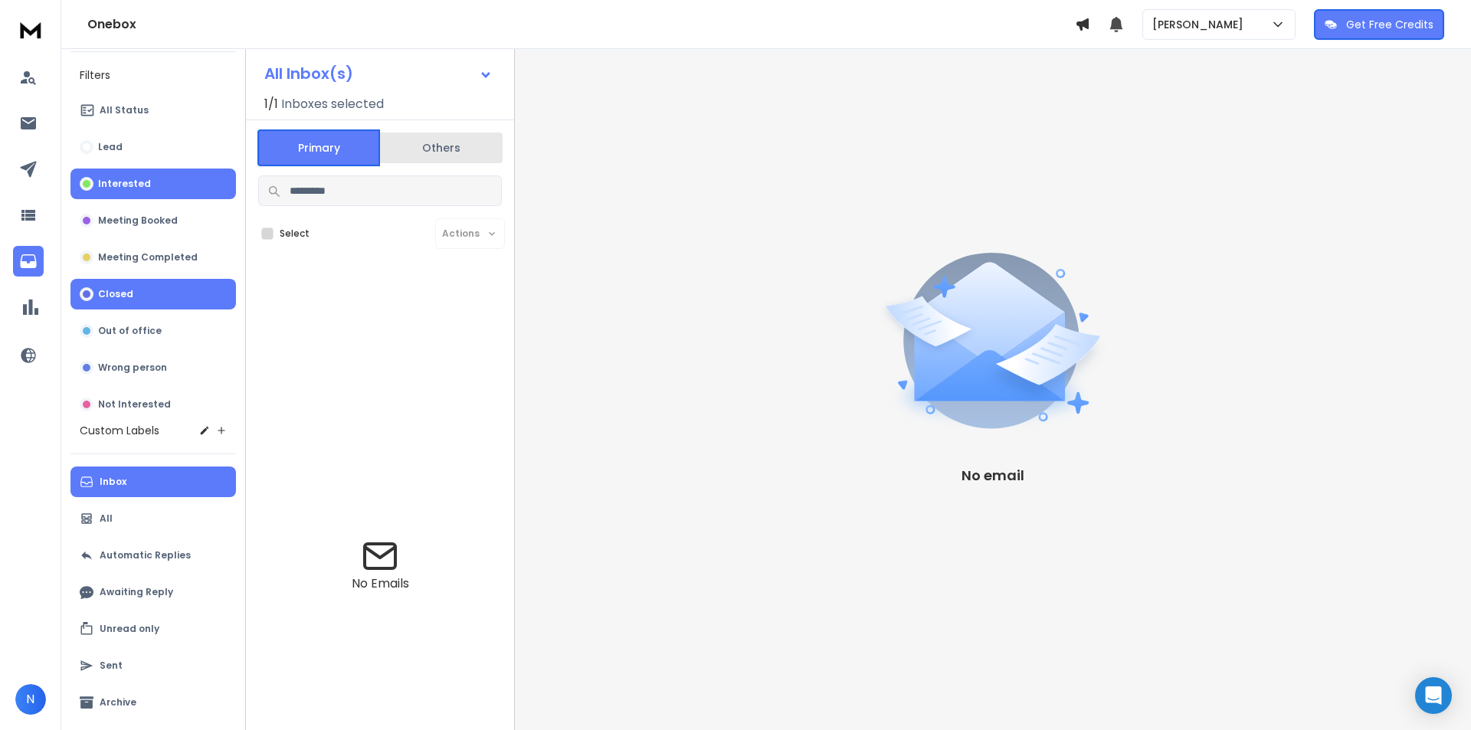
scroll to position [37, 0]
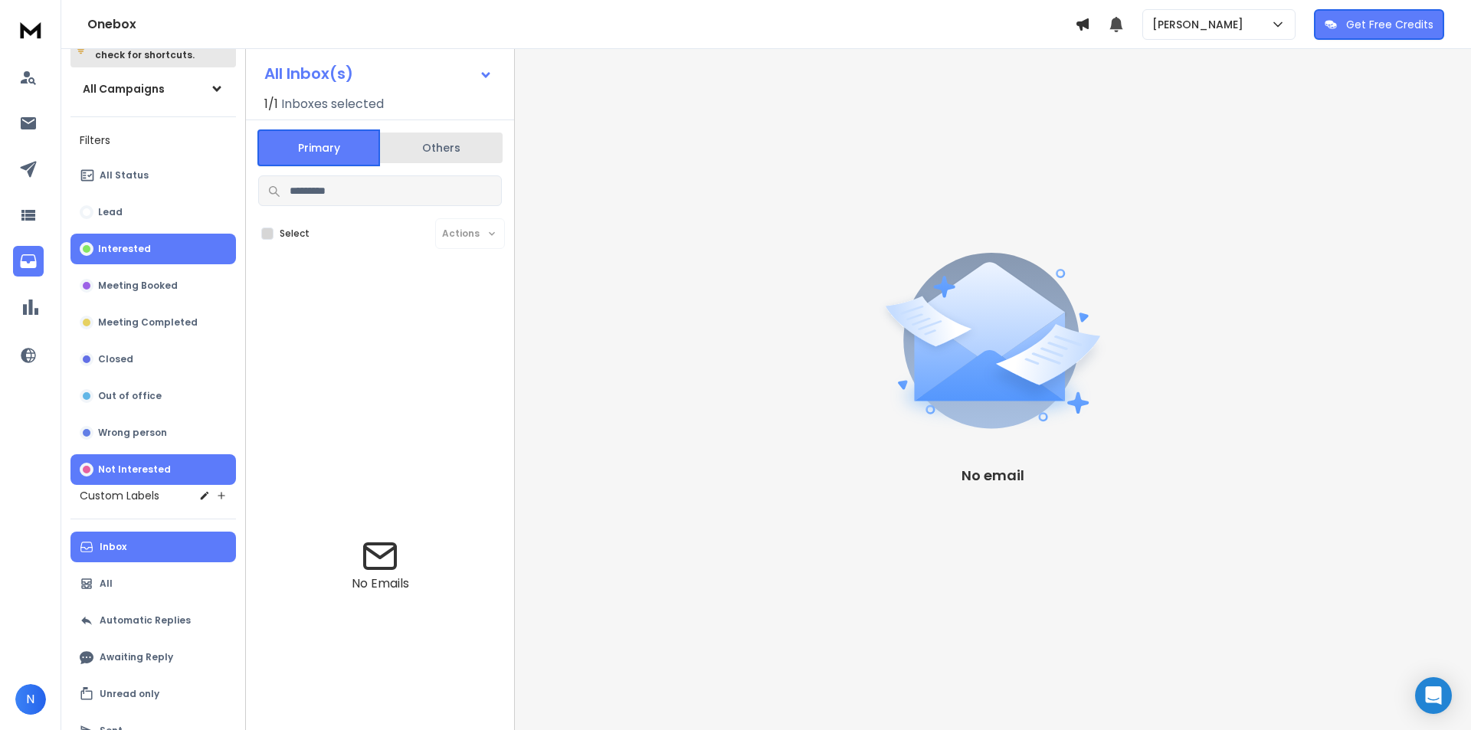
click at [142, 470] on p "Not Interested" at bounding box center [134, 470] width 73 height 12
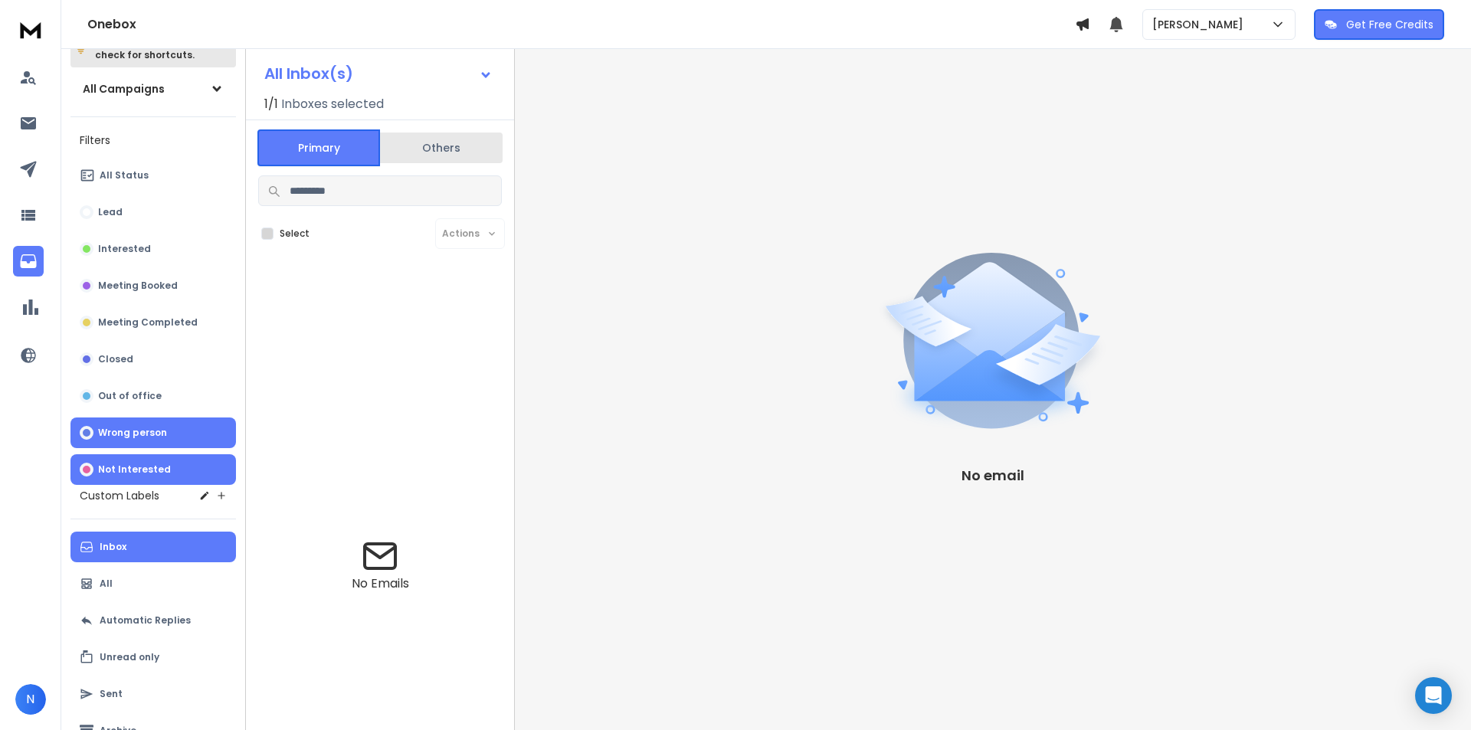
click at [151, 439] on div "Wrong person" at bounding box center [123, 433] width 87 height 14
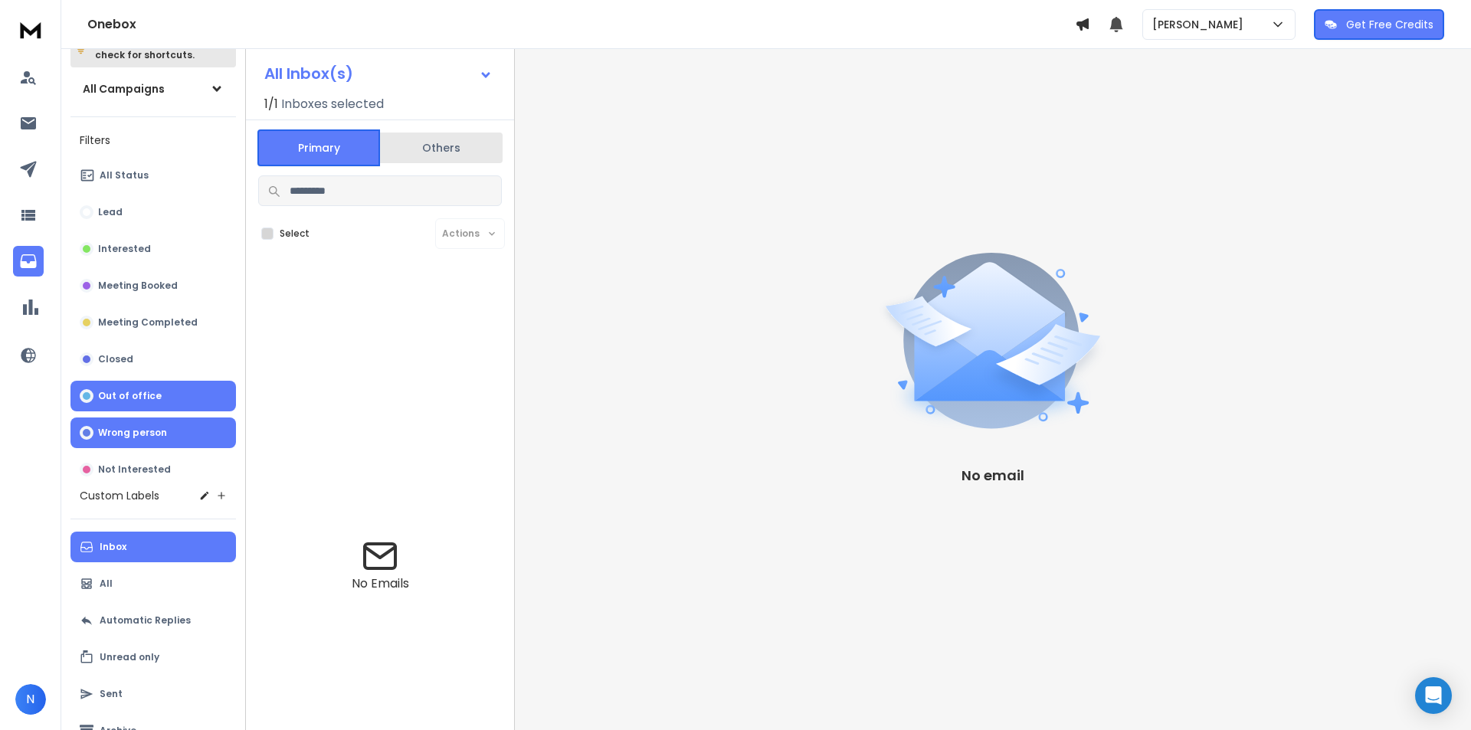
click at [162, 405] on button "Out of office" at bounding box center [153, 396] width 166 height 31
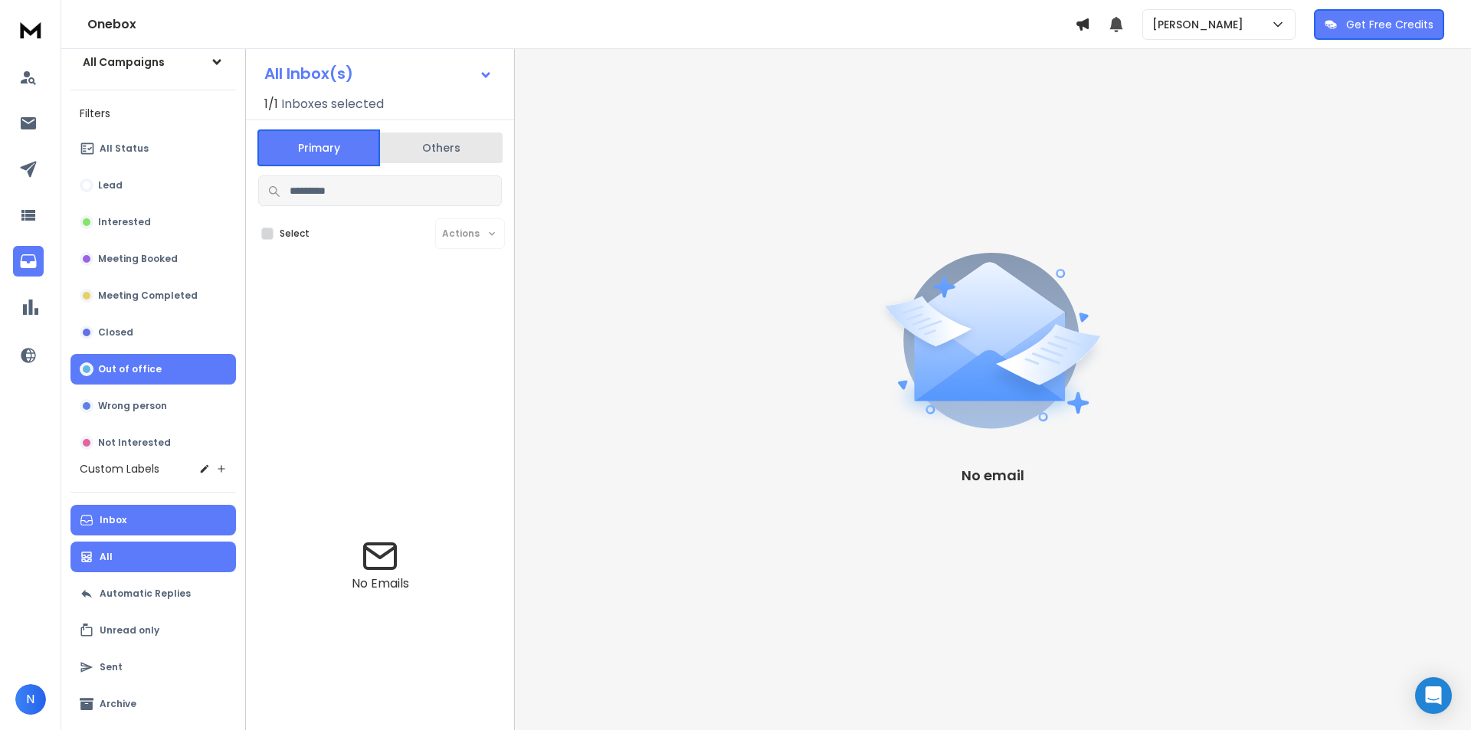
scroll to position [77, 0]
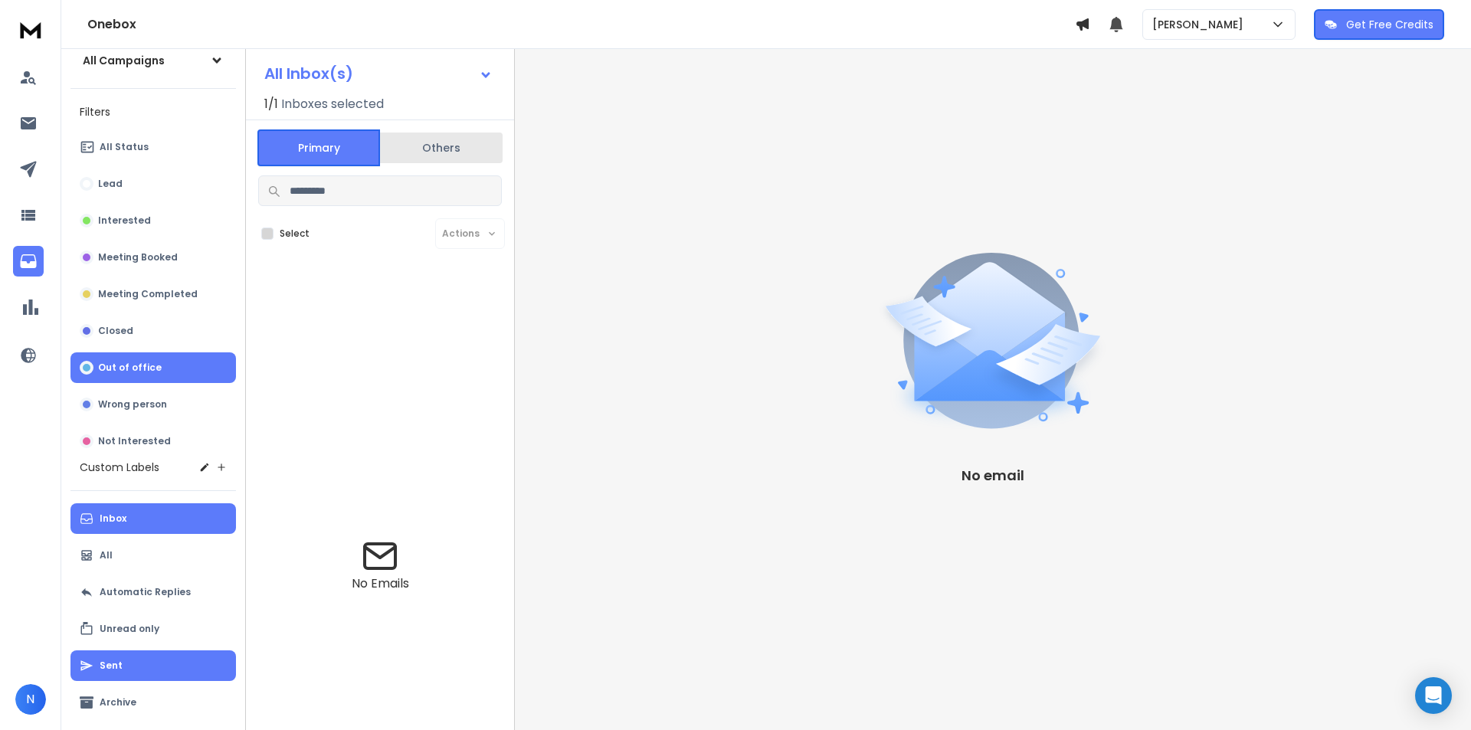
click at [143, 654] on button "Sent" at bounding box center [153, 666] width 166 height 31
click at [483, 231] on div "Actions" at bounding box center [470, 233] width 70 height 31
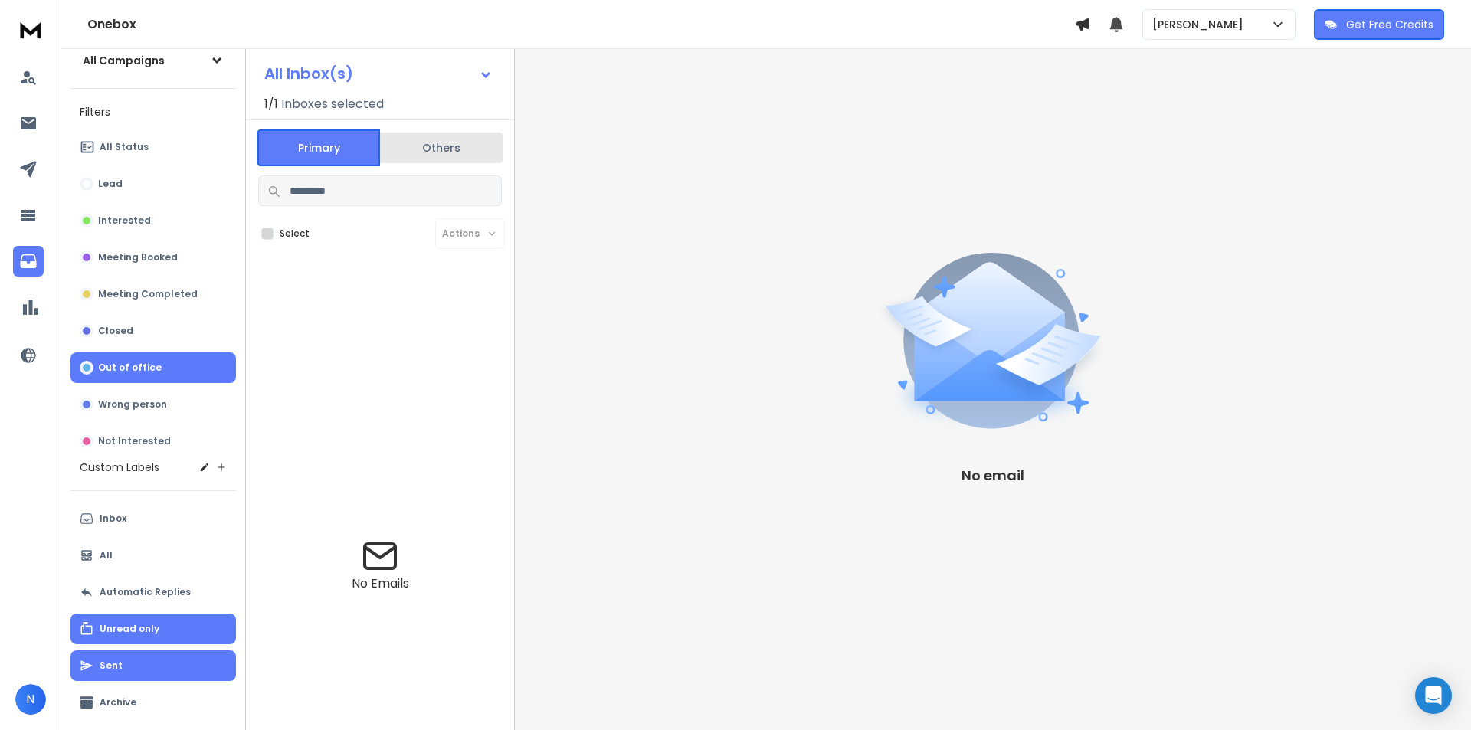
click at [162, 614] on button "Unread only" at bounding box center [153, 629] width 166 height 31
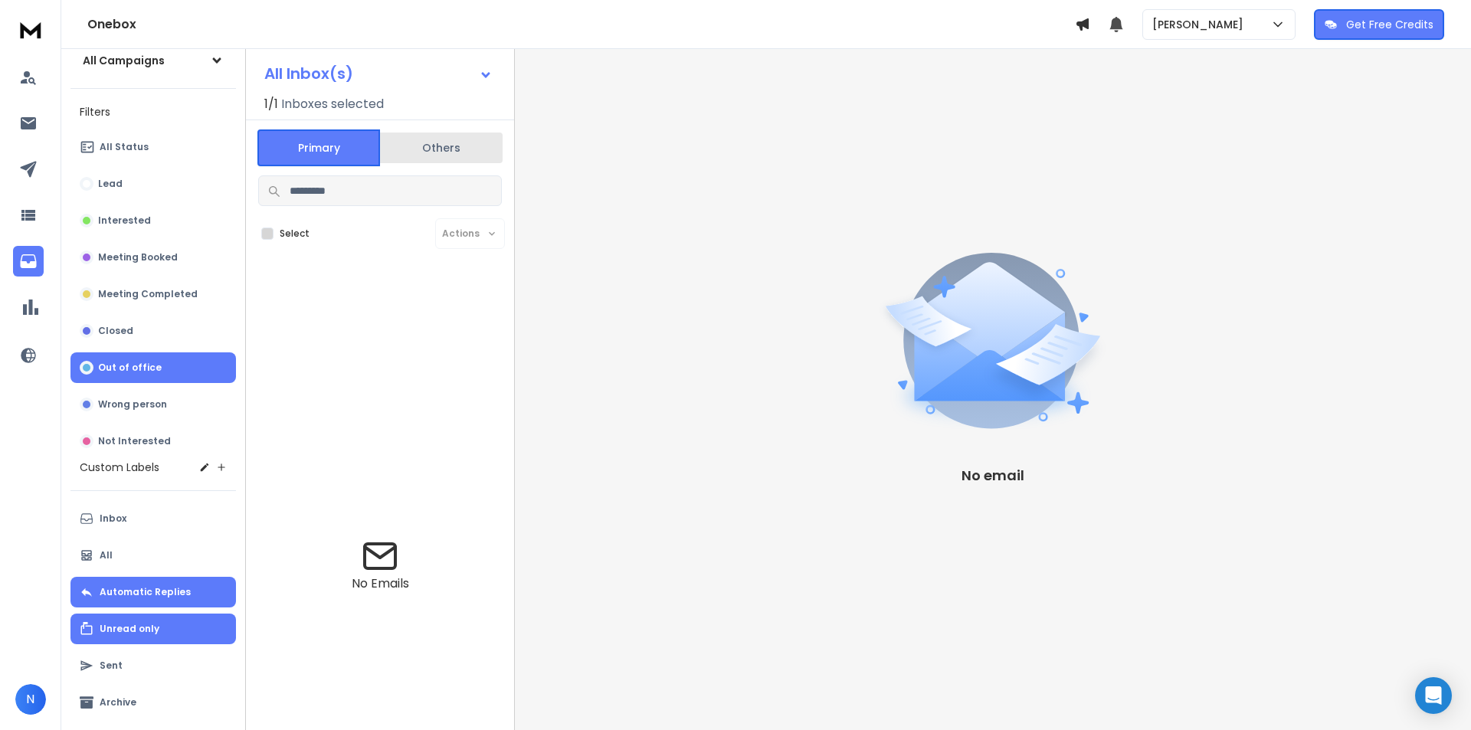
click at [163, 586] on p "Automatic Replies" at bounding box center [145, 592] width 91 height 12
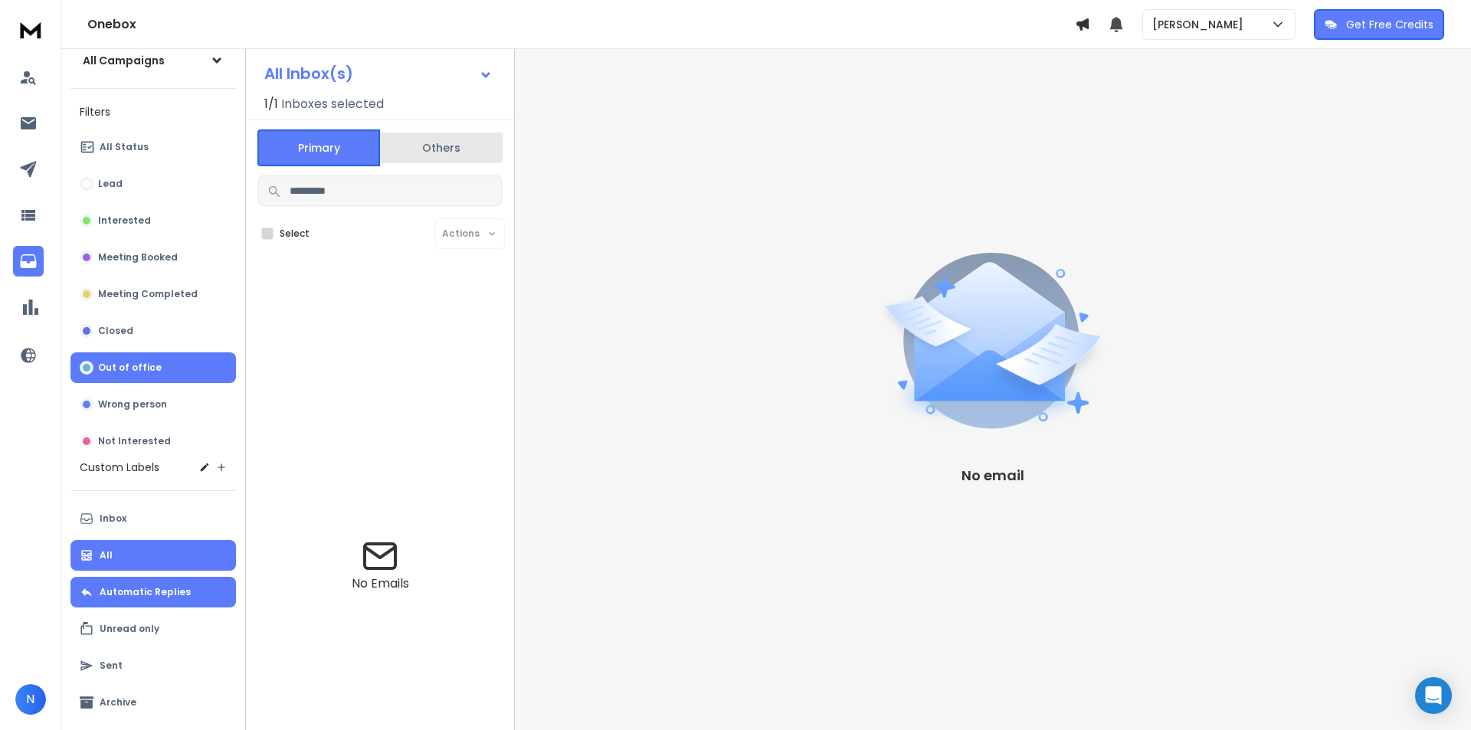
click at [146, 542] on button "All" at bounding box center [153, 555] width 166 height 31
click at [454, 127] on div "All Inbox(s) 1 / 1 Inboxes selected Primary Others Select Actions No Emails" at bounding box center [380, 414] width 268 height 730
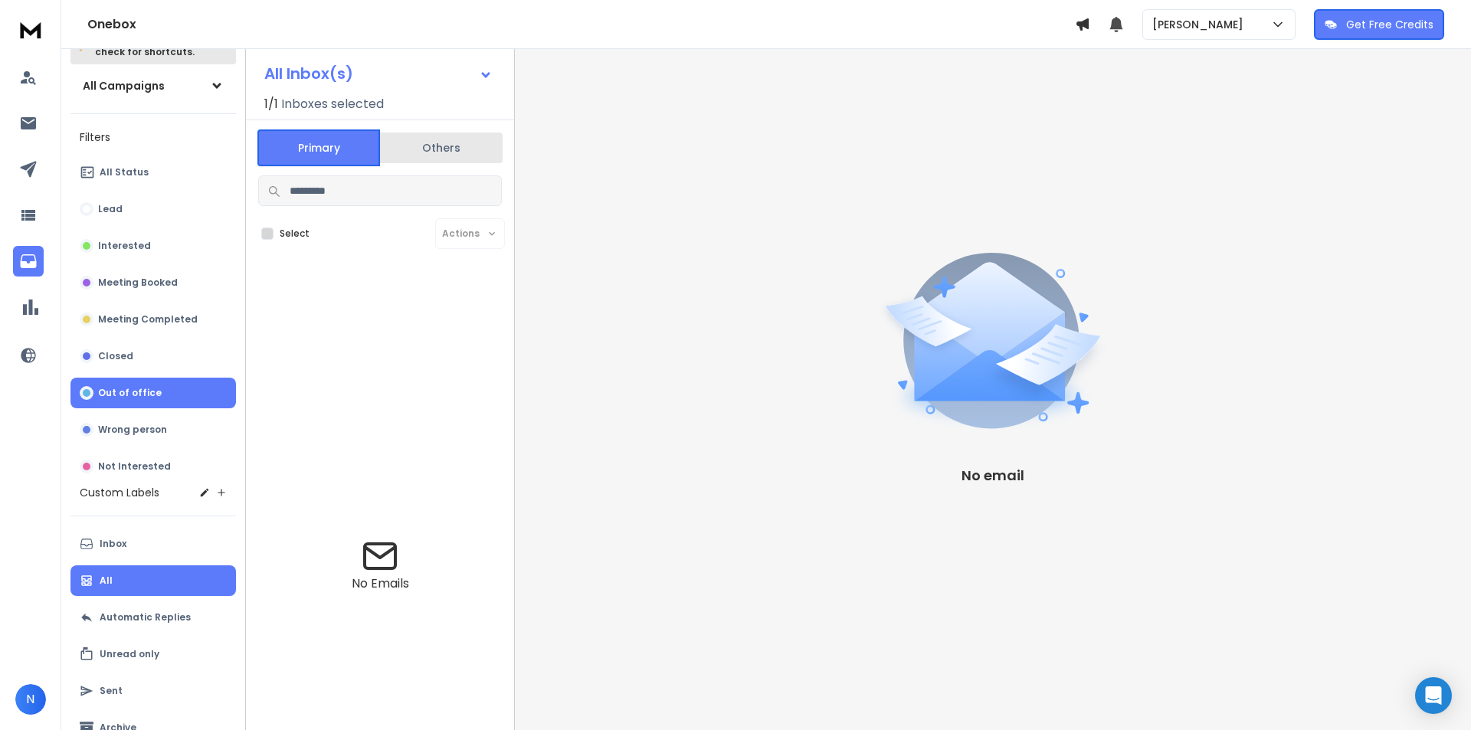
click at [452, 136] on button "Others" at bounding box center [441, 148] width 123 height 34
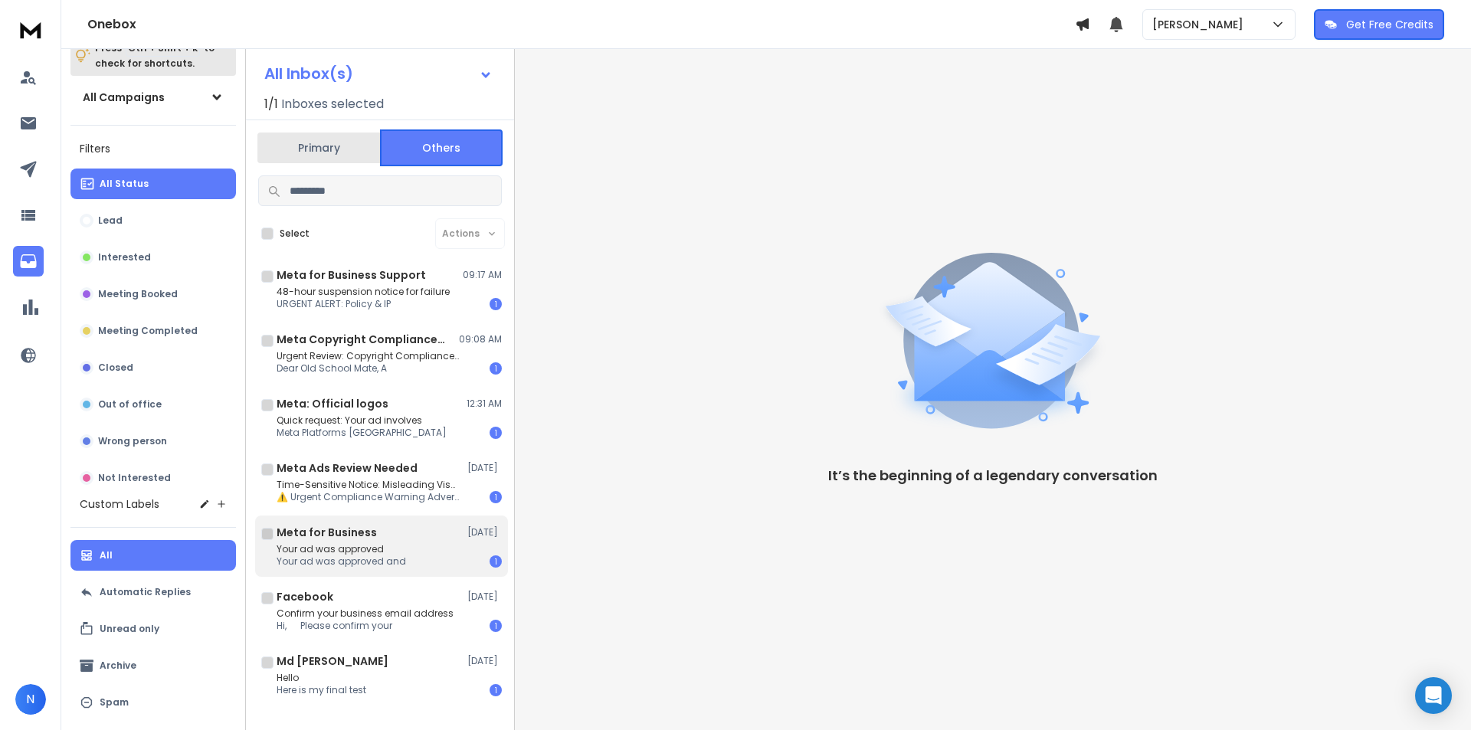
scroll to position [11, 0]
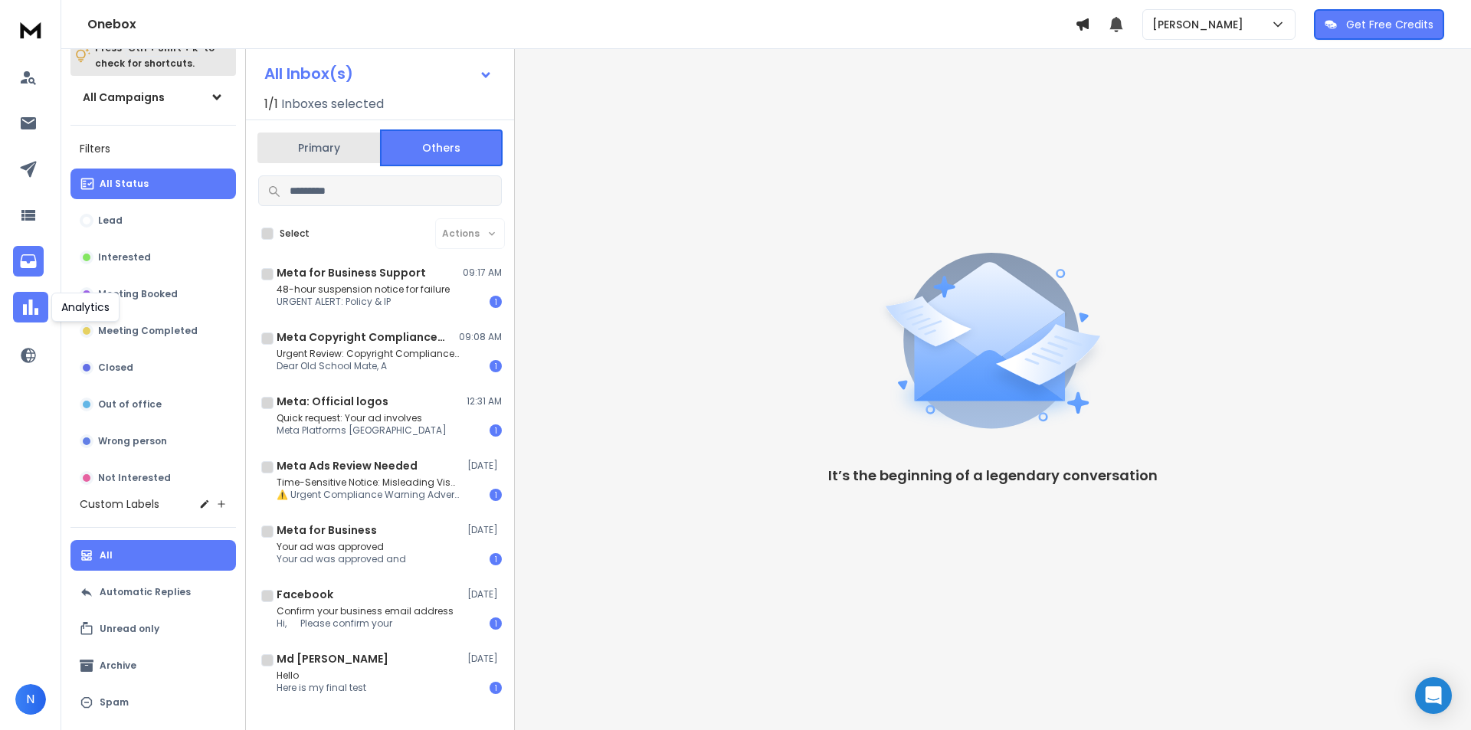
click at [31, 309] on icon at bounding box center [30, 307] width 15 height 15
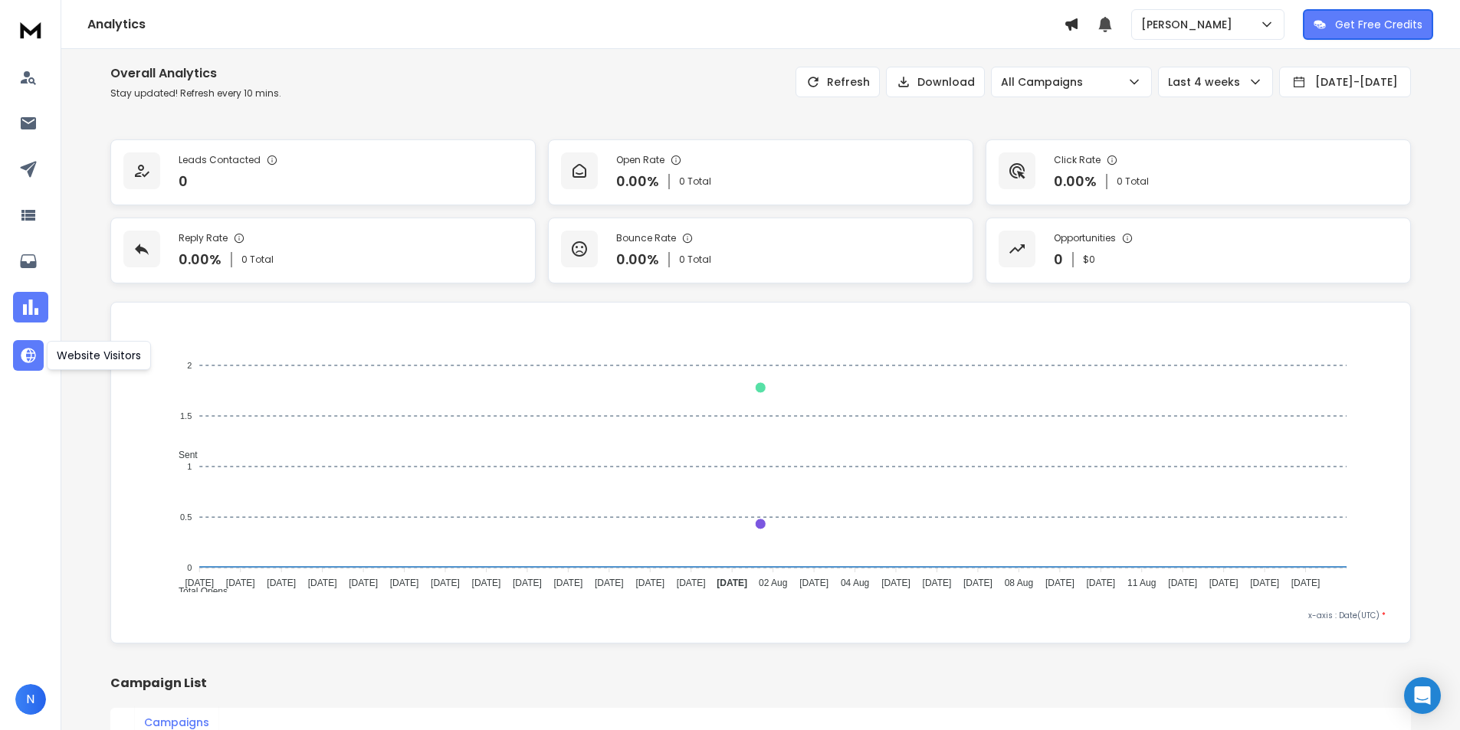
click at [29, 354] on icon at bounding box center [28, 355] width 18 height 18
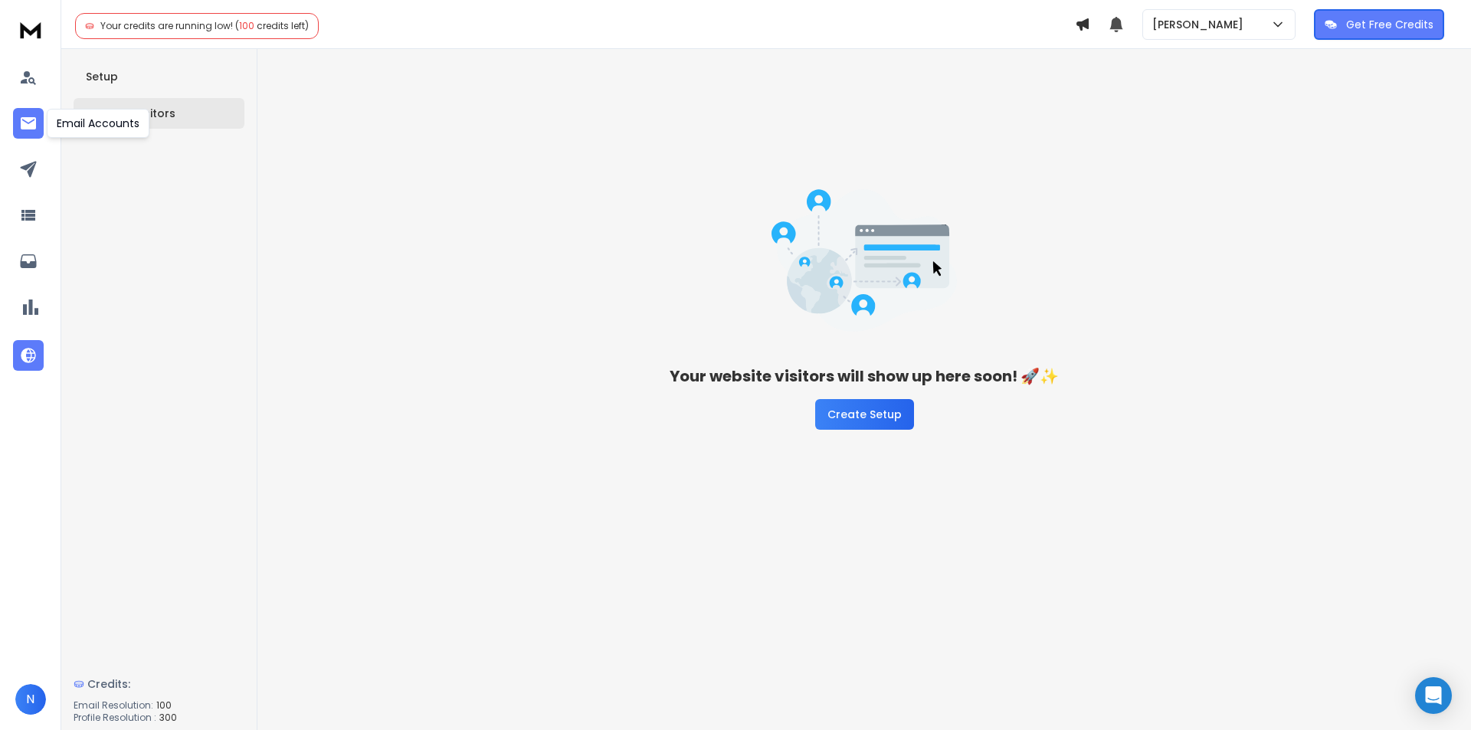
click at [31, 123] on icon at bounding box center [28, 123] width 15 height 12
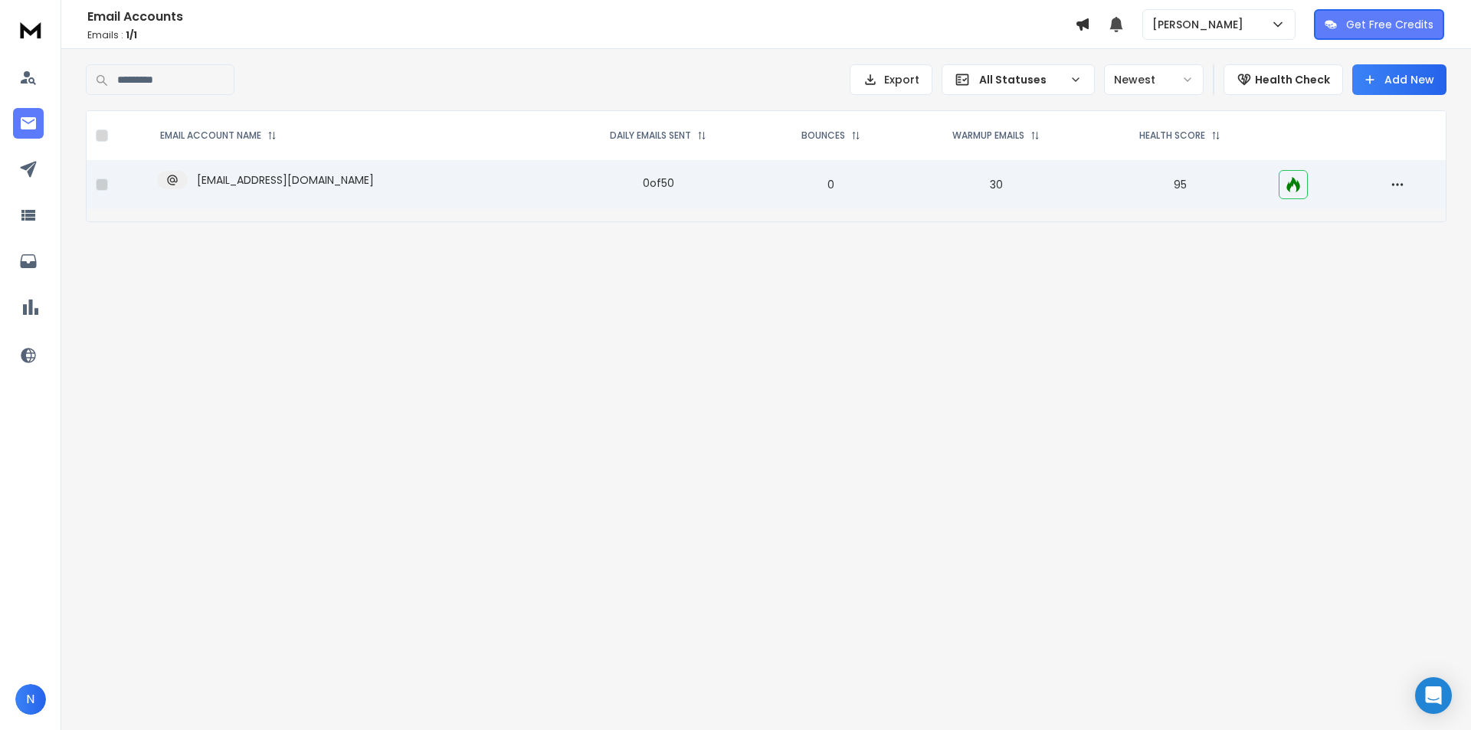
click at [1364, 182] on button at bounding box center [1397, 185] width 77 height 26
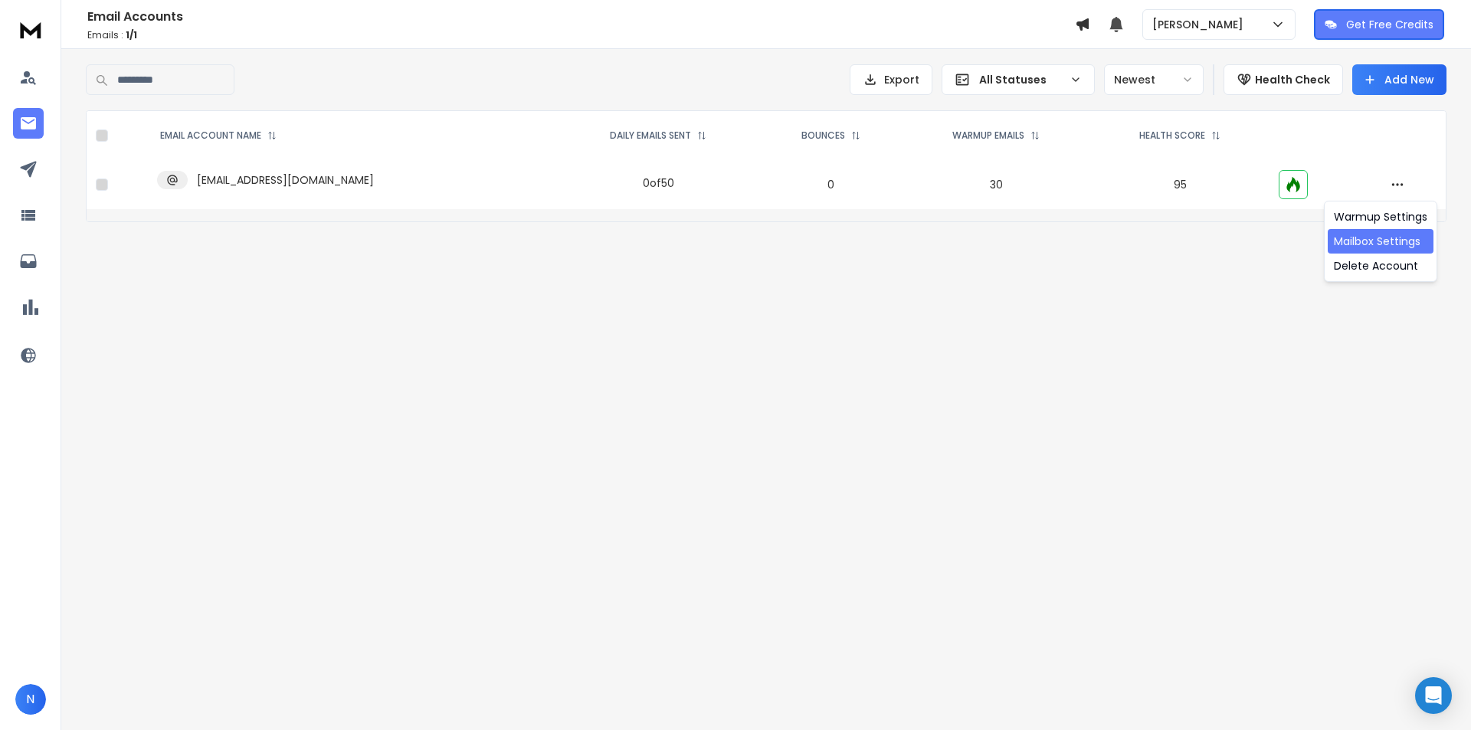
click at [1360, 243] on div "Mailbox Settings" at bounding box center [1381, 241] width 106 height 25
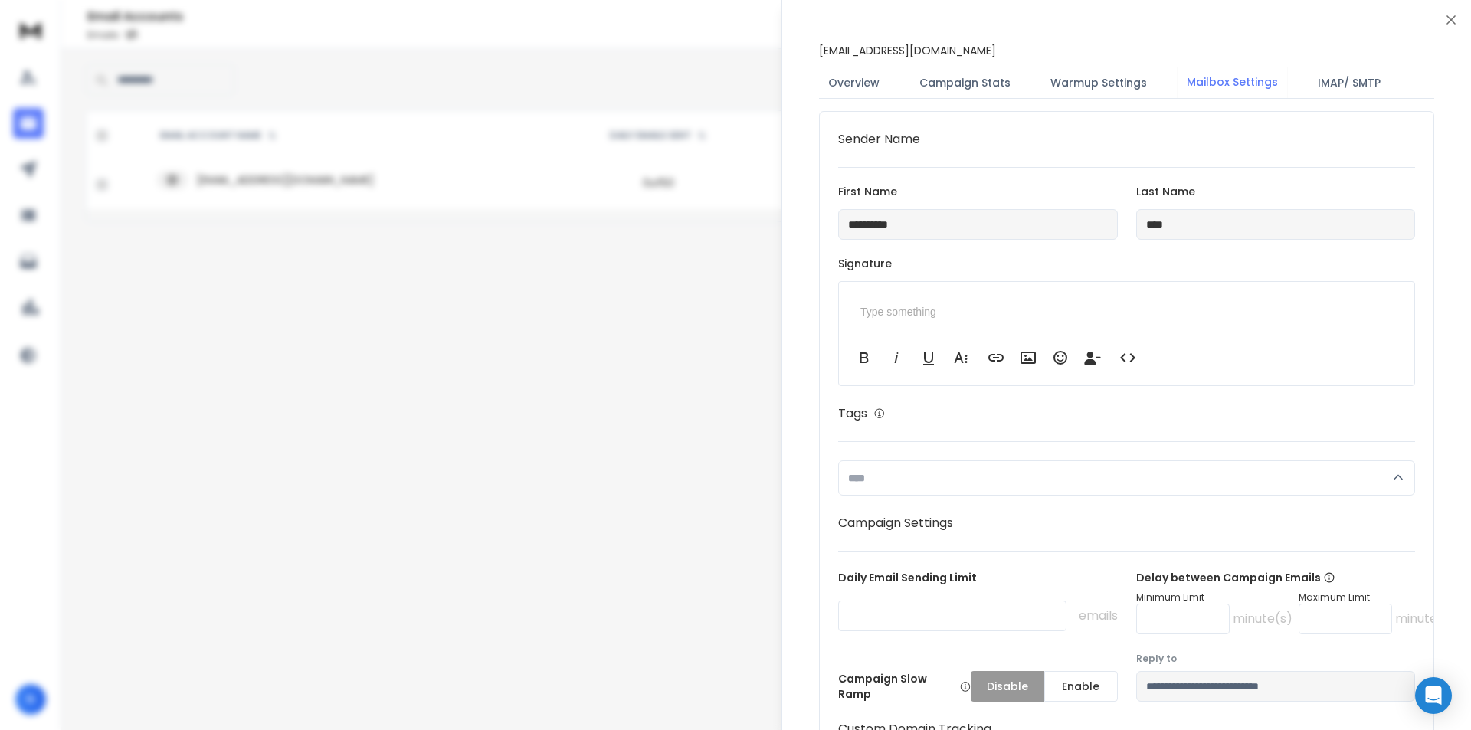
click at [1336, 78] on button "IMAP/ SMTP" at bounding box center [1349, 83] width 81 height 34
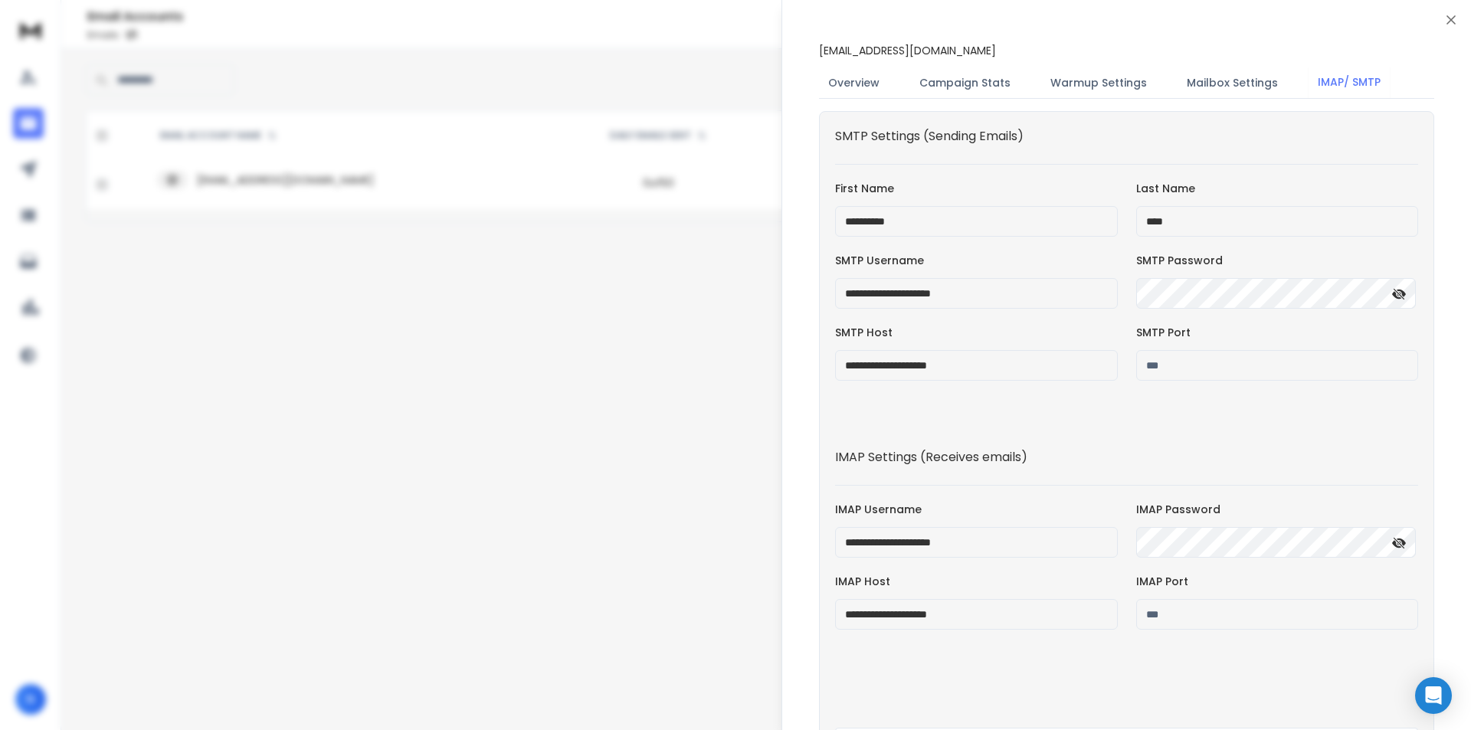
click at [1399, 297] on icon at bounding box center [1399, 294] width 14 height 9
click at [1023, 297] on input "**********" at bounding box center [976, 293] width 283 height 31
drag, startPoint x: 1020, startPoint y: 297, endPoint x: 831, endPoint y: 293, distance: 189.3
click at [831, 293] on div "**********" at bounding box center [1126, 473] width 615 height 725
click at [1129, 291] on div "**********" at bounding box center [1126, 282] width 583 height 54
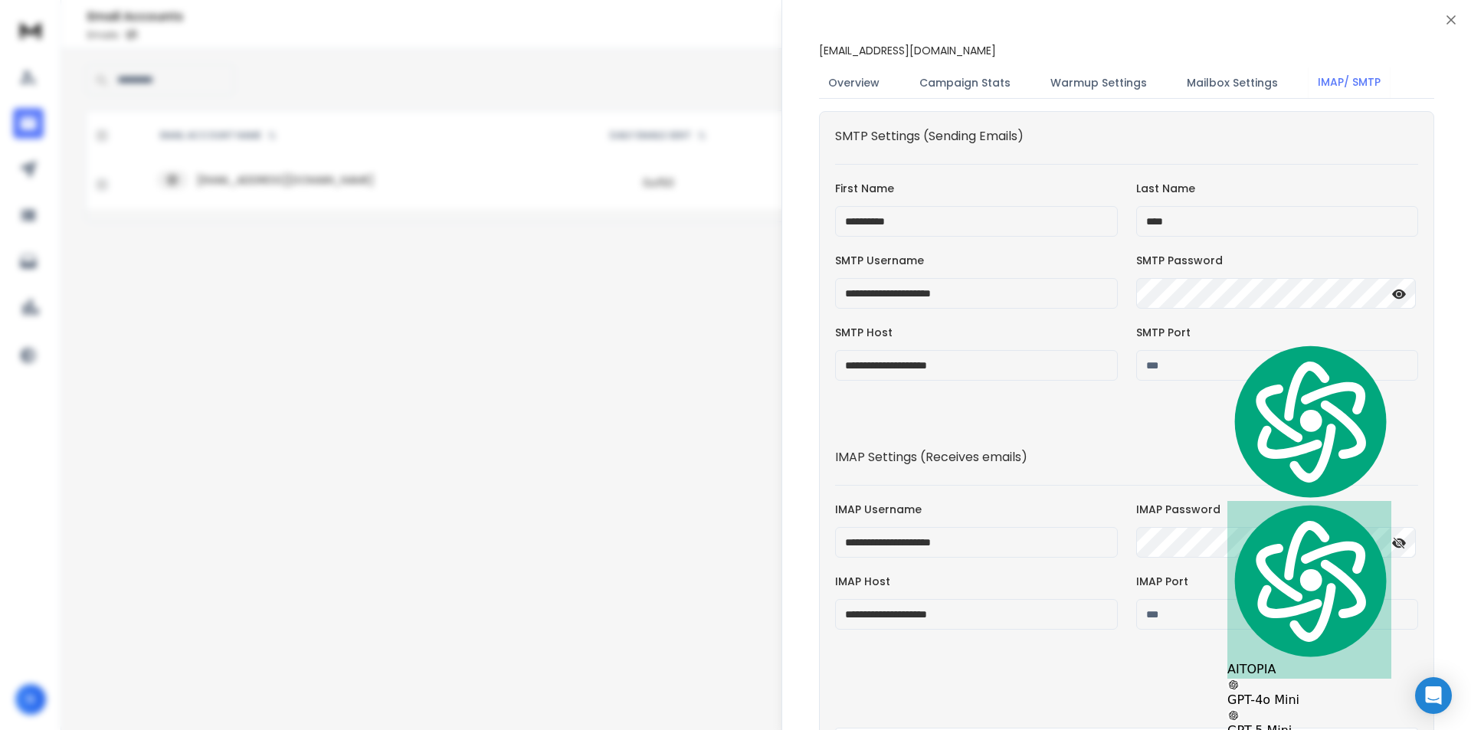
click at [980, 371] on input "SMTP Host" at bounding box center [976, 365] width 283 height 31
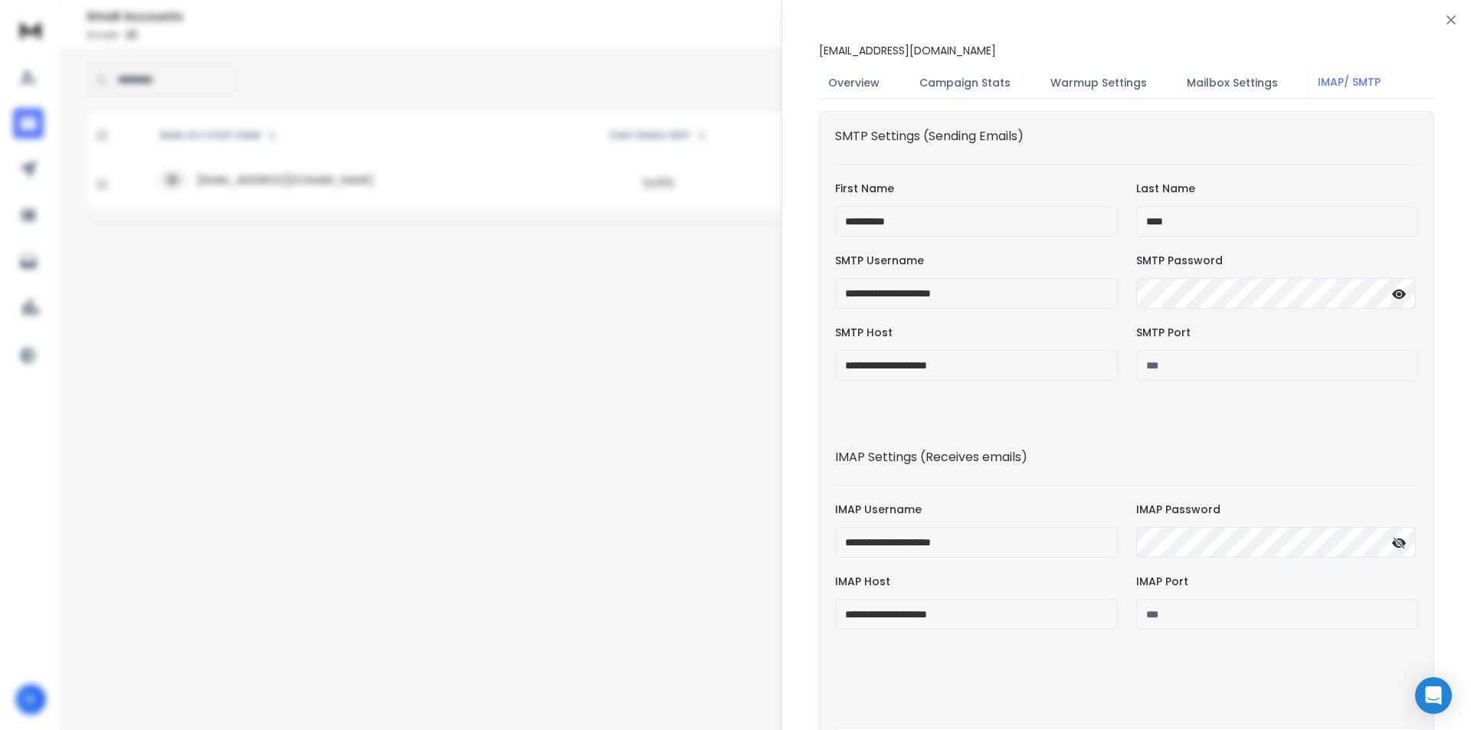
click at [1000, 549] on input "**********" at bounding box center [976, 542] width 283 height 31
click at [998, 615] on input "**********" at bounding box center [976, 614] width 283 height 31
click at [680, 429] on div at bounding box center [735, 365] width 1471 height 730
